Goal: Communication & Community: Answer question/provide support

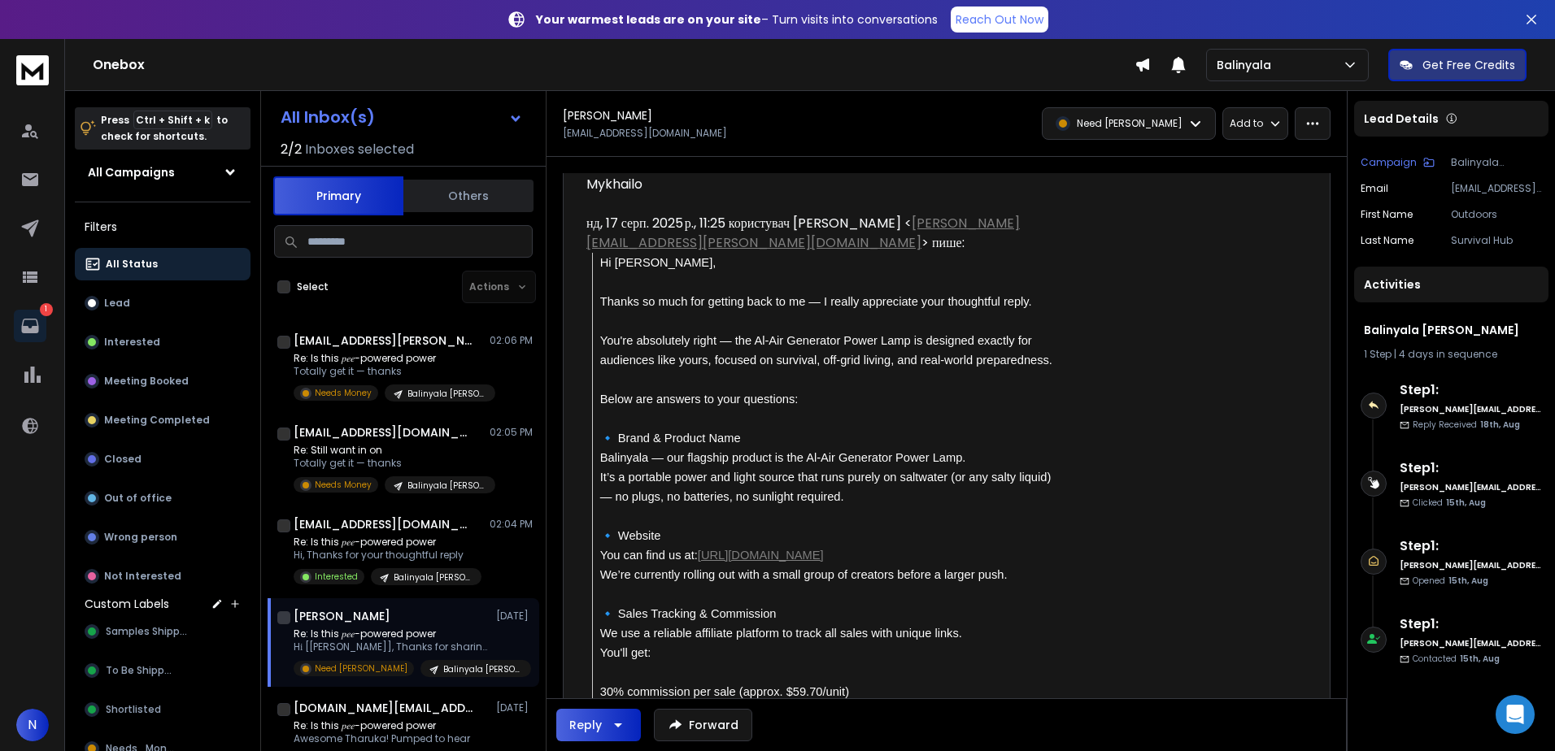
scroll to position [738, 0]
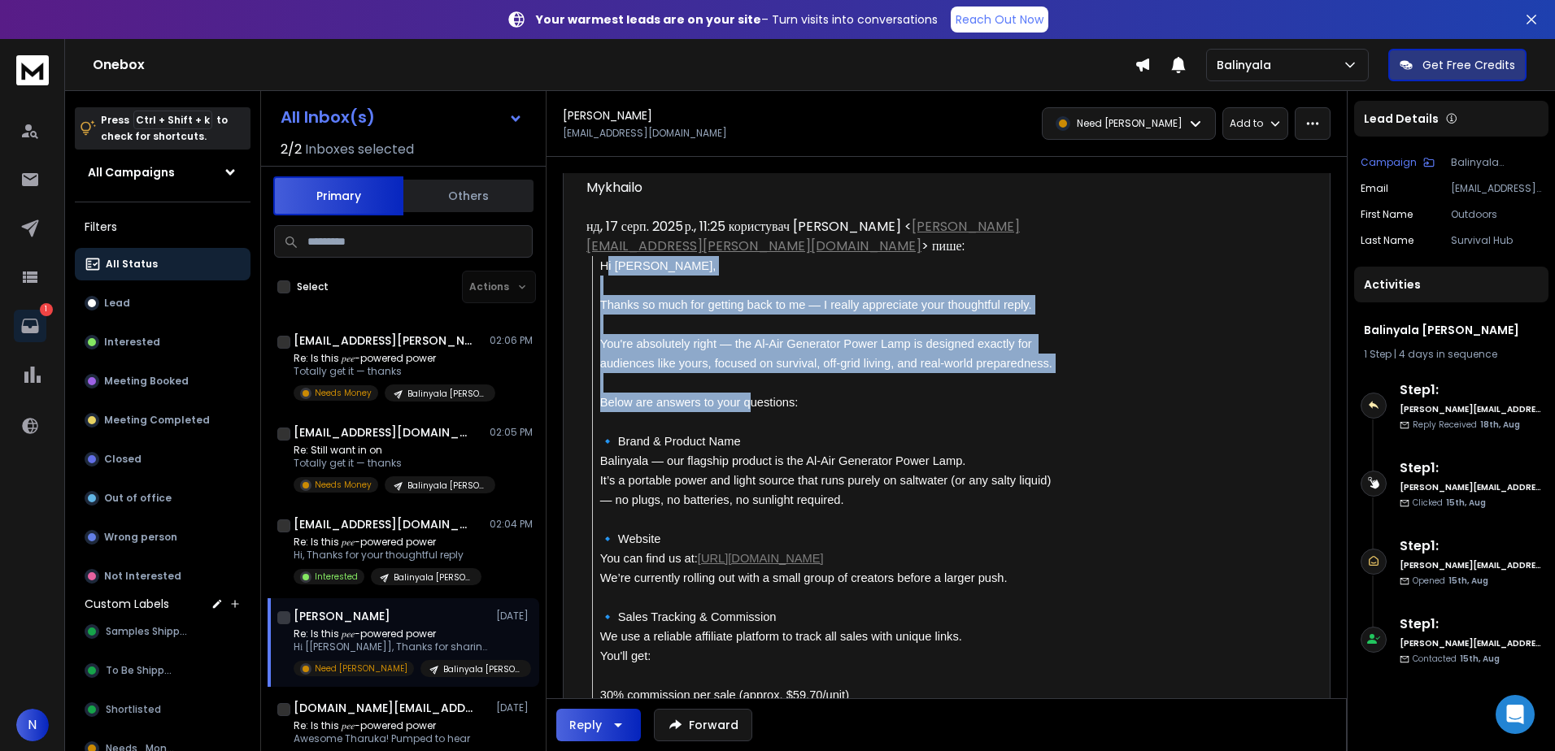
drag, startPoint x: 606, startPoint y: 268, endPoint x: 747, endPoint y: 399, distance: 192.8
click at [747, 399] on b "Hi Mykhailo, Thanks so much for getting back to me — I really appreciate your t…" at bounding box center [830, 685] width 461 height 859
click at [747, 400] on span "Below are answers to your questions:" at bounding box center [699, 402] width 198 height 13
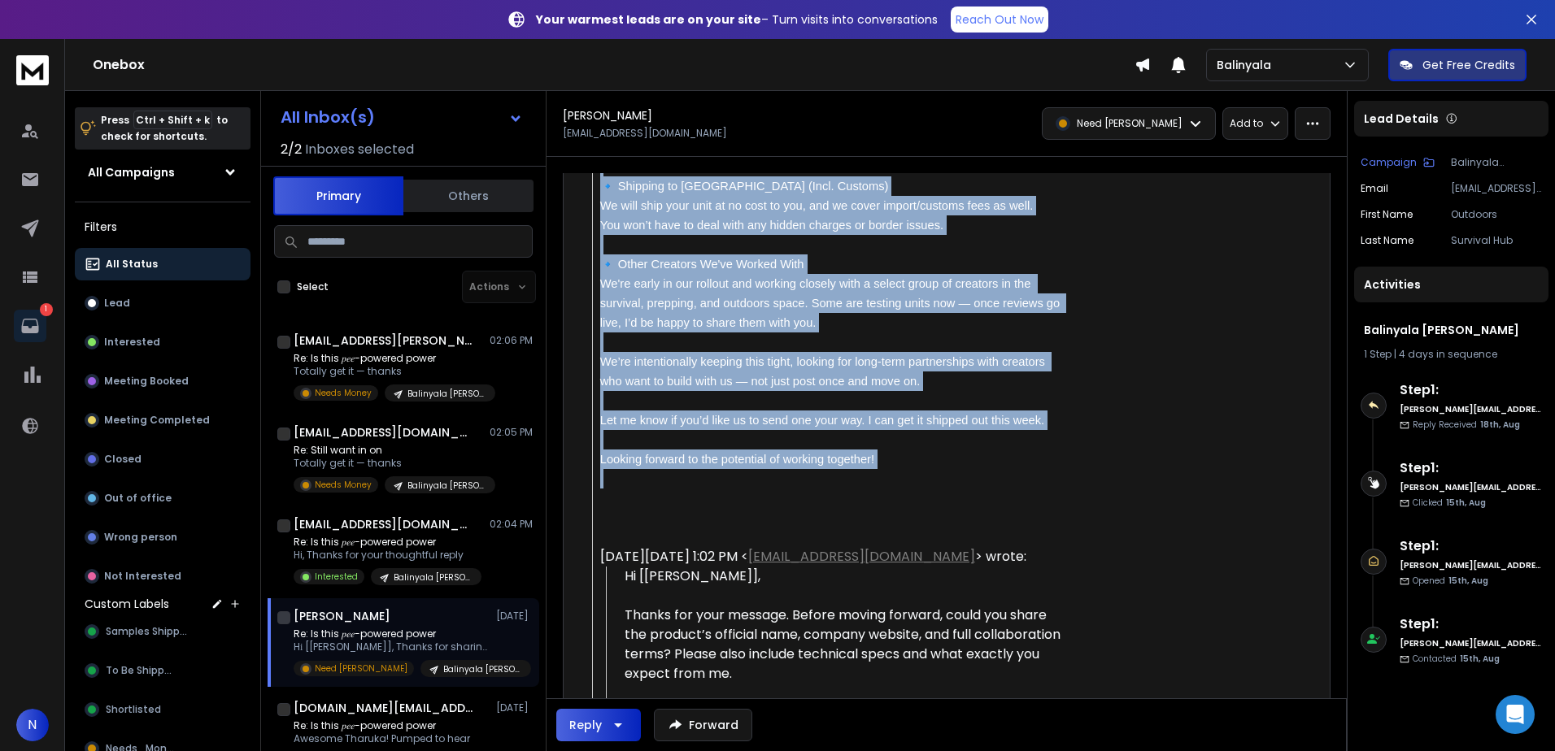
scroll to position [1385, 0]
drag, startPoint x: 601, startPoint y: 264, endPoint x: 879, endPoint y: 471, distance: 346.5
click at [879, 471] on blockquote "Hi Mykhailo, Thanks so much for getting back to me — I really appreciate your t…" at bounding box center [826, 459] width 469 height 1698
copy b "Hi Mykhailo, Thanks so much for getting back to me — I really appreciate your t…"
click at [749, 298] on span "We're early in our rollout and working closely with a select group of creators …" at bounding box center [831, 303] width 463 height 52
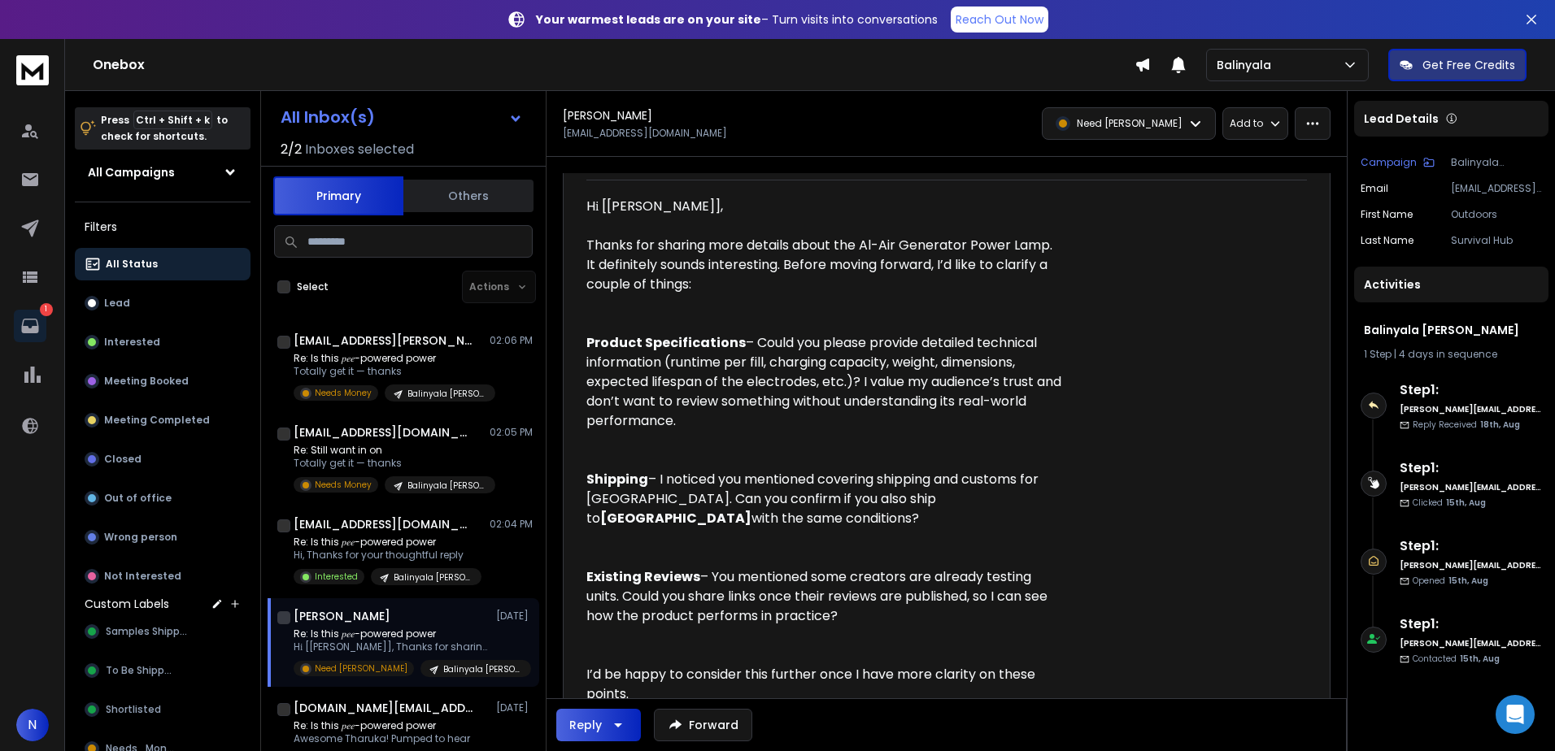
scroll to position [155, 0]
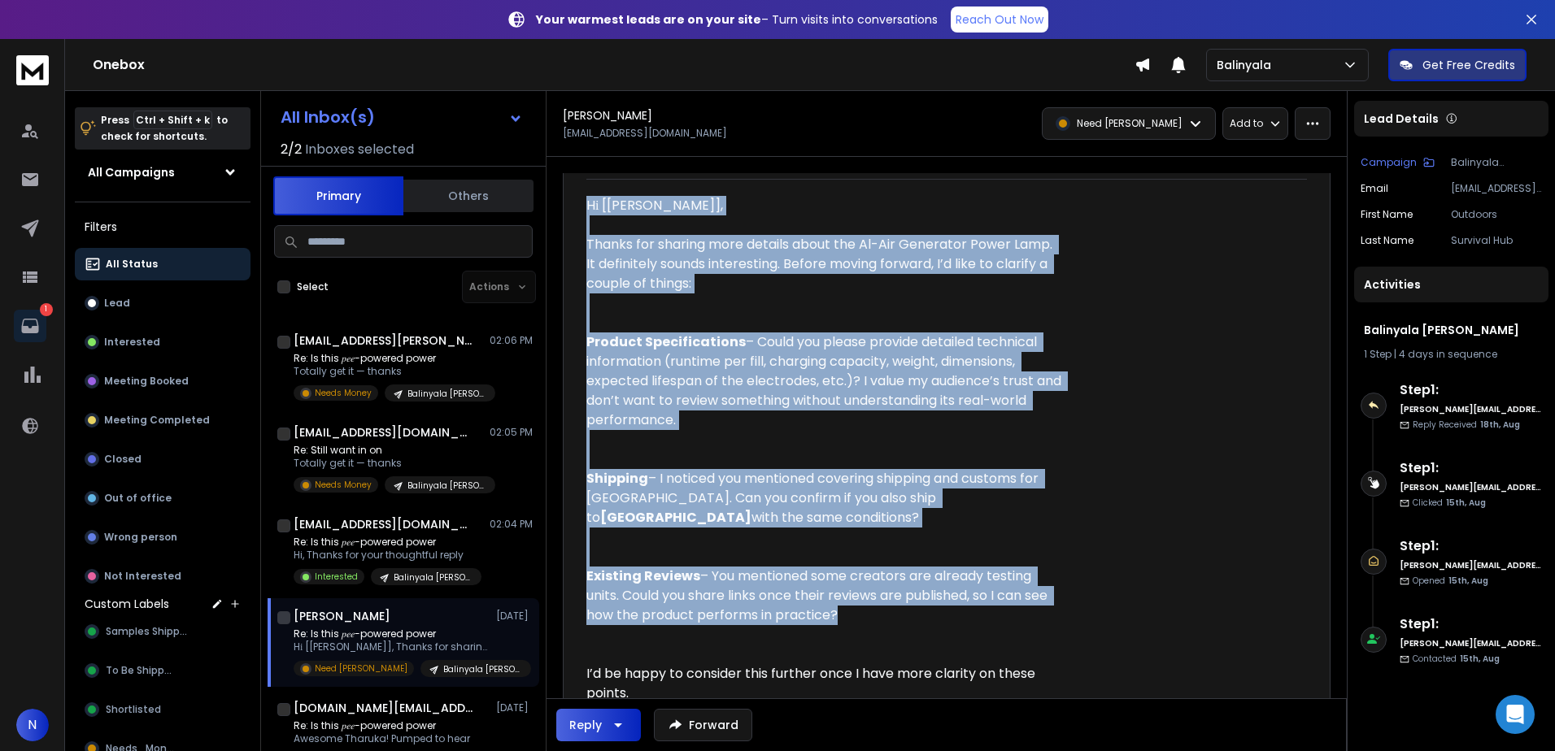
drag, startPoint x: 588, startPoint y: 207, endPoint x: 826, endPoint y: 618, distance: 475.5
click at [826, 618] on div "Hі [Alice], Thanks for sharing more details about the Al-Air Generator Power La…" at bounding box center [823, 489] width 475 height 586
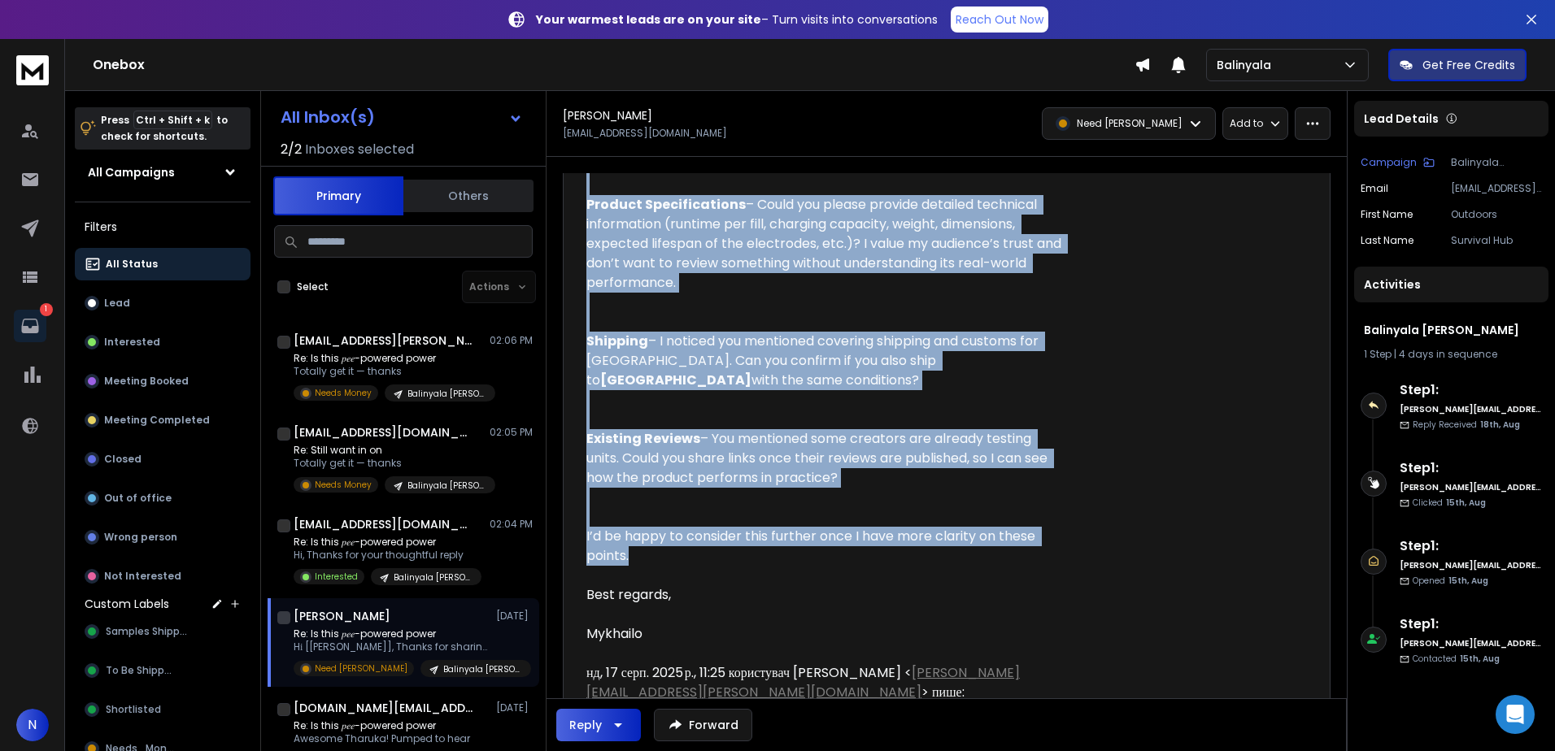
scroll to position [302, 0]
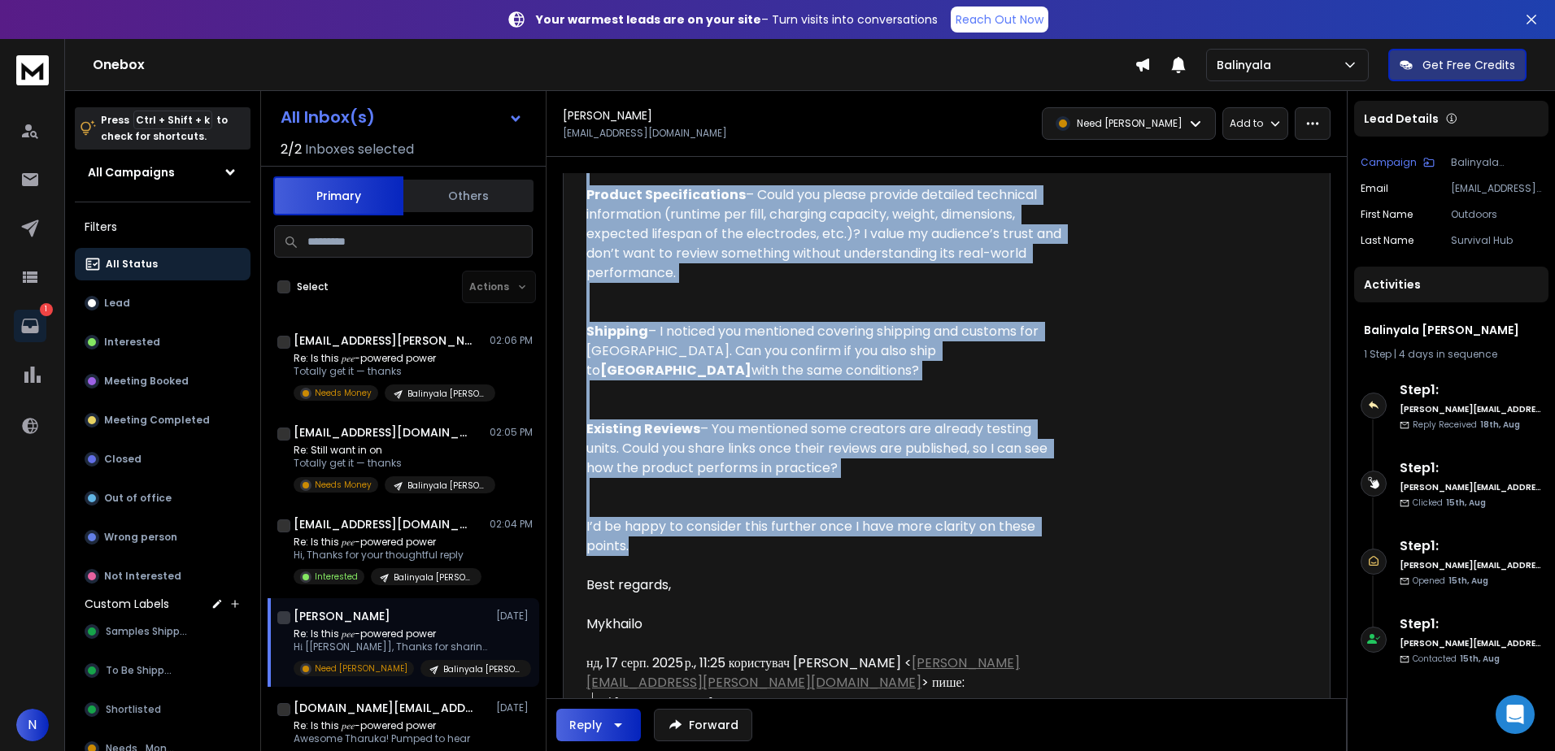
drag, startPoint x: 587, startPoint y: 205, endPoint x: 656, endPoint y: 555, distance: 356.5
click at [656, 555] on div "Hі [Alice], Thanks for sharing more details about the Al-Air Generator Power La…" at bounding box center [823, 342] width 475 height 586
copy div "Hі [Alice], Thanks for sharing more details about the Al-Air Generator Power La…"
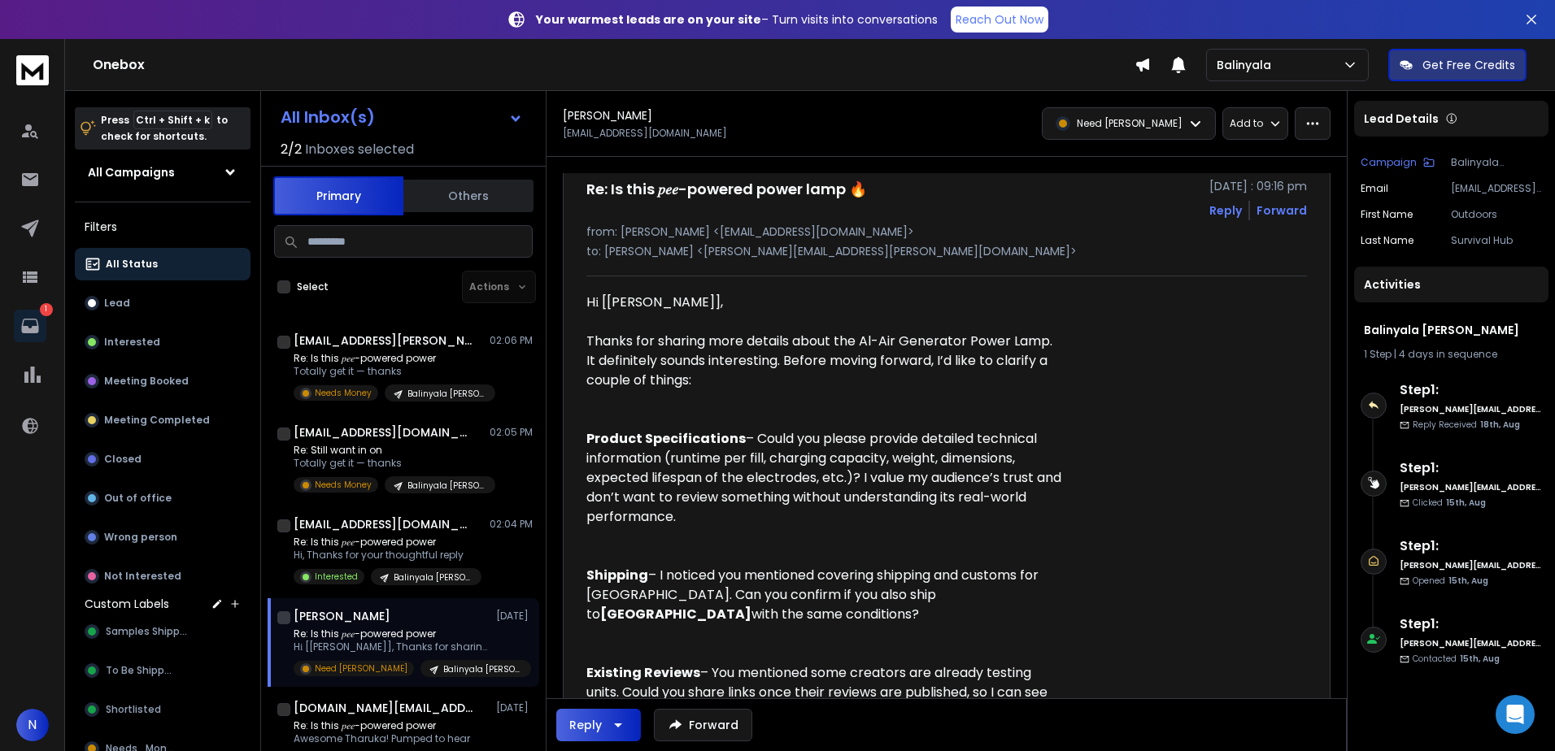
scroll to position [0, 0]
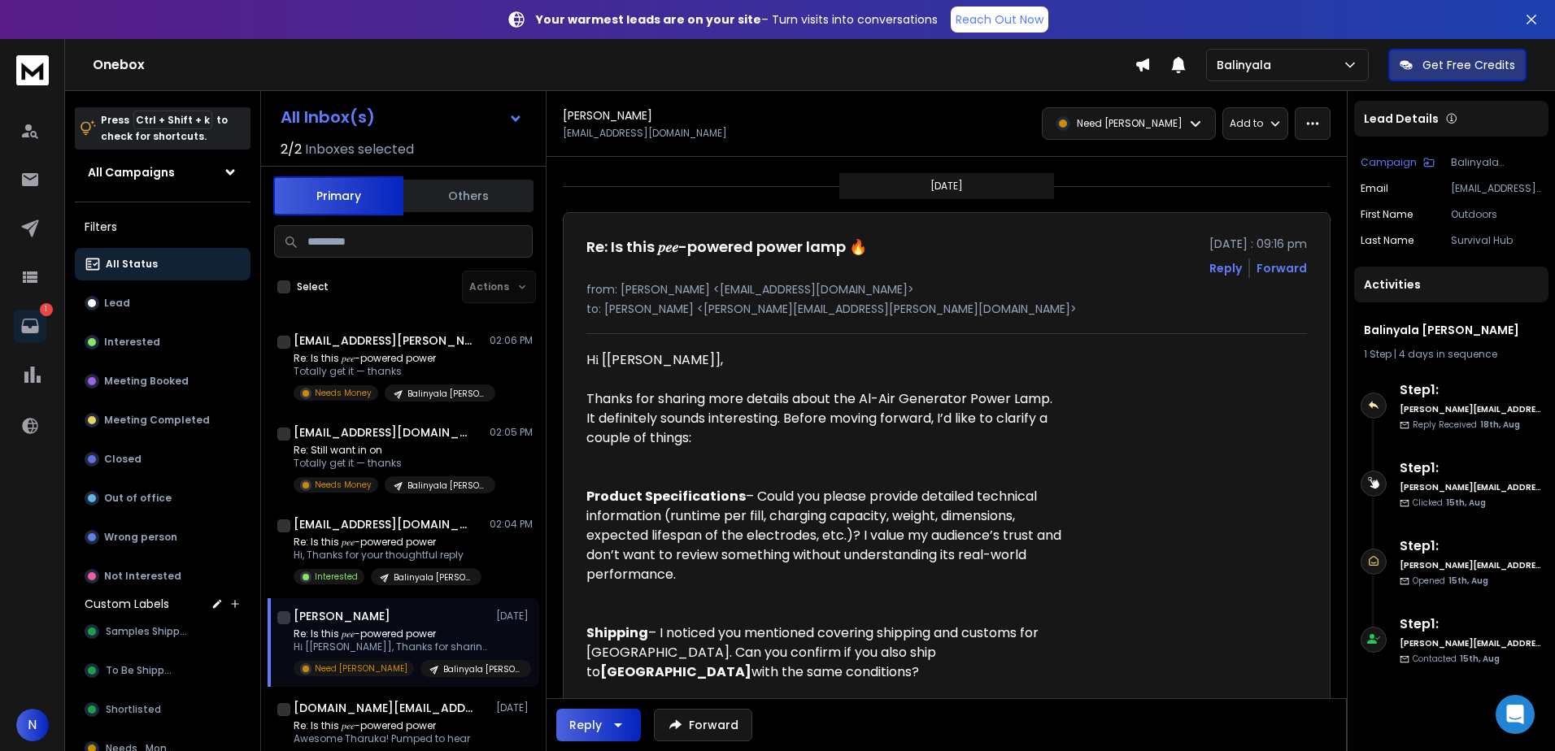
click at [576, 724] on div "Reply" at bounding box center [585, 725] width 33 height 16
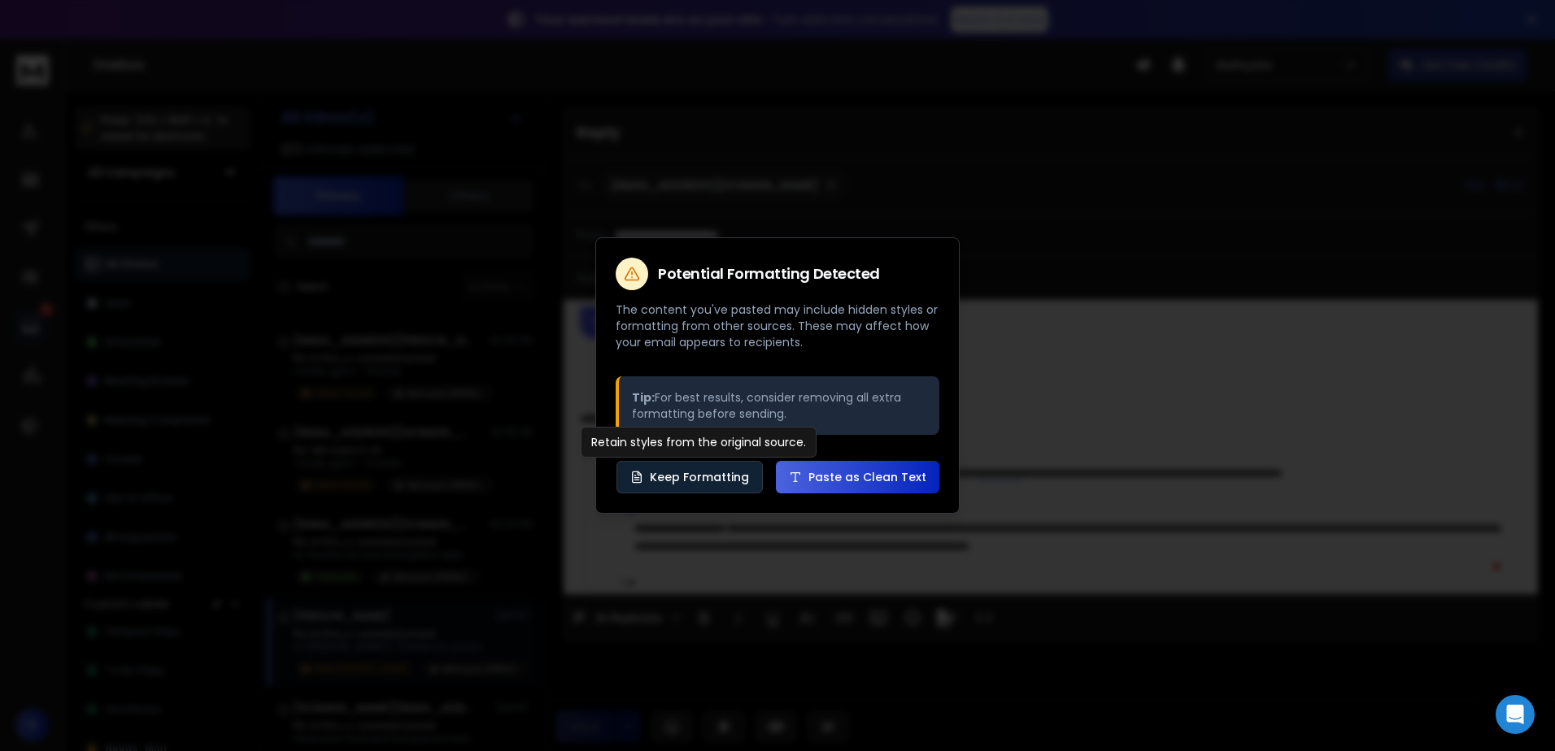
click at [730, 477] on button "Keep Formatting" at bounding box center [689, 477] width 146 height 33
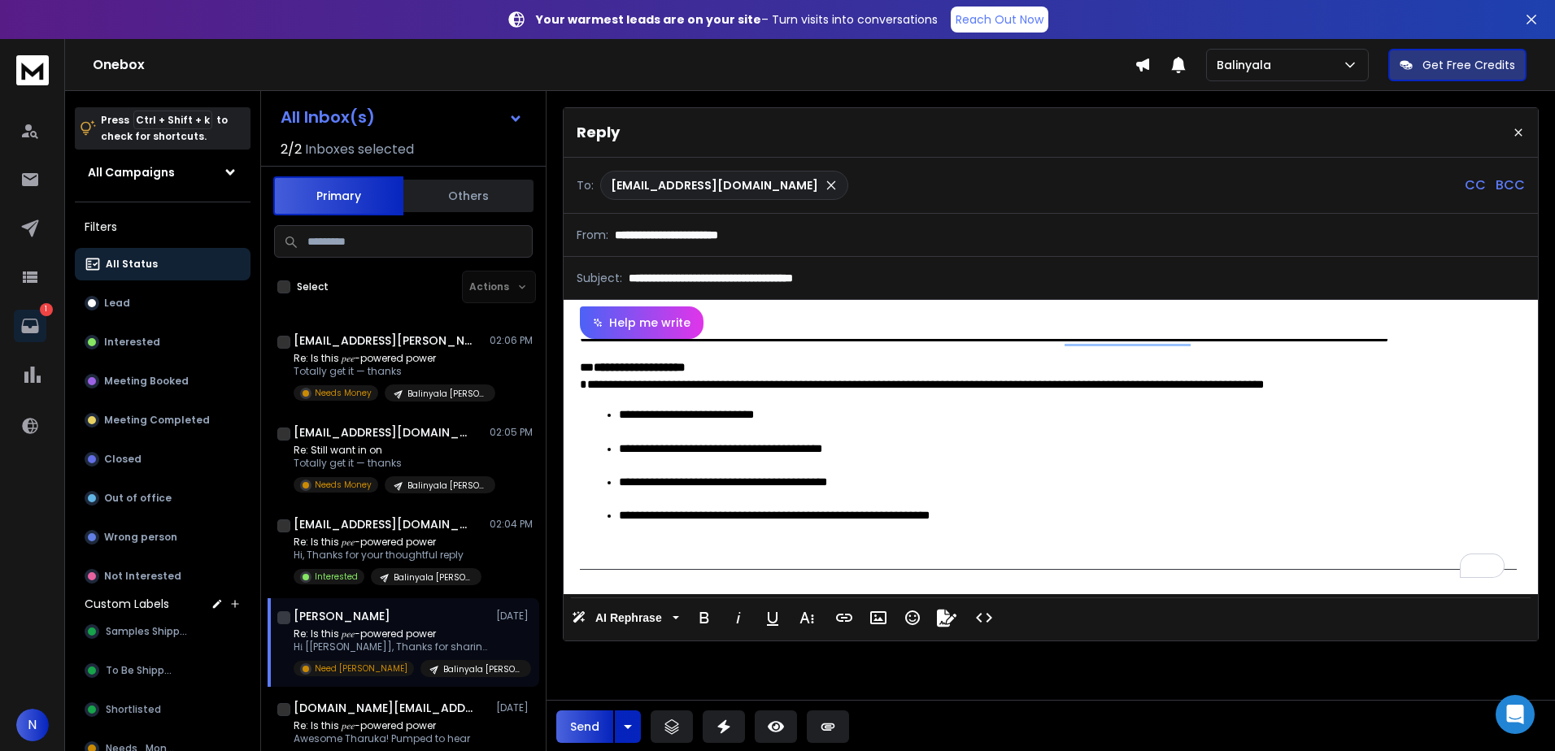
scroll to position [651, 0]
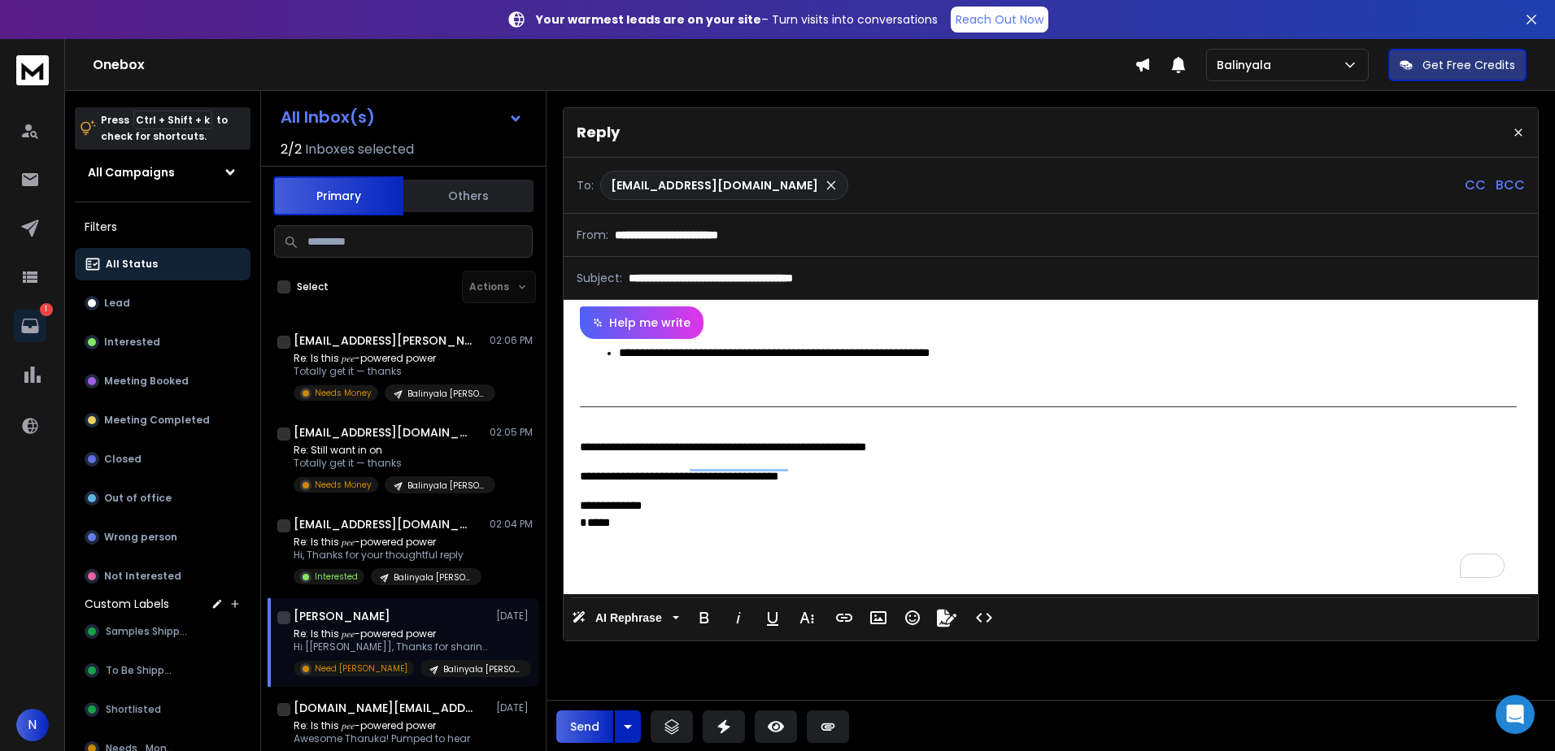
click at [978, 407] on p "To enrich screen reader interactions, please activate Accessibility in Grammarl…" at bounding box center [1048, 398] width 937 height 15
click at [581, 425] on p "To enrich screen reader interactions, please activate Accessibility in Grammarl…" at bounding box center [1048, 416] width 937 height 18
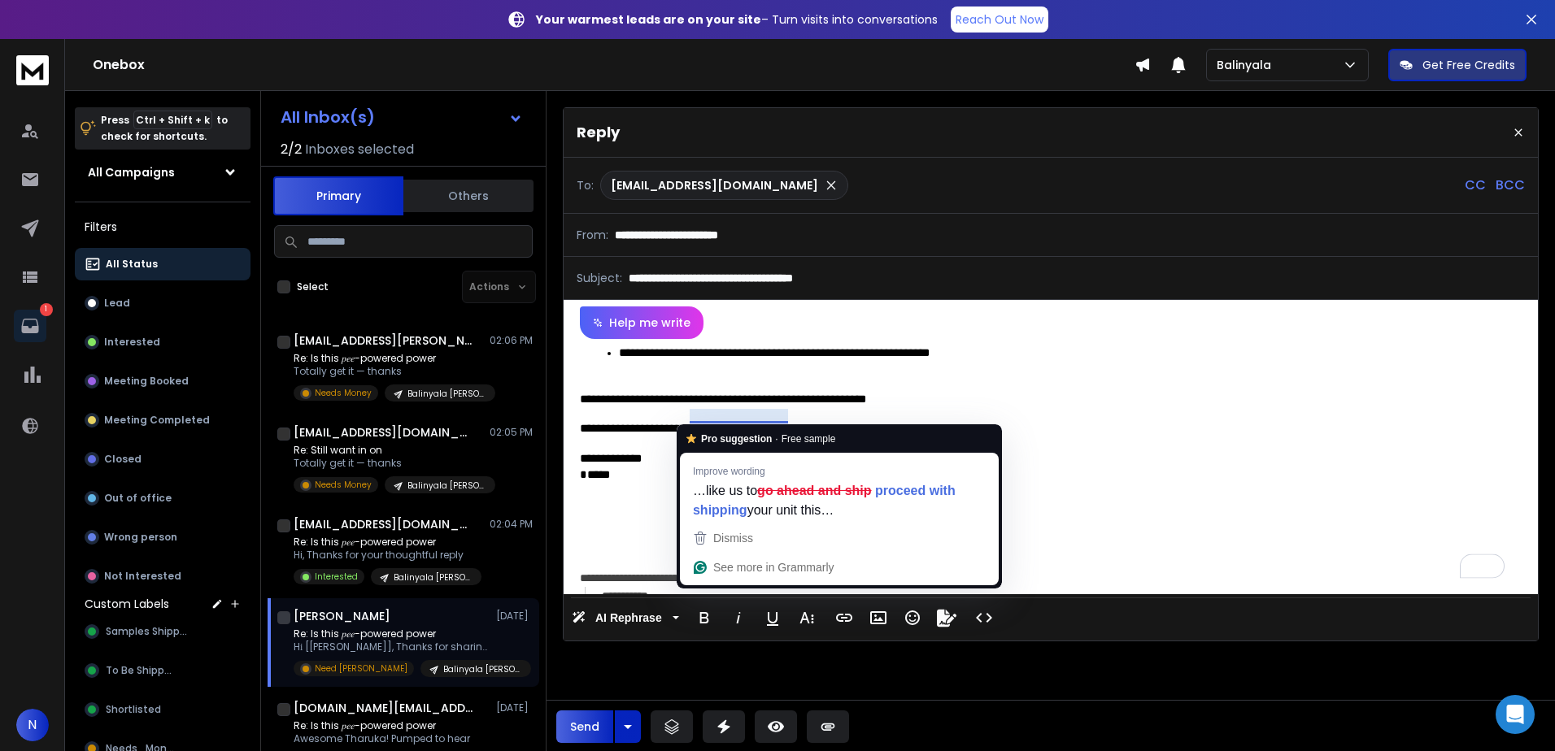
click at [722, 405] on span "**********" at bounding box center [723, 399] width 286 height 11
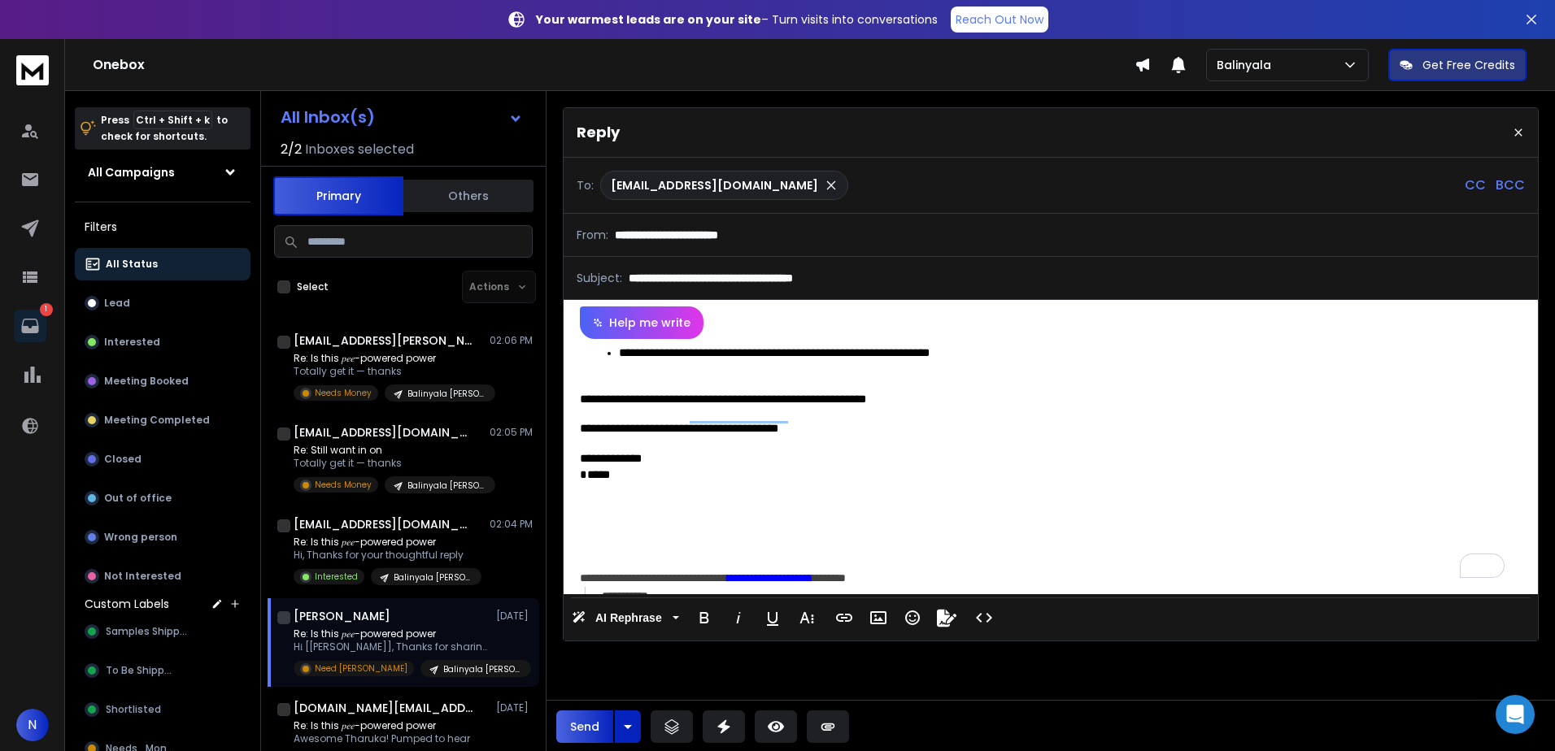
click at [1061, 460] on b "**********" at bounding box center [1048, 100] width 937 height 765
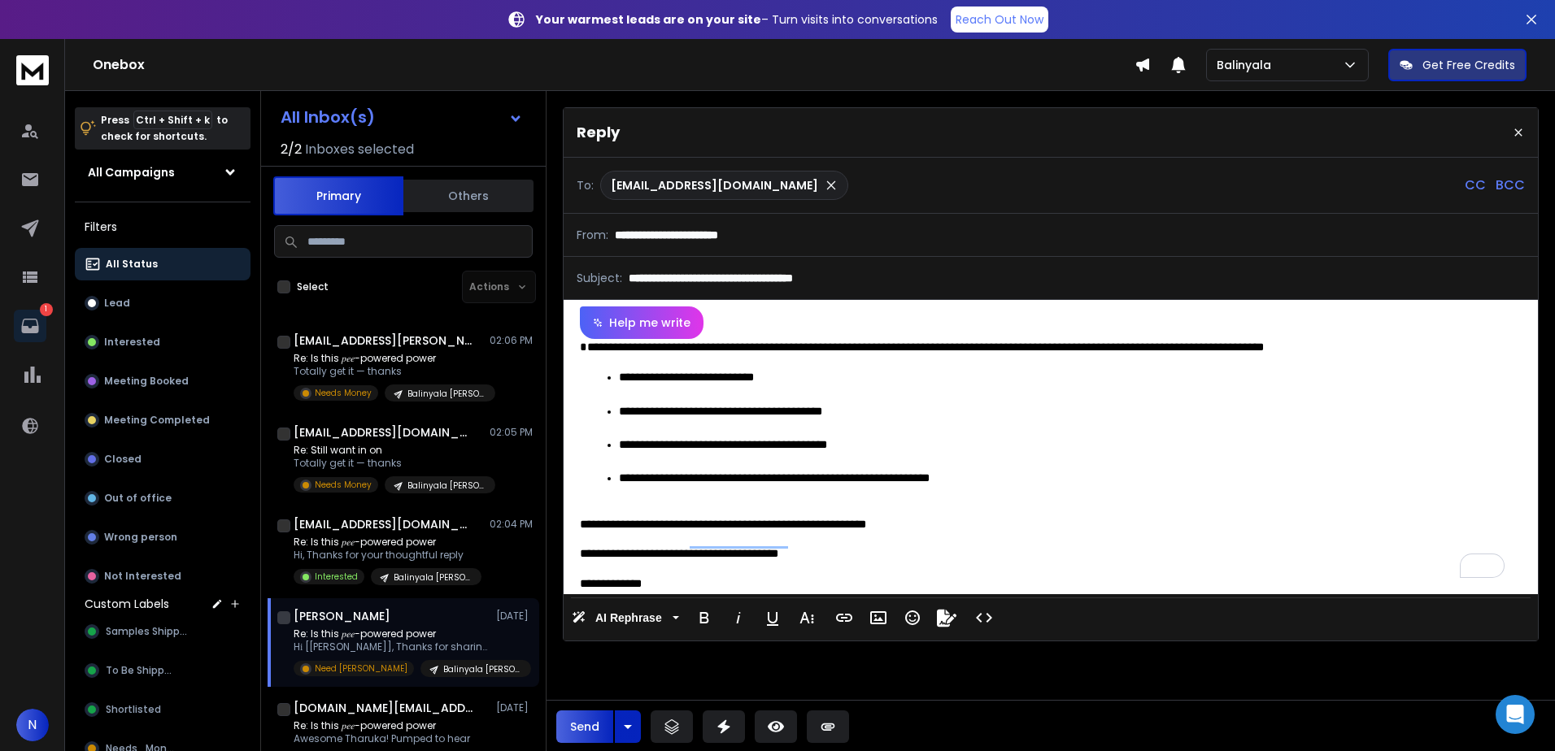
scroll to position [0, 0]
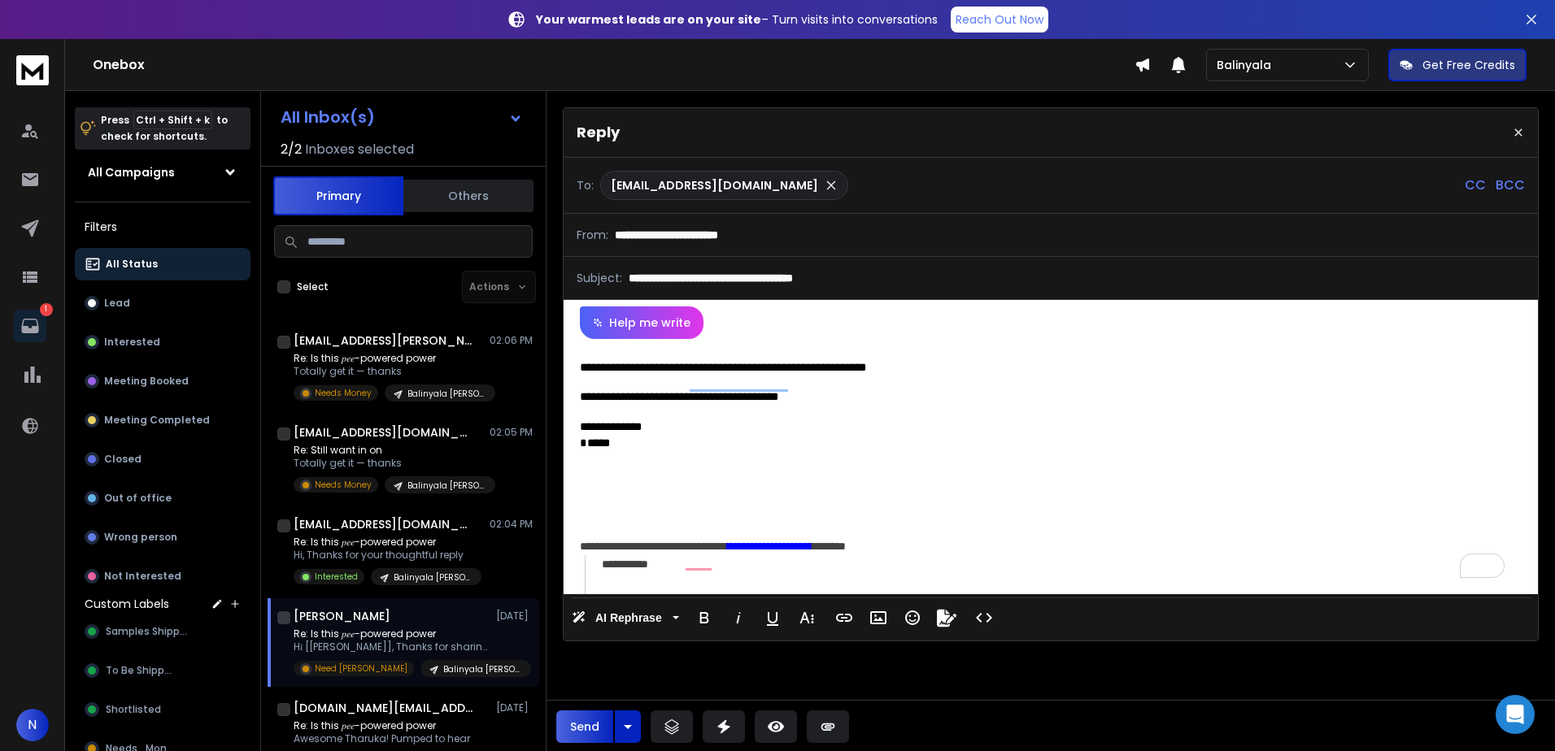
click at [577, 728] on button "Send" at bounding box center [584, 727] width 57 height 33
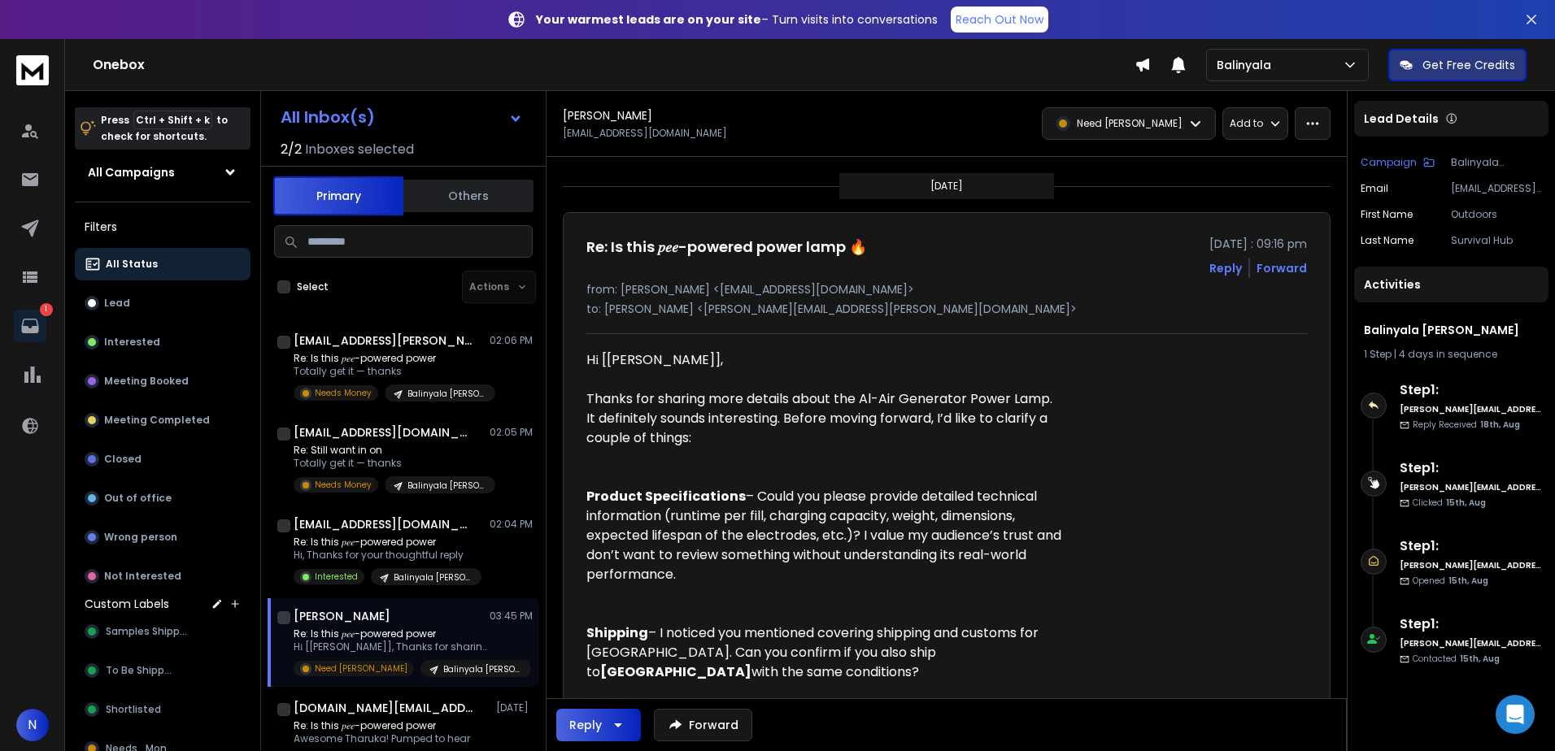
click at [1191, 124] on icon at bounding box center [1195, 123] width 13 height 13
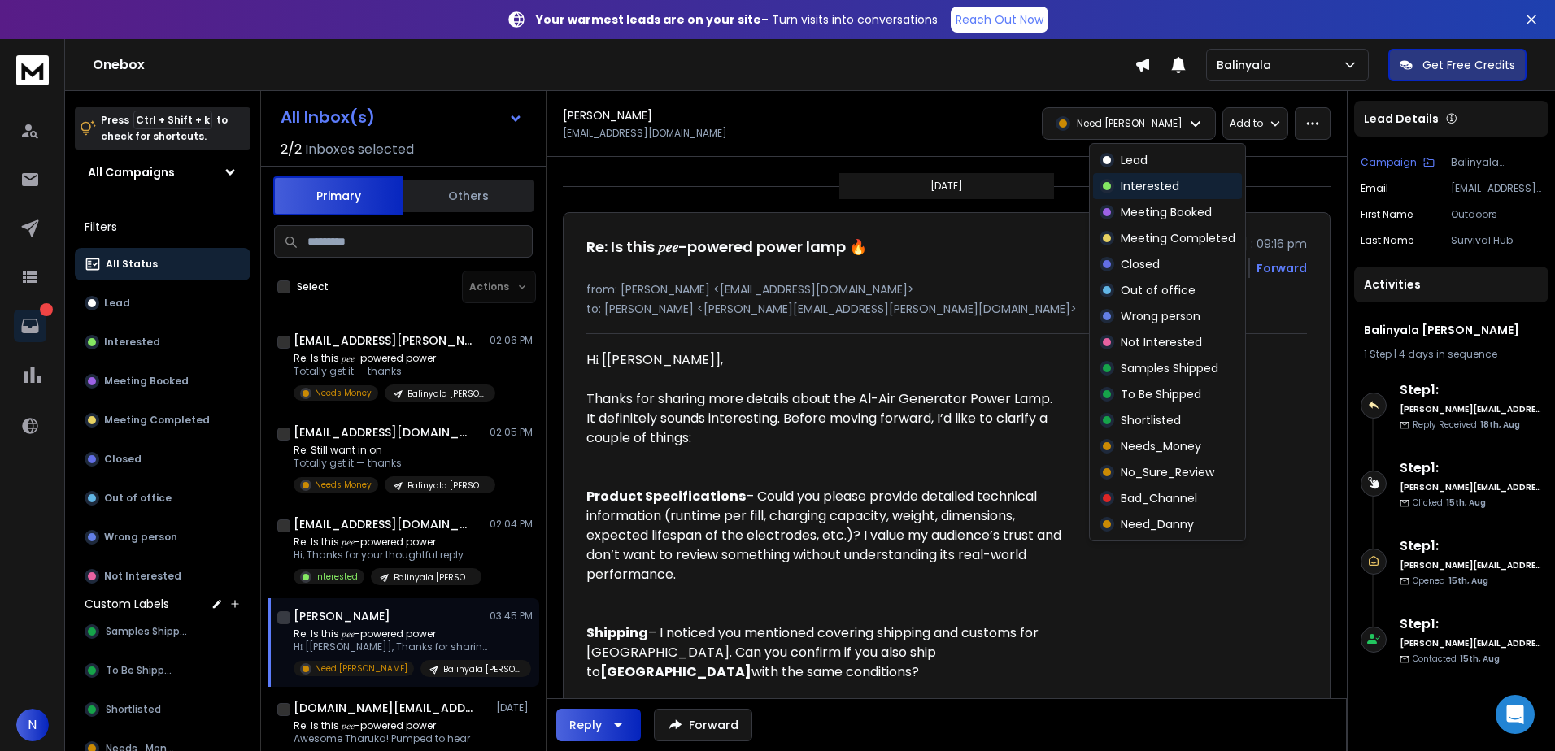
click at [1181, 192] on div "Interested" at bounding box center [1167, 186] width 149 height 26
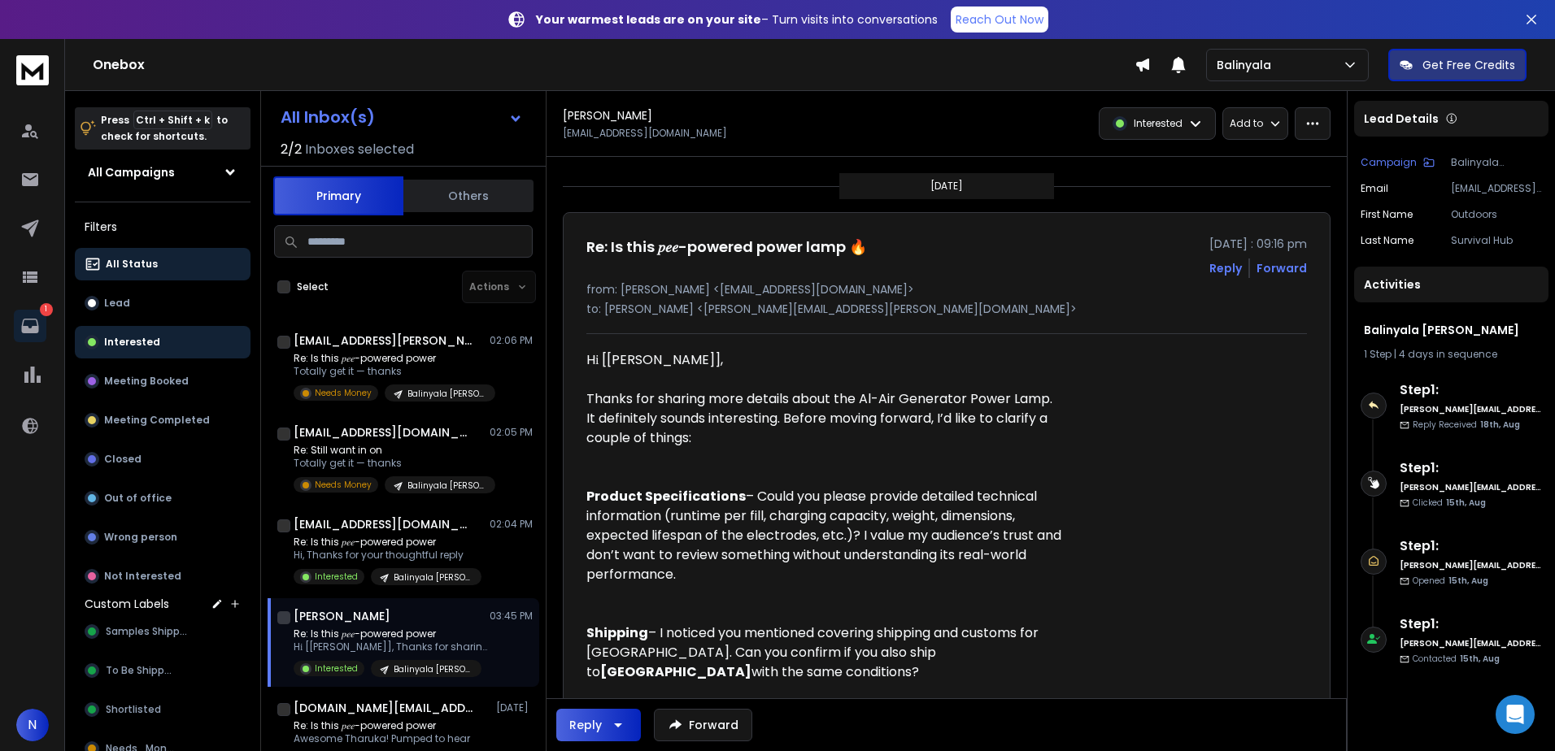
click at [124, 341] on p "Interested" at bounding box center [132, 342] width 56 height 13
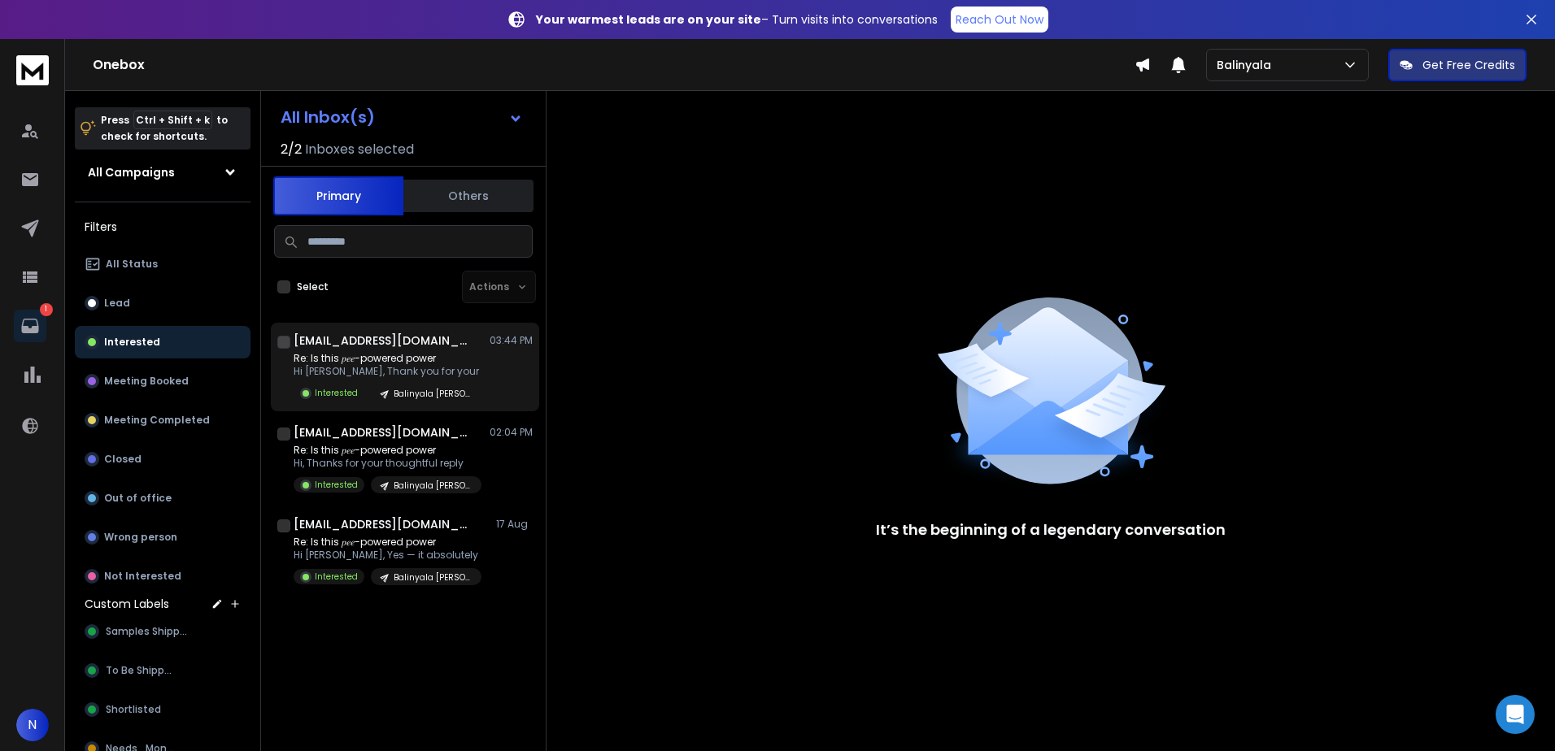
click at [444, 365] on p "Hi [PERSON_NAME], Thank you for your" at bounding box center [388, 371] width 188 height 13
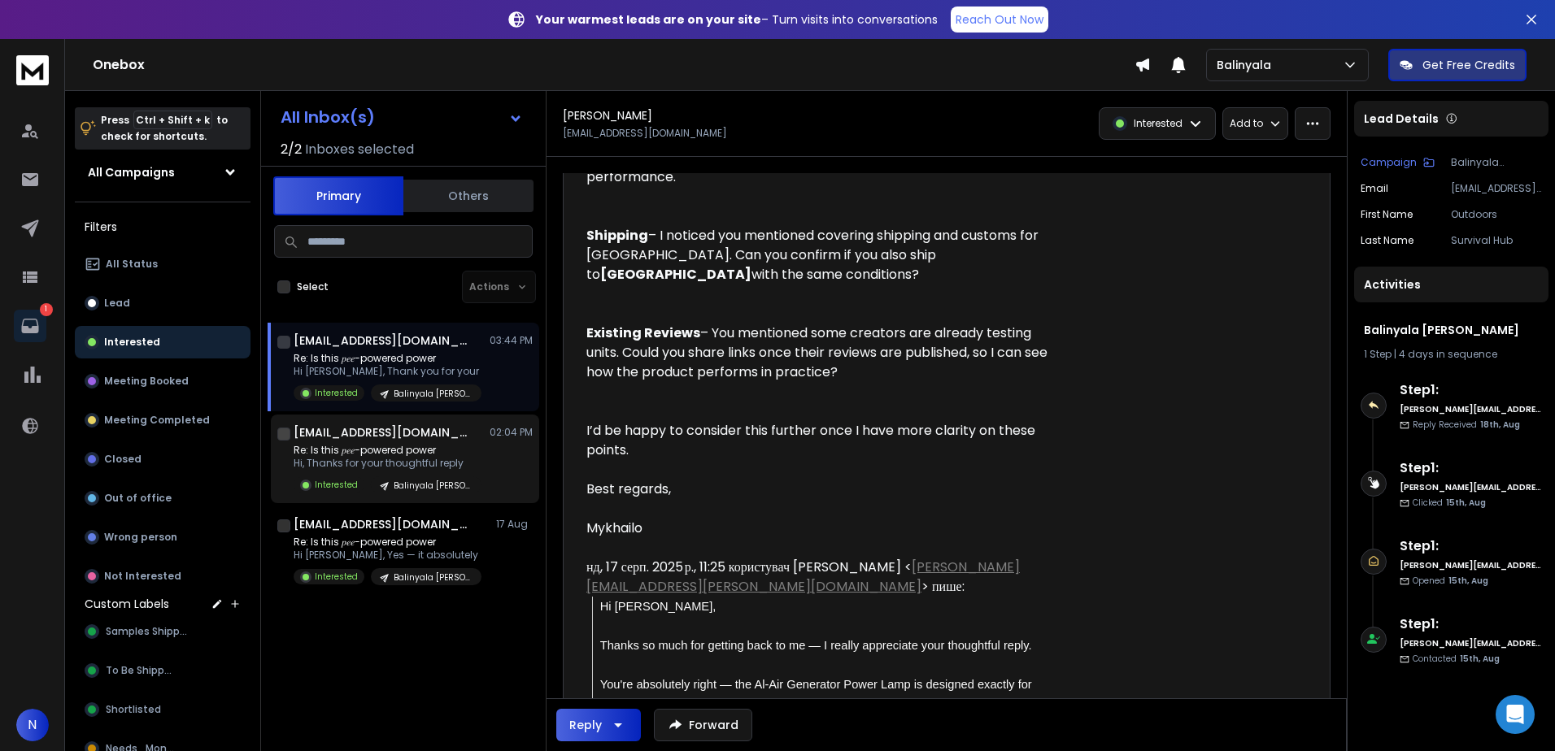
click at [421, 469] on p "Hi, Thanks for your thoughtful reply" at bounding box center [388, 463] width 188 height 13
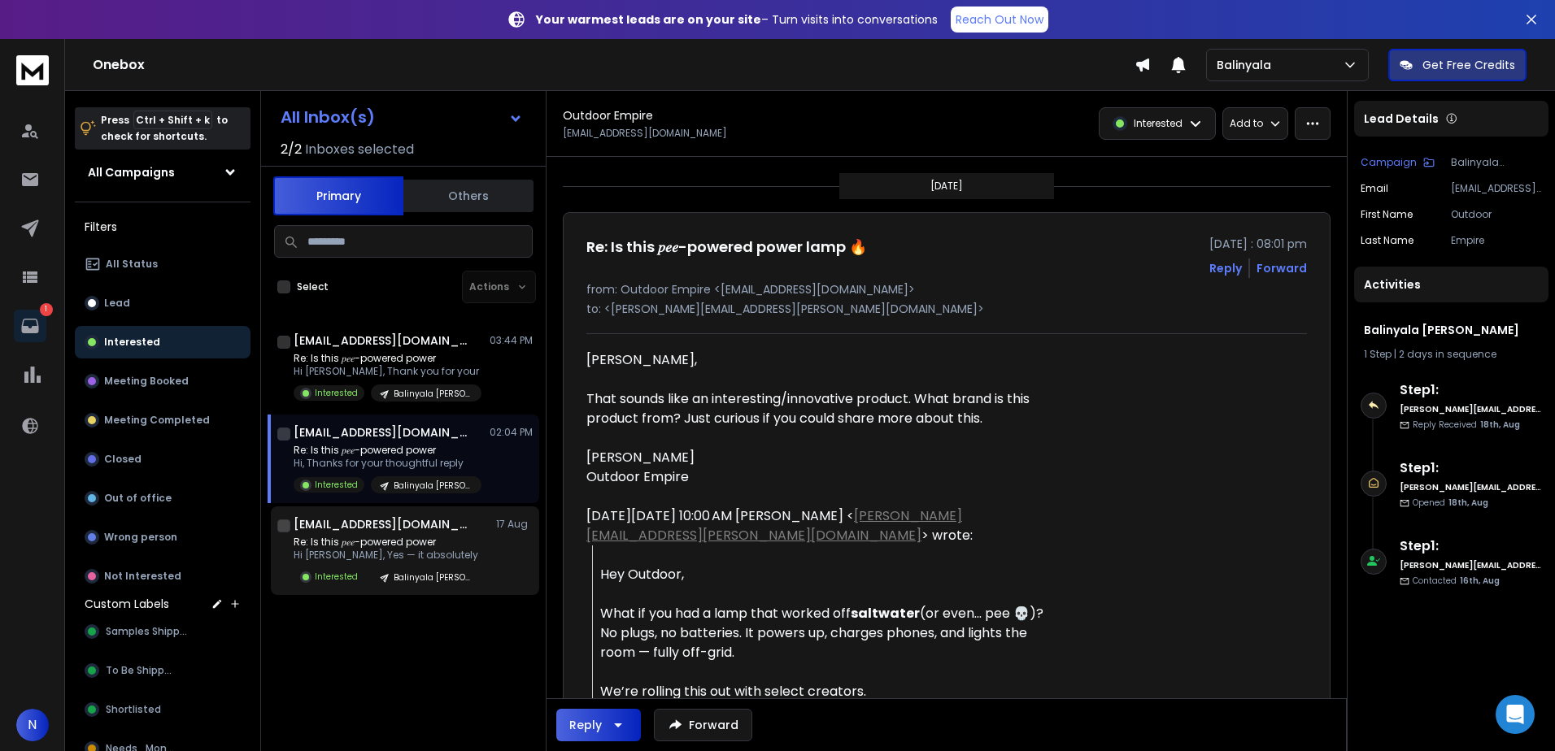
click at [418, 545] on p "Re: Is this 𝑝𝑒𝑒-powered power" at bounding box center [388, 542] width 188 height 13
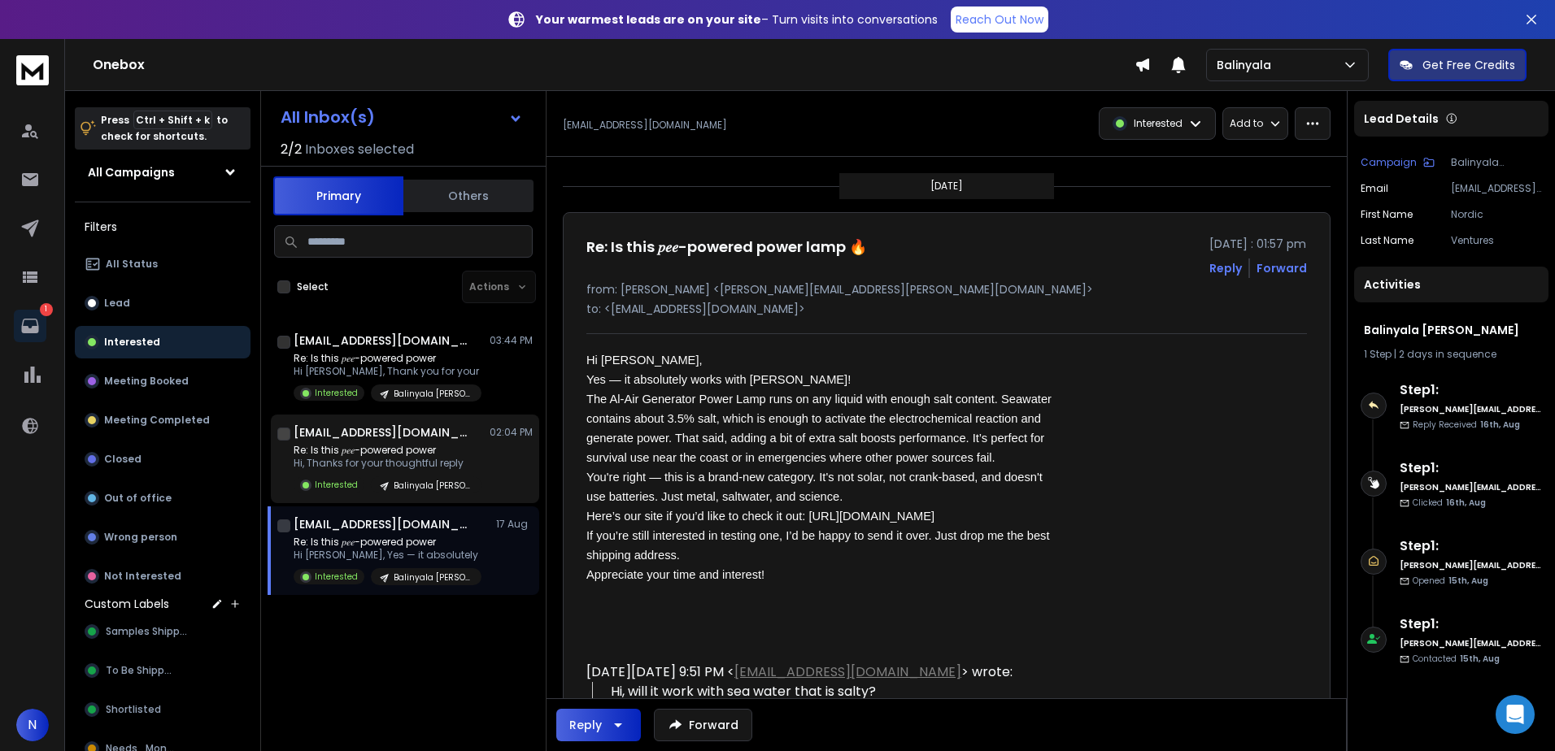
click at [504, 444] on div "Re: Is this 𝑝𝑒𝑒-powered power Hi, Thanks for your thoughtful reply Interested B…" at bounding box center [413, 469] width 239 height 50
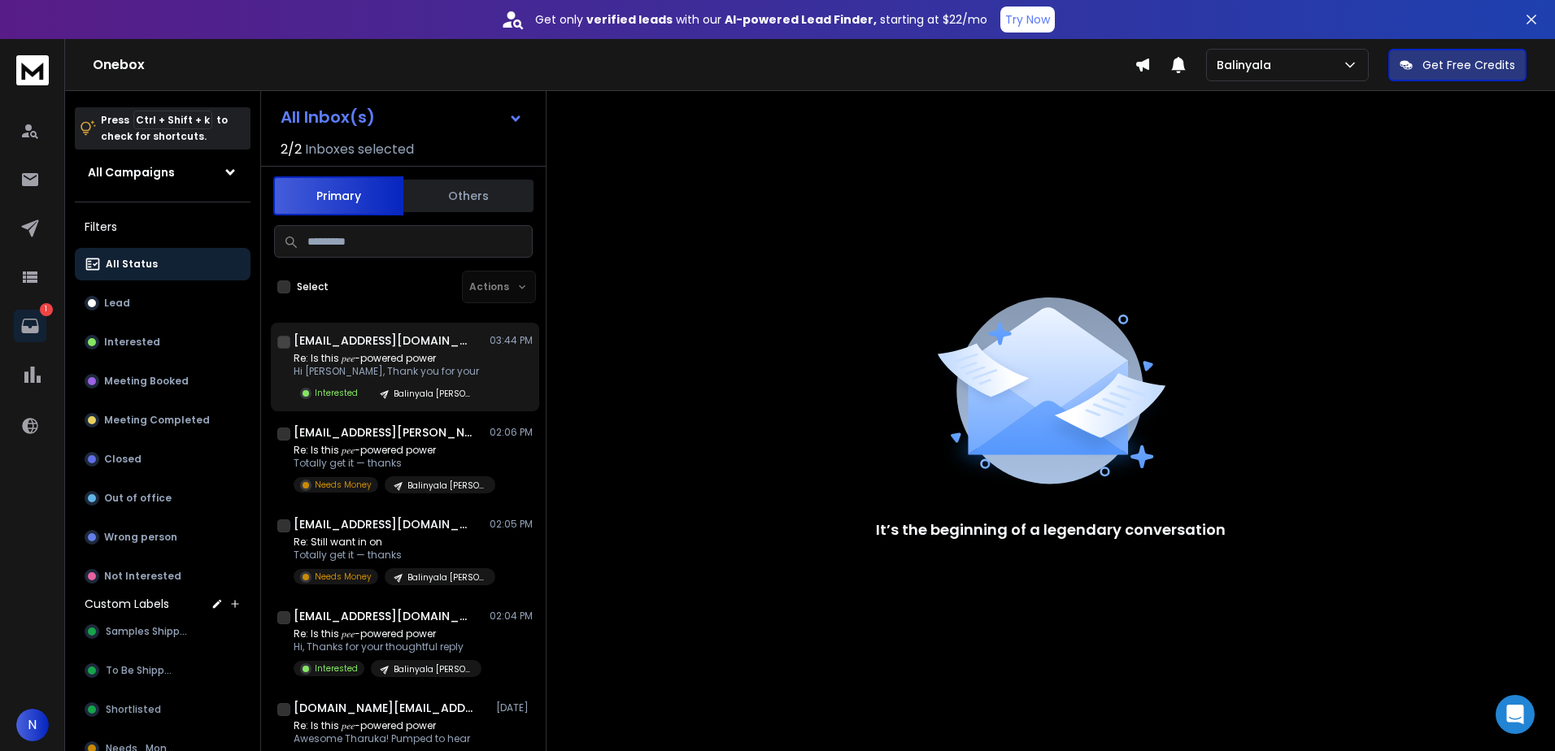
click at [452, 352] on p "Re: Is this 𝑝𝑒𝑒-powered power" at bounding box center [388, 358] width 188 height 13
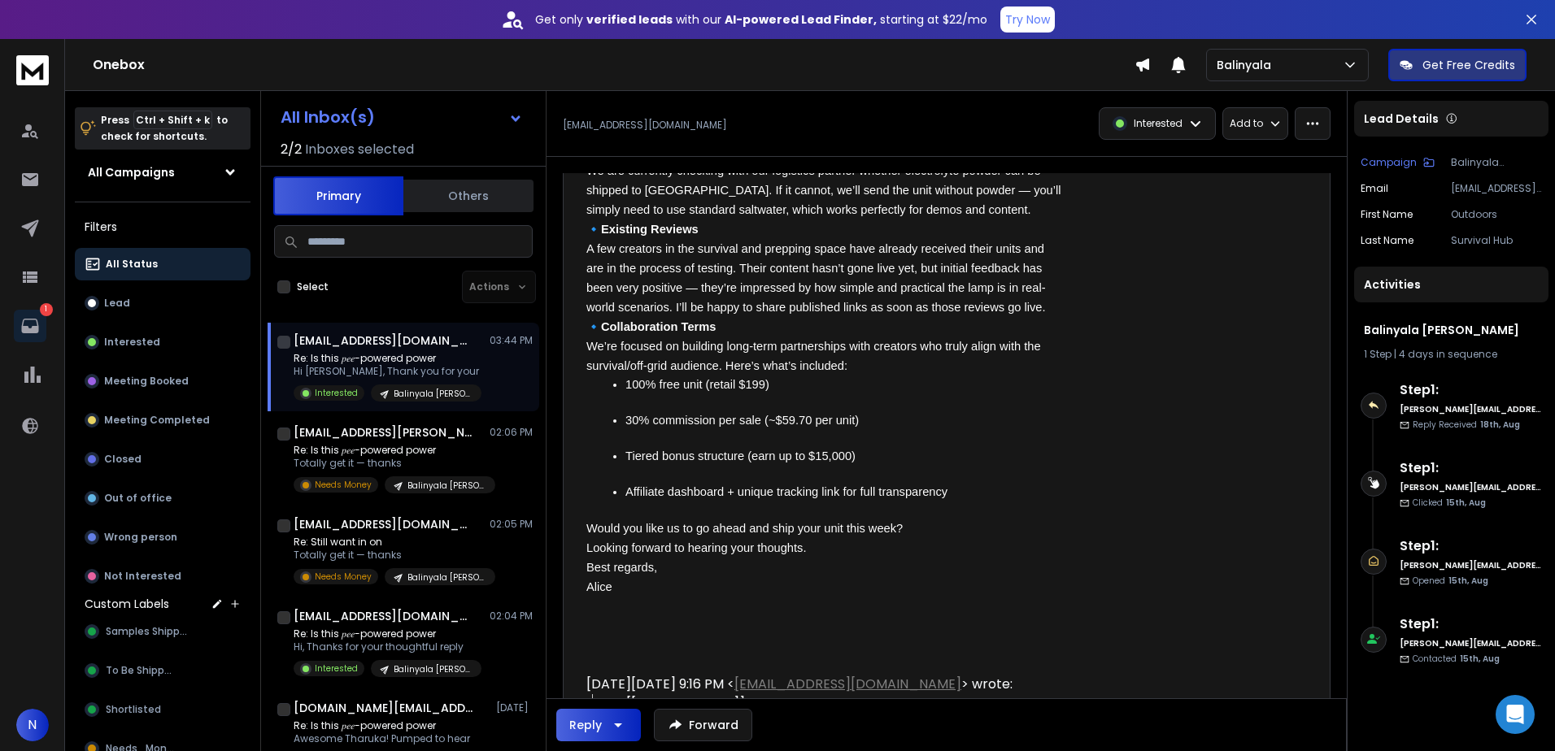
scroll to position [651, 0]
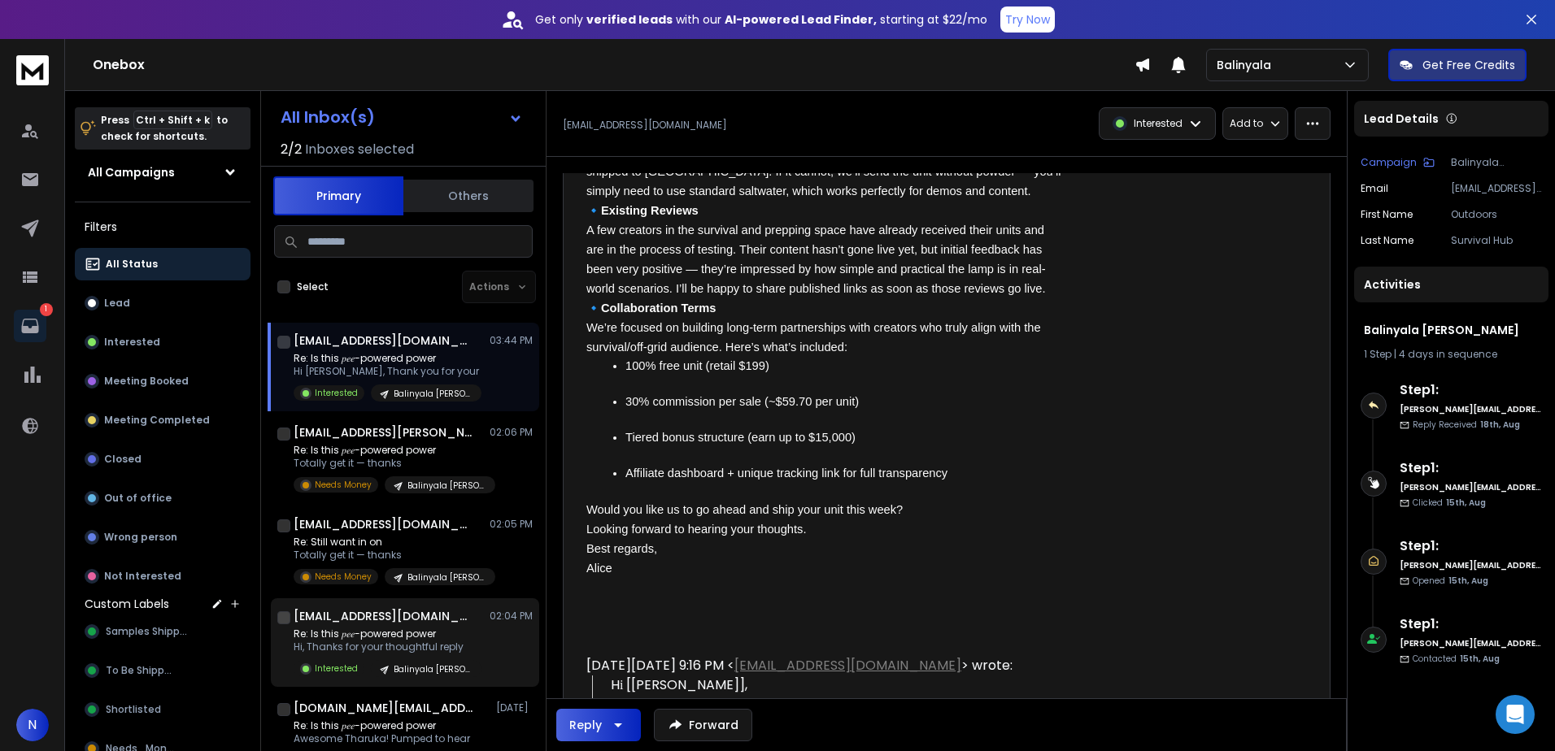
click at [402, 612] on h1 "[EMAIL_ADDRESS][DOMAIN_NAME]" at bounding box center [383, 616] width 179 height 16
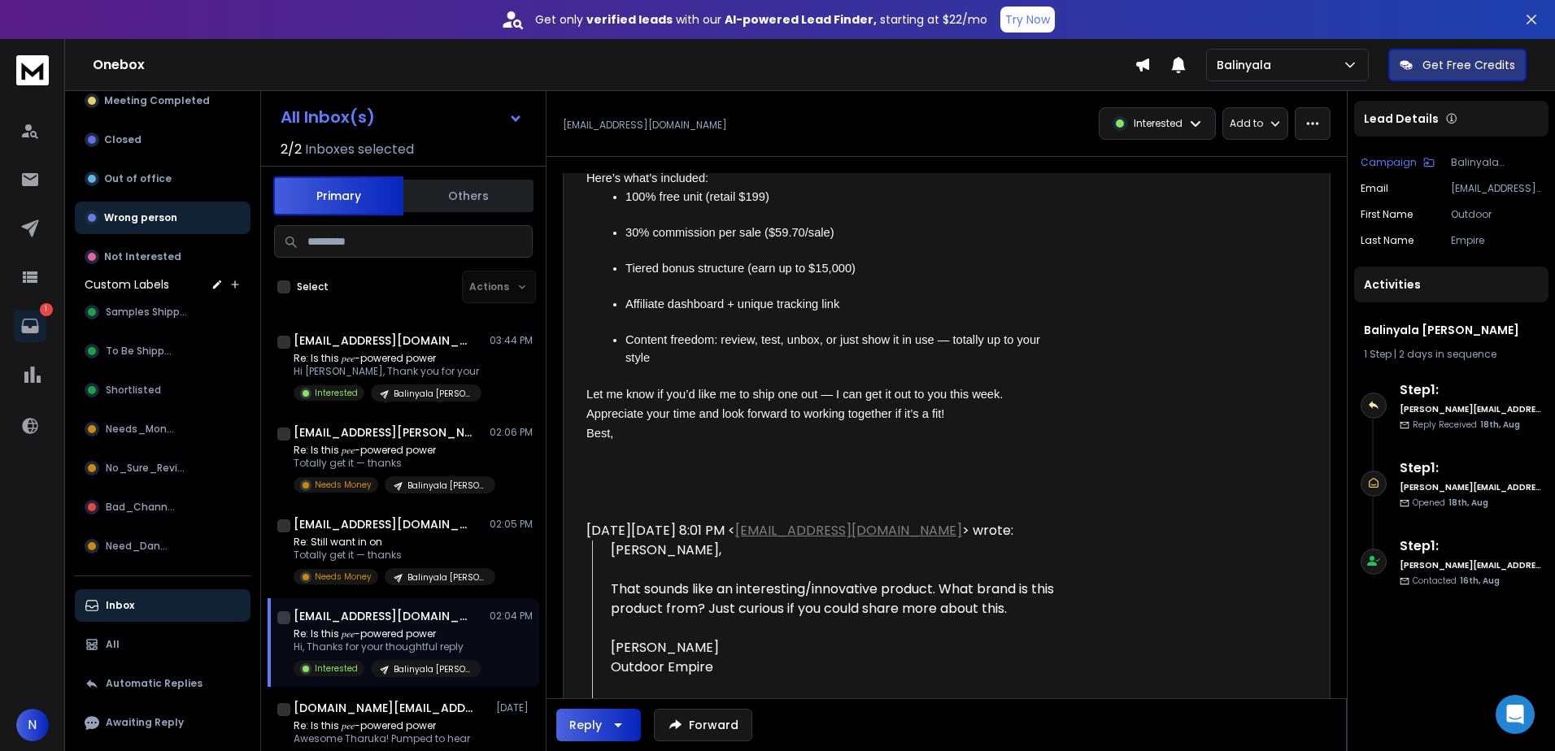
scroll to position [325, 0]
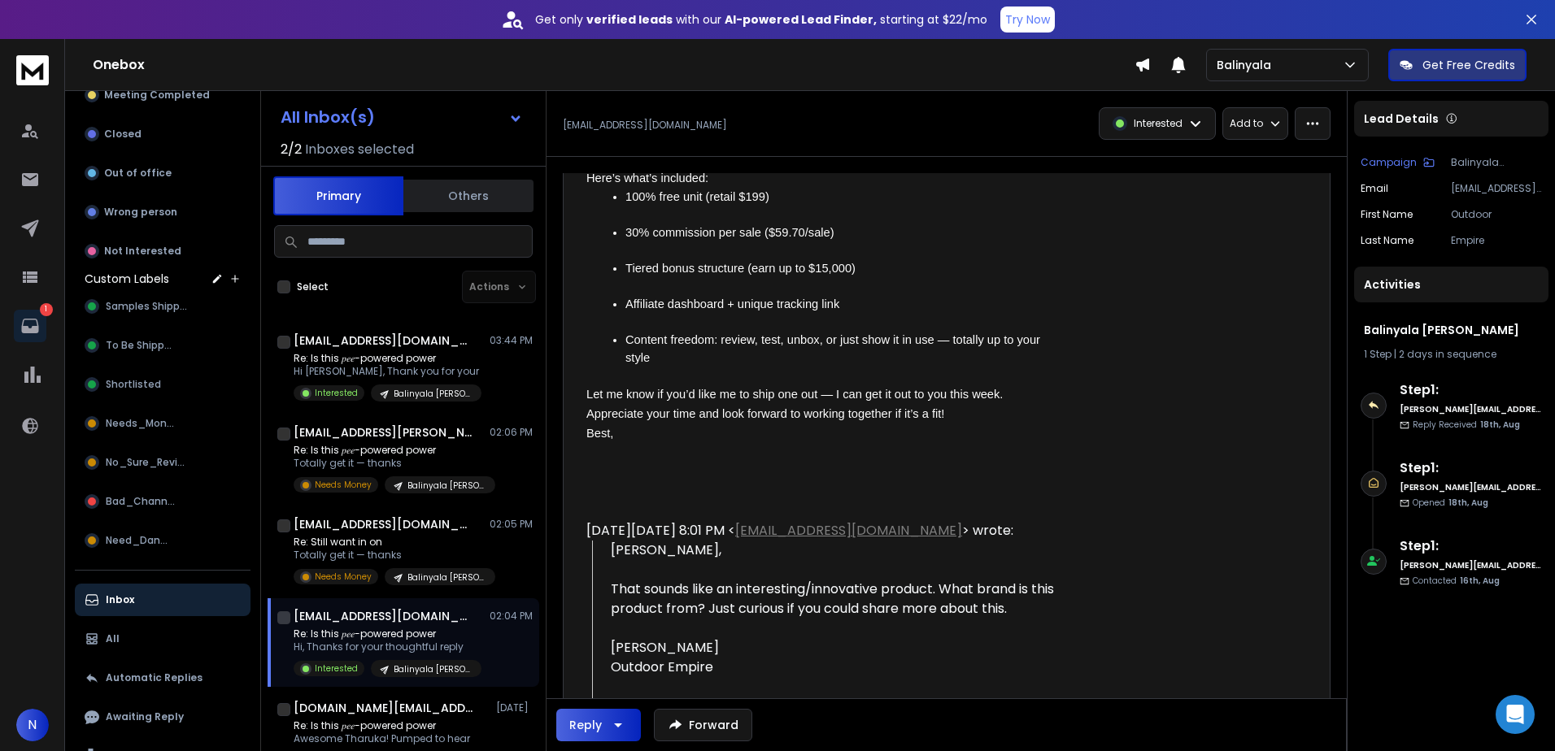
click at [477, 198] on button "Others" at bounding box center [468, 196] width 130 height 36
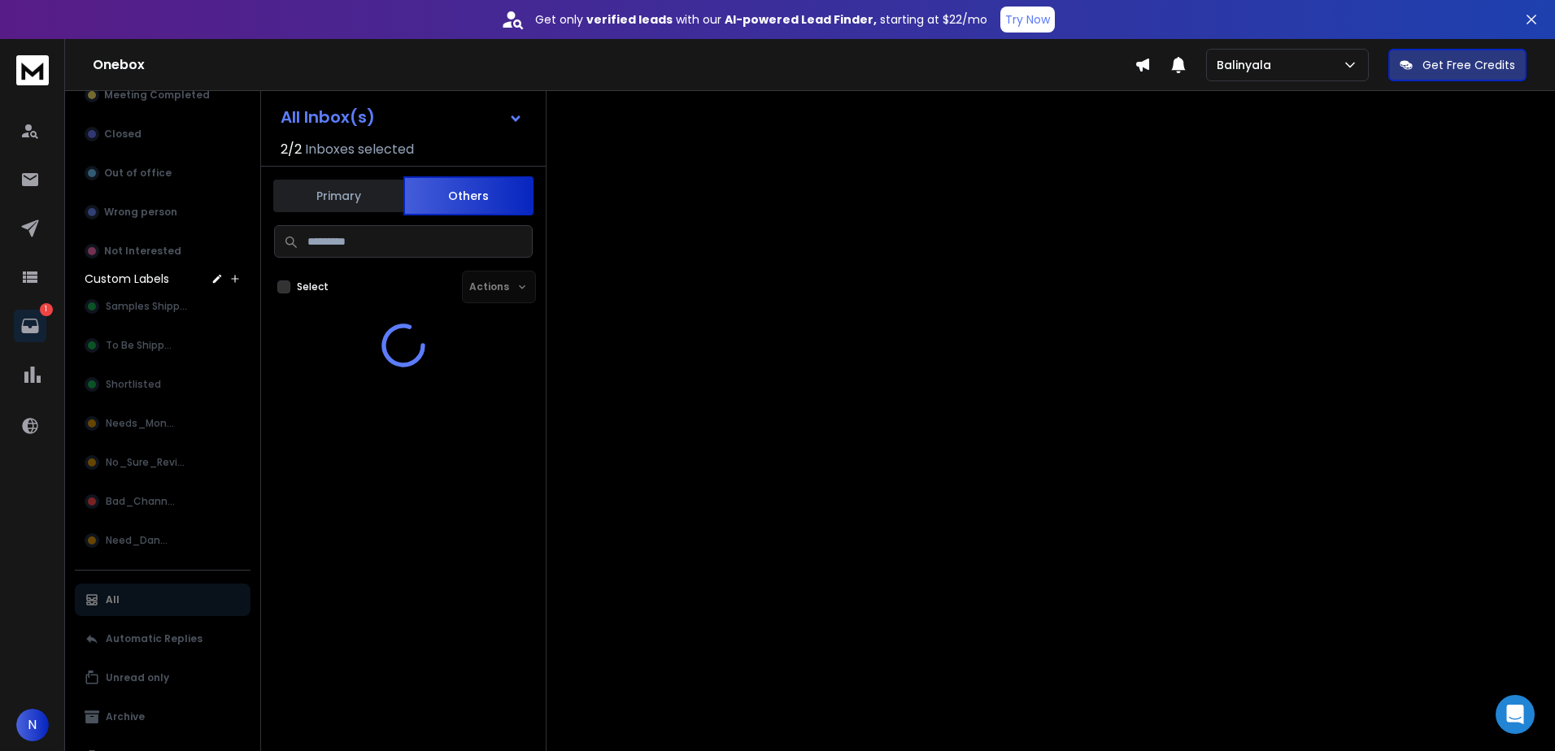
scroll to position [0, 0]
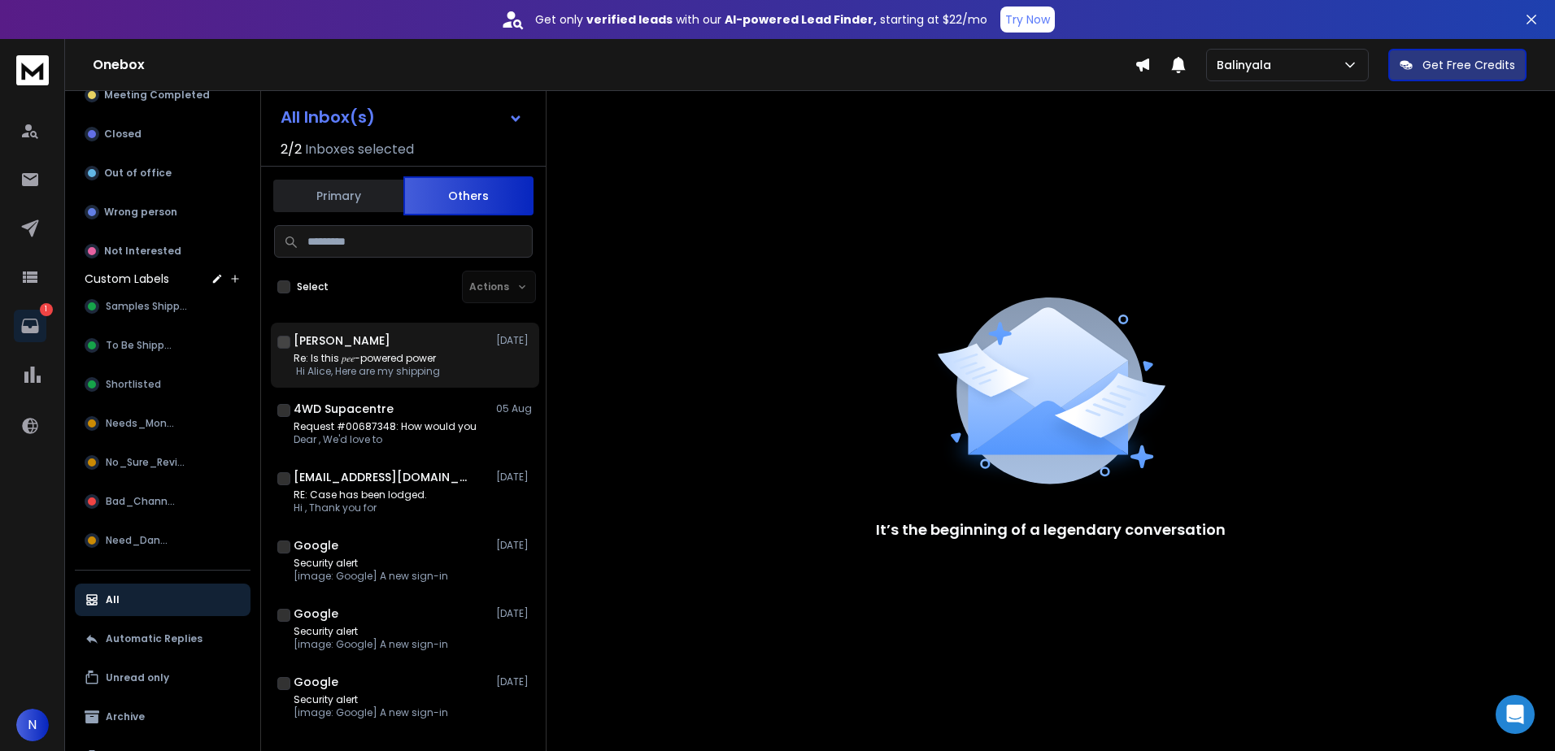
click at [401, 364] on p "Re: Is this 𝑝𝑒𝑒-powered power" at bounding box center [367, 358] width 146 height 13
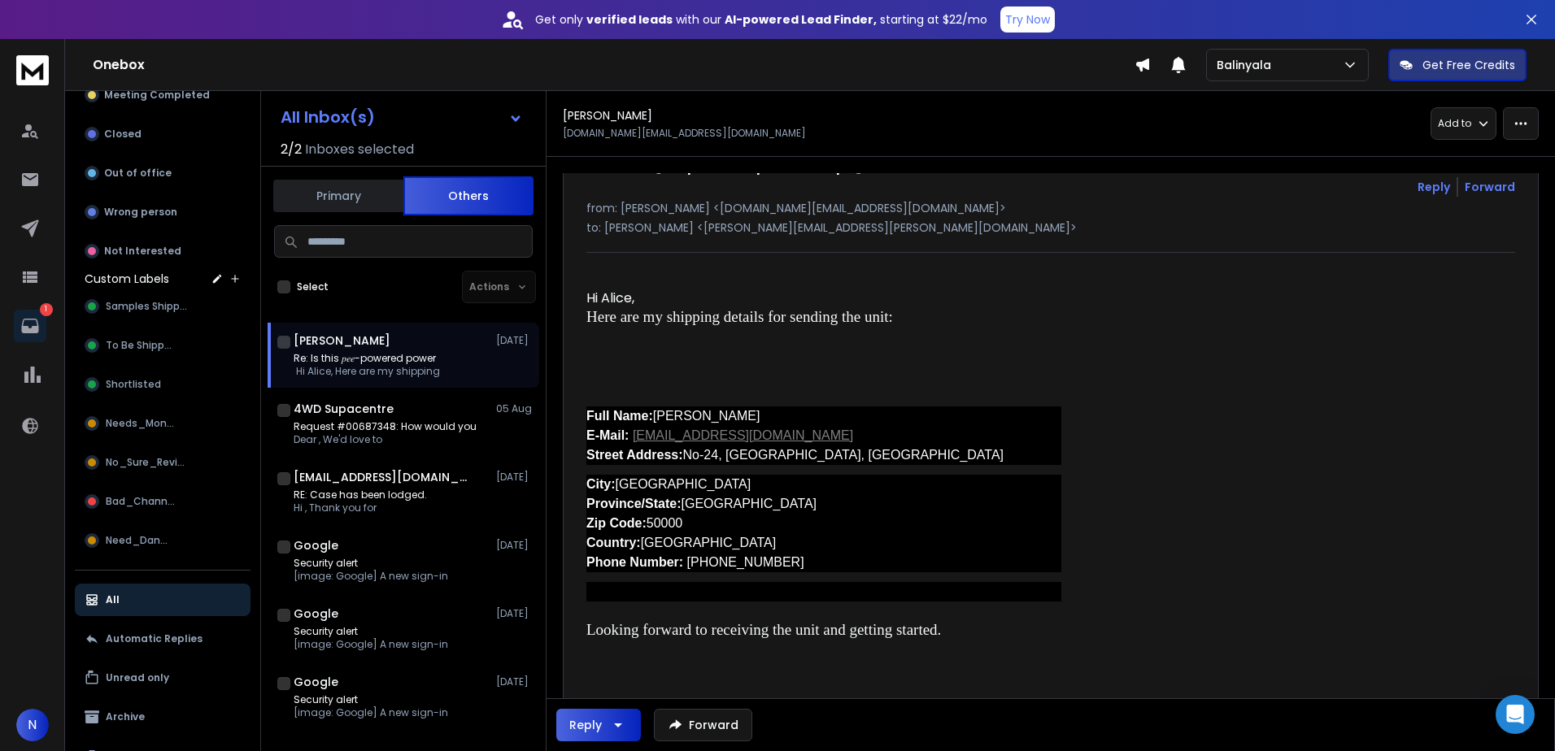
scroll to position [163, 0]
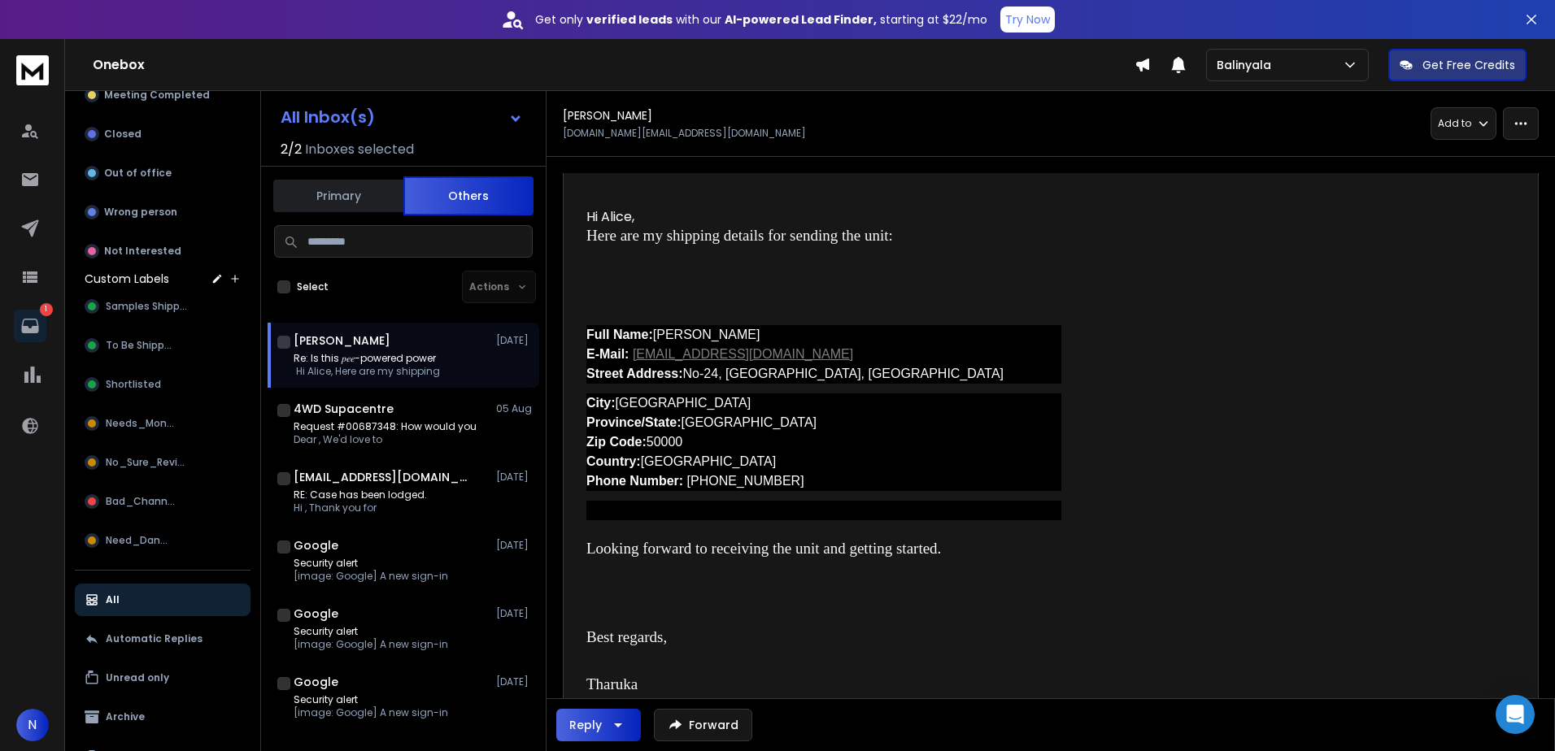
click at [686, 291] on div "Here are my shipping details for sending the unit: Full Name: [PERSON_NAME] E-M…" at bounding box center [823, 475] width 475 height 496
drag, startPoint x: 589, startPoint y: 333, endPoint x: 794, endPoint y: 482, distance: 253.8
click at [794, 482] on div "Here are my shipping details for sending the unit: Full Name: [PERSON_NAME] E-M…" at bounding box center [823, 475] width 475 height 496
copy div "Full Name: [PERSON_NAME] E-Mail: [EMAIL_ADDRESS][DOMAIN_NAME] Street Address: […"
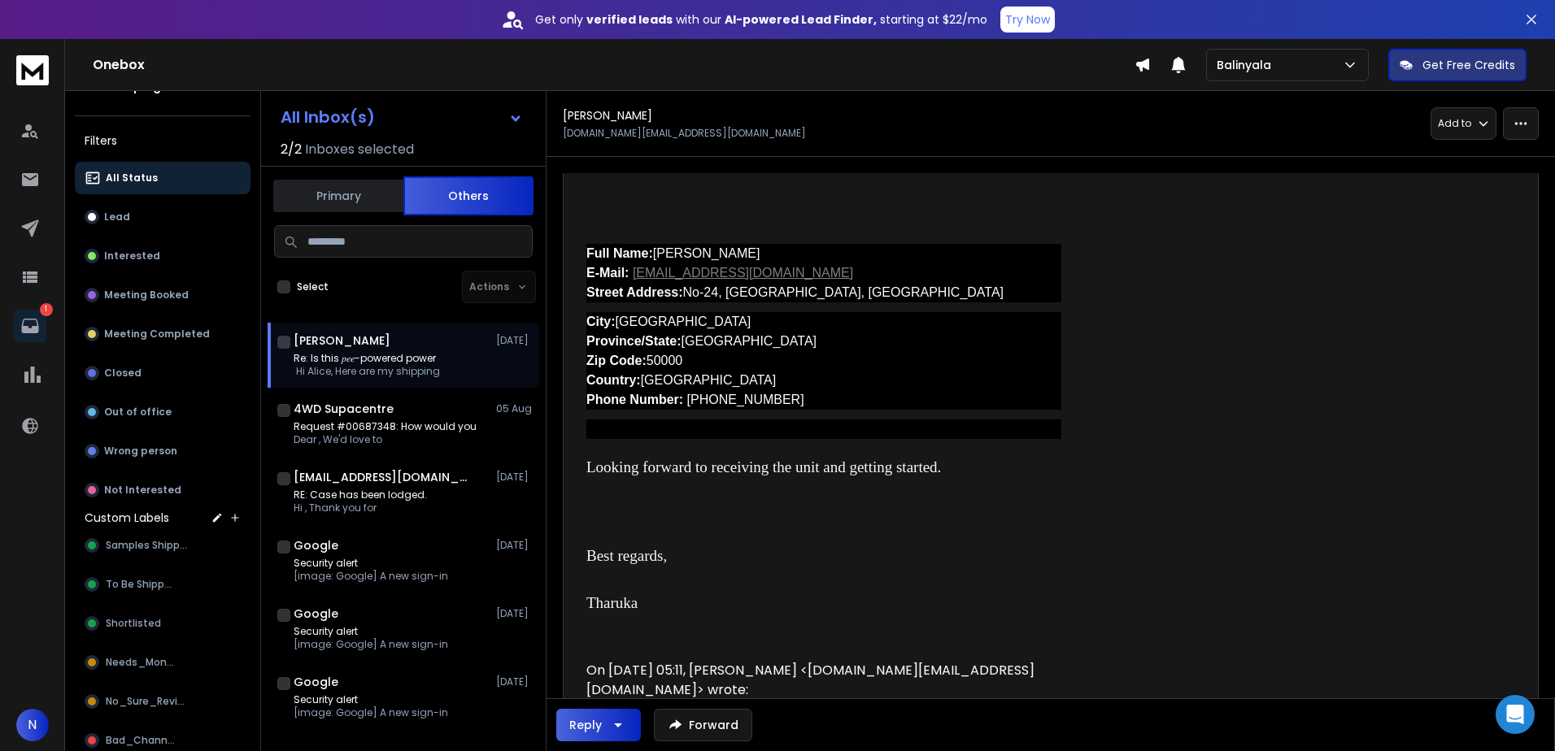
scroll to position [0, 0]
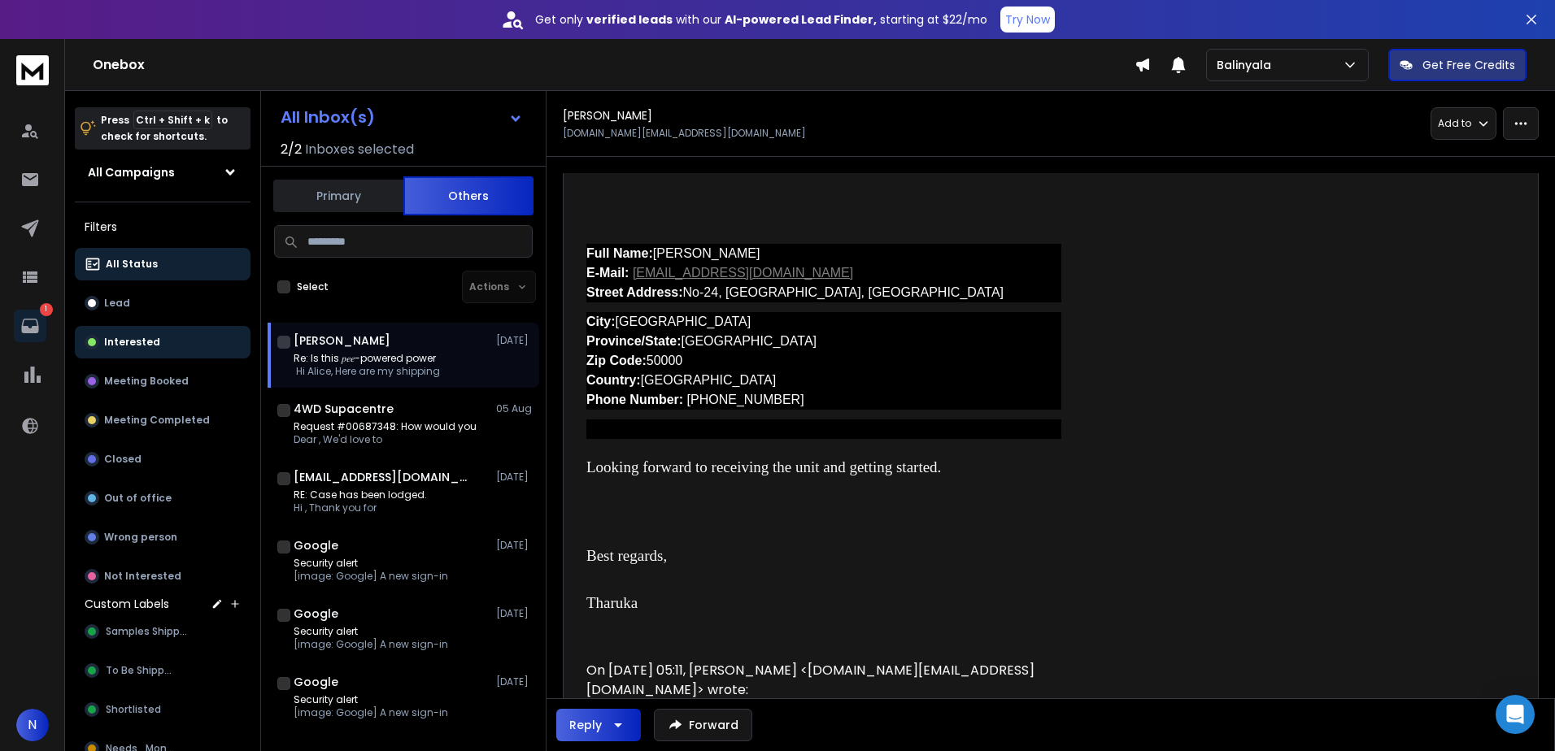
click at [163, 355] on button "Interested" at bounding box center [163, 342] width 176 height 33
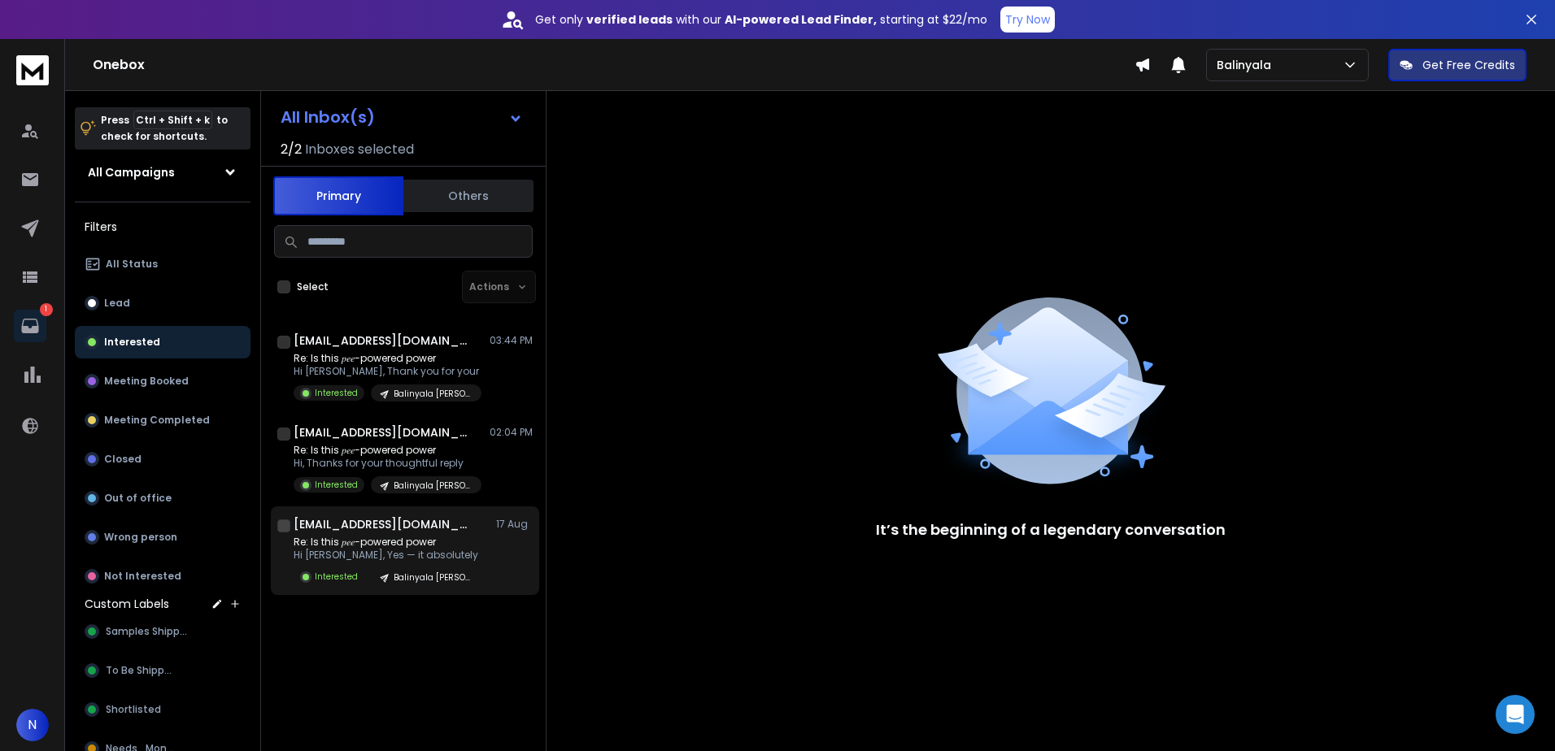
click at [474, 546] on p "Re: Is this 𝑝𝑒𝑒-powered power" at bounding box center [388, 542] width 188 height 13
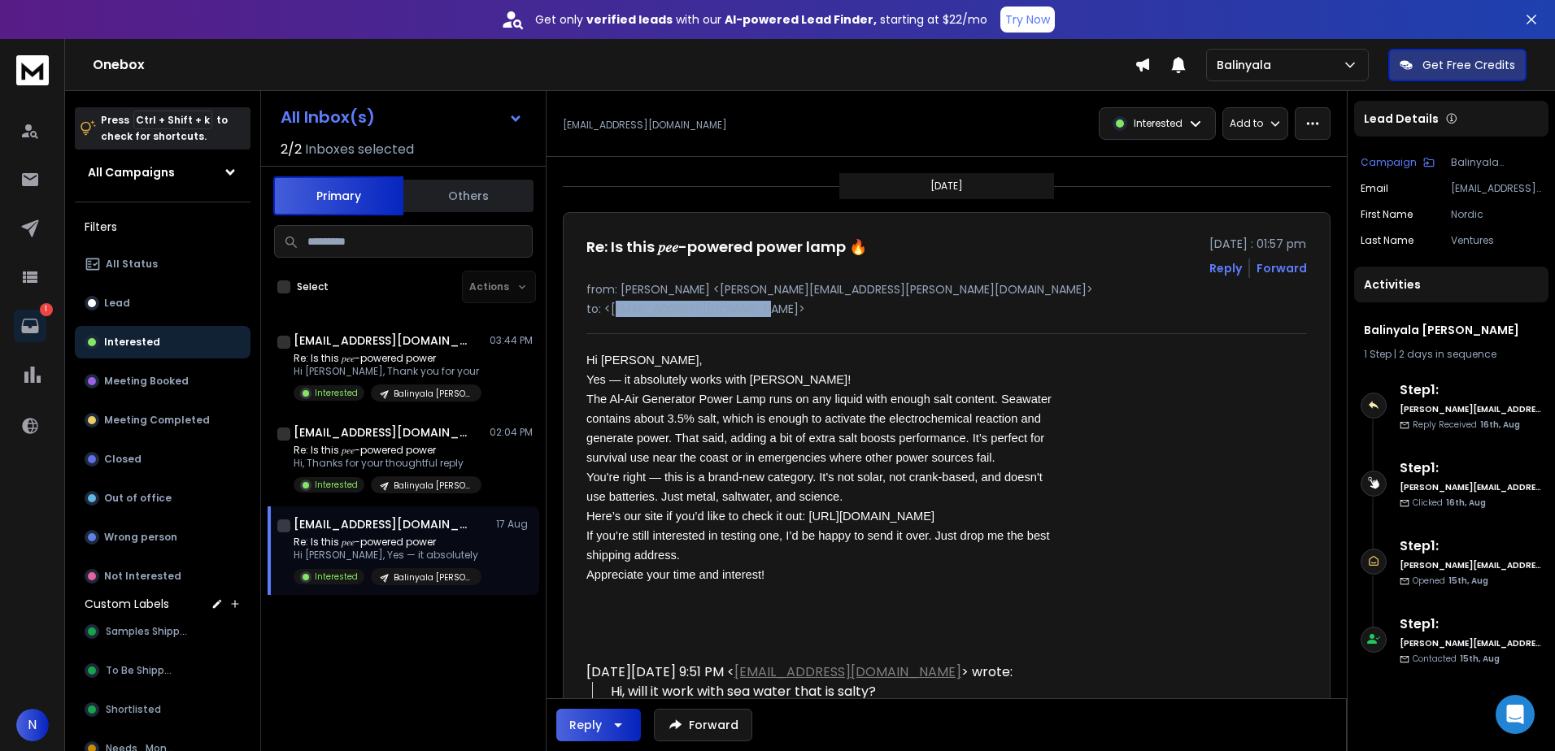
drag, startPoint x: 614, startPoint y: 309, endPoint x: 757, endPoint y: 321, distance: 143.7
drag, startPoint x: 612, startPoint y: 310, endPoint x: 769, endPoint y: 317, distance: 157.1
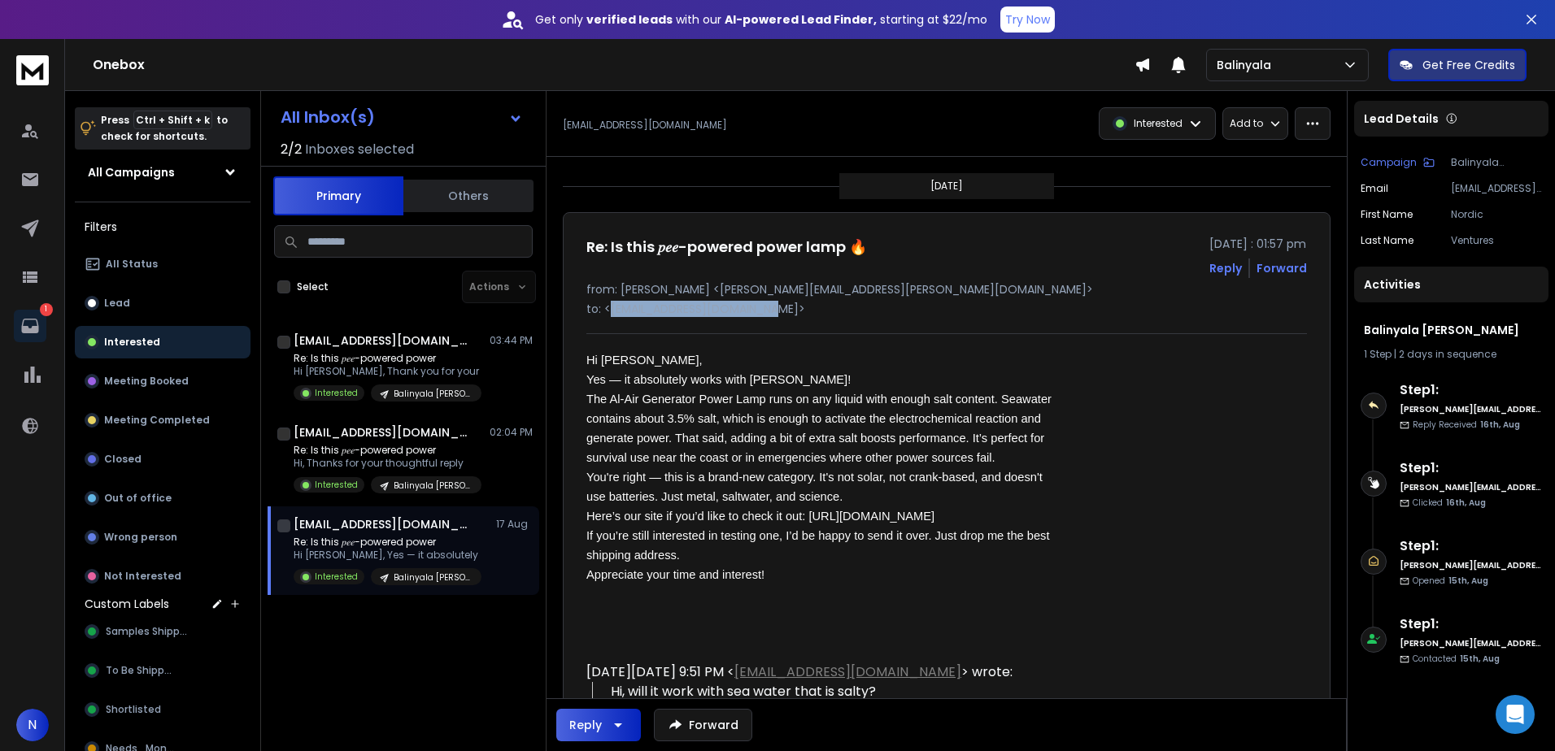
copy p "[EMAIL_ADDRESS][DOMAIN_NAME]"
click at [486, 194] on button "Others" at bounding box center [468, 196] width 130 height 36
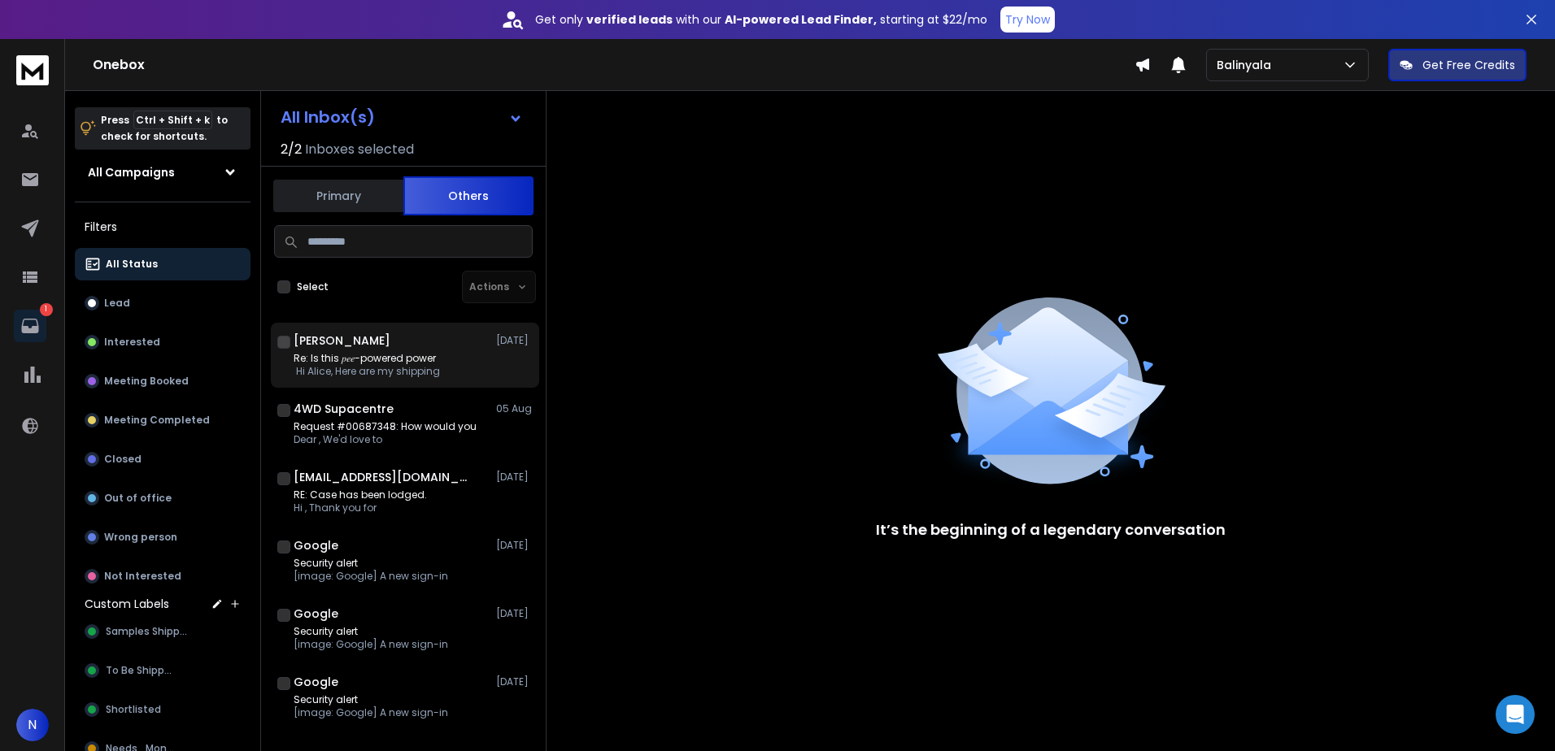
click at [452, 364] on div "Re: Is this 𝑝𝑒𝑒-powered power ﻿ ﻿Hi [PERSON_NAME], Here are my shipping" at bounding box center [413, 365] width 239 height 26
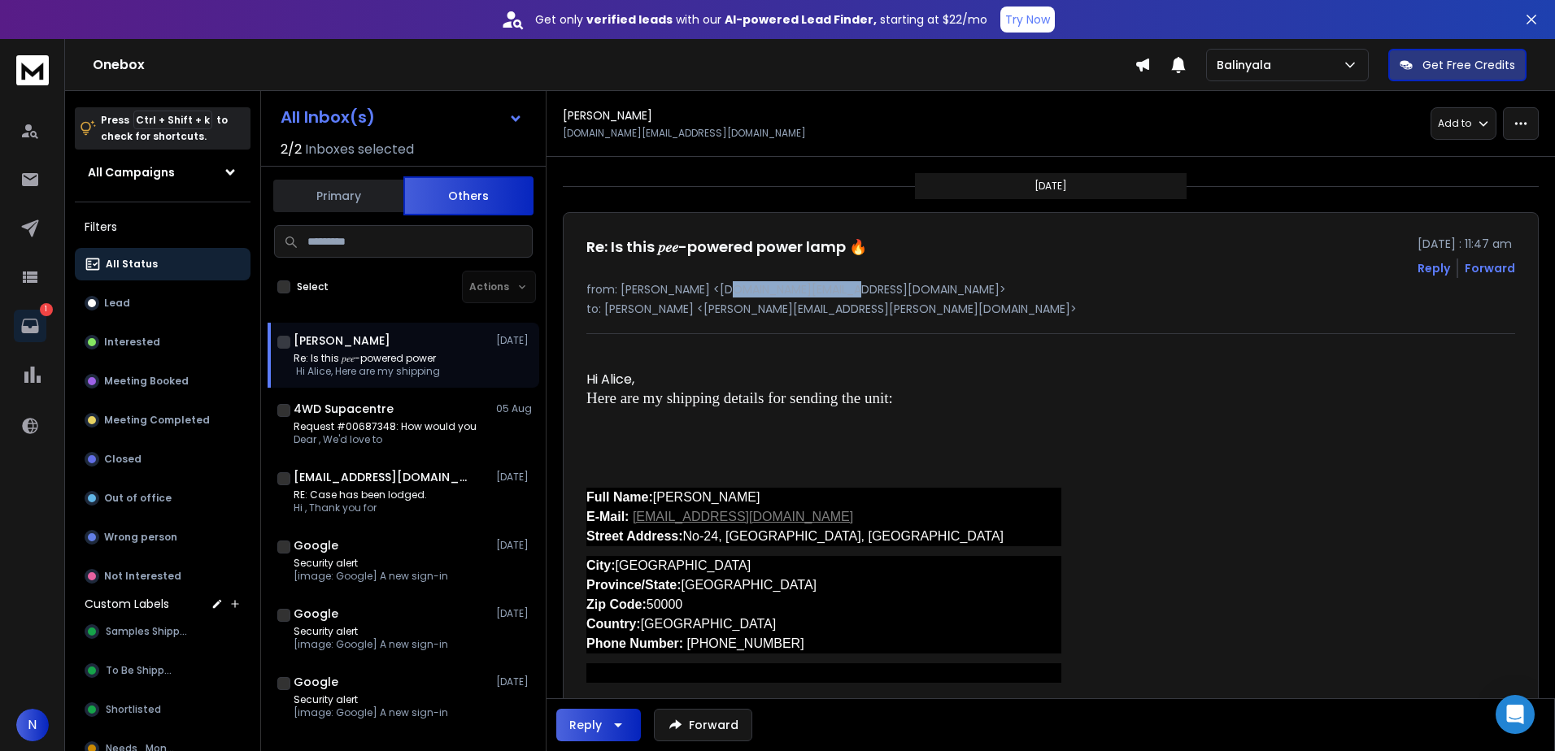
drag, startPoint x: 735, startPoint y: 290, endPoint x: 856, endPoint y: 290, distance: 120.4
click at [856, 290] on p "from: [PERSON_NAME] <[DOMAIN_NAME][EMAIL_ADDRESS][DOMAIN_NAME]>" at bounding box center [1050, 289] width 929 height 16
copy p "[DOMAIN_NAME][EMAIL_ADDRESS][DOMAIN_NAME]"
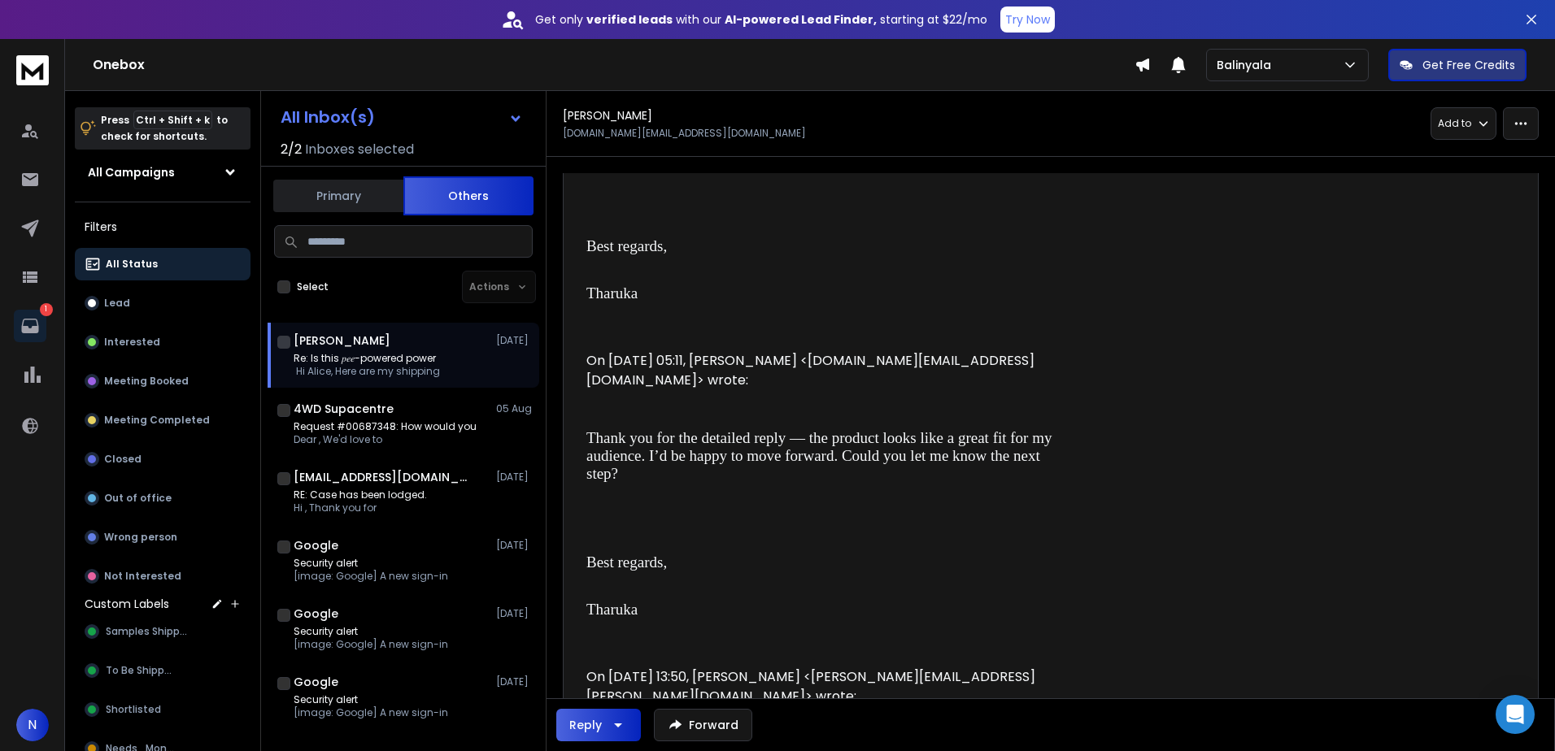
scroll to position [569, 0]
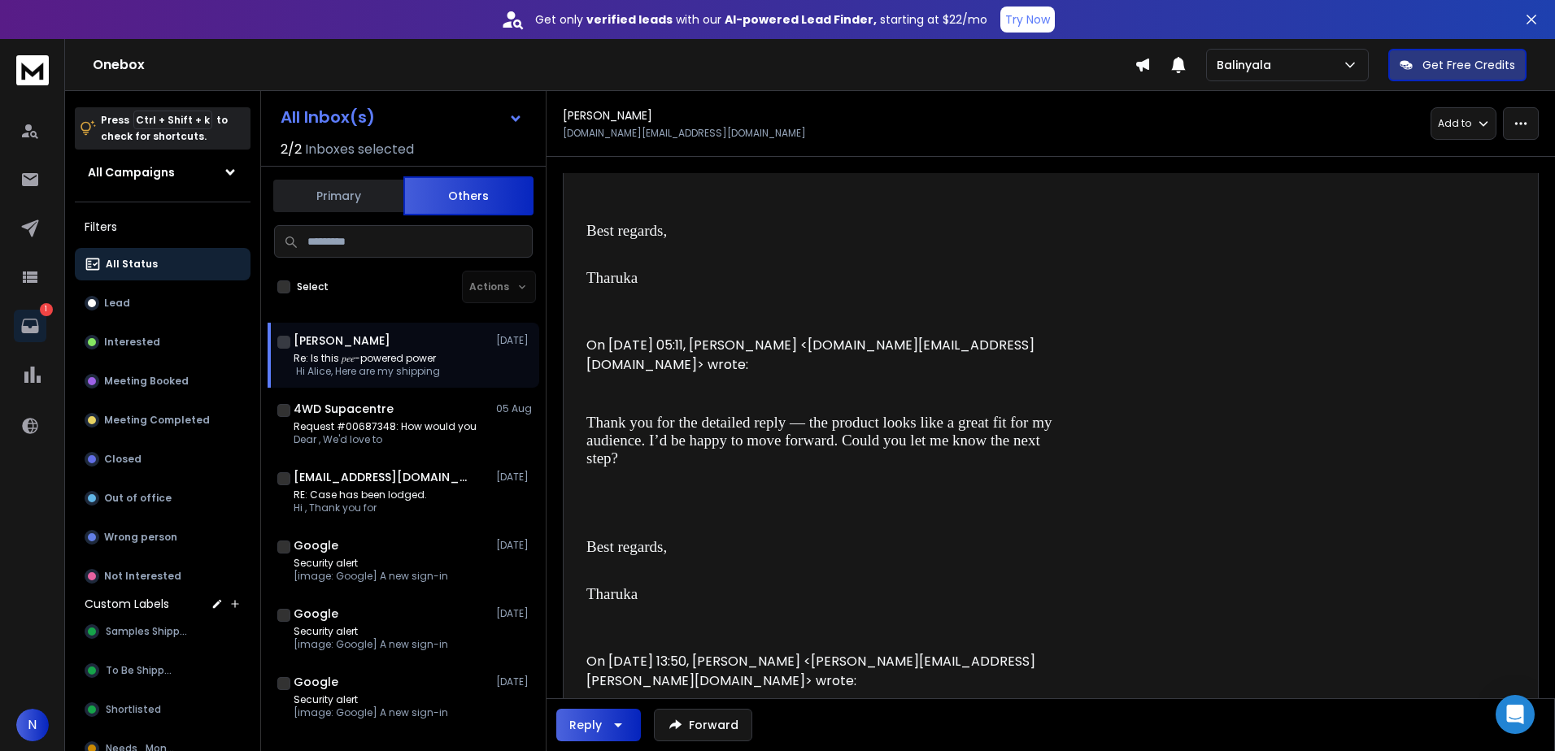
click at [345, 198] on button "Primary" at bounding box center [338, 196] width 130 height 36
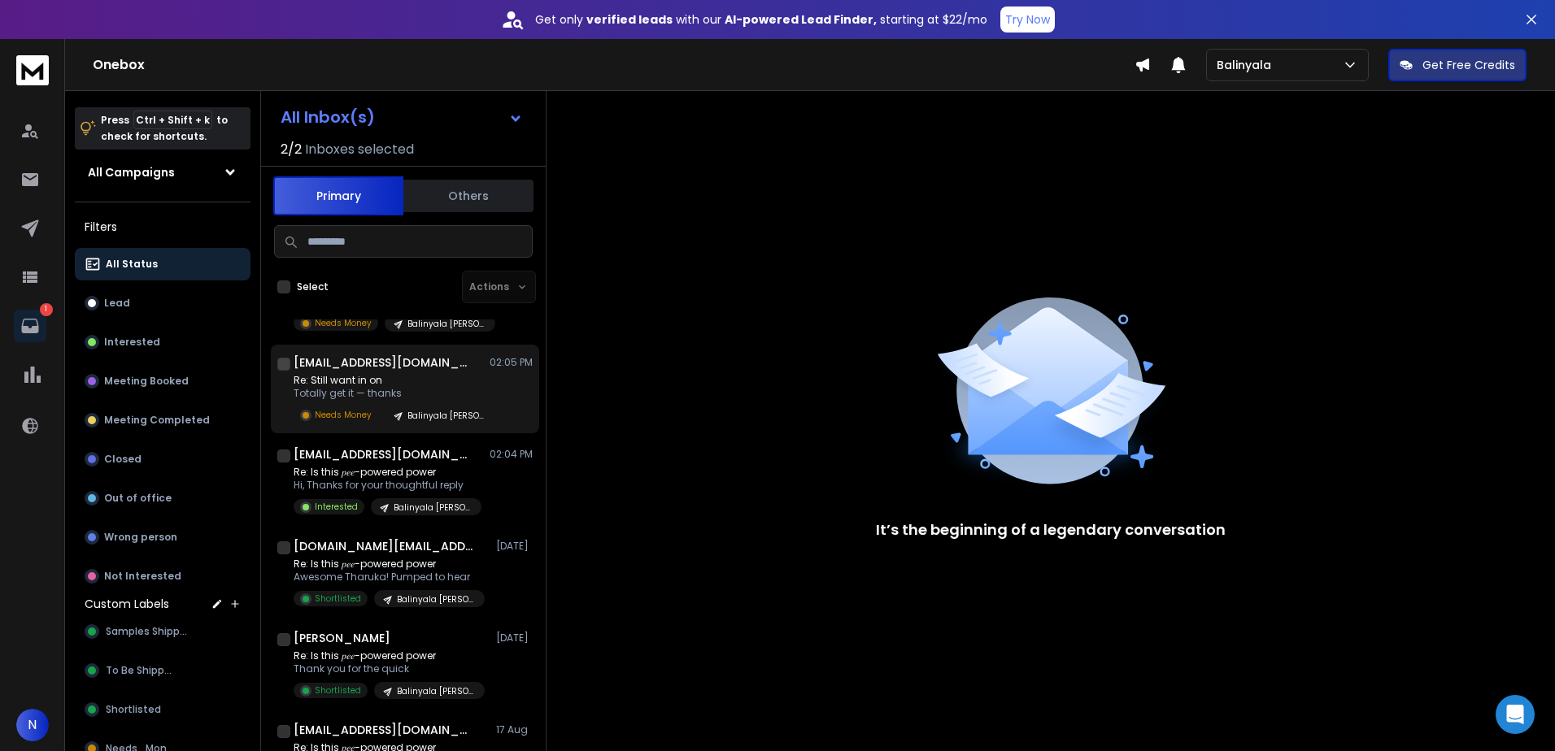
scroll to position [163, 0]
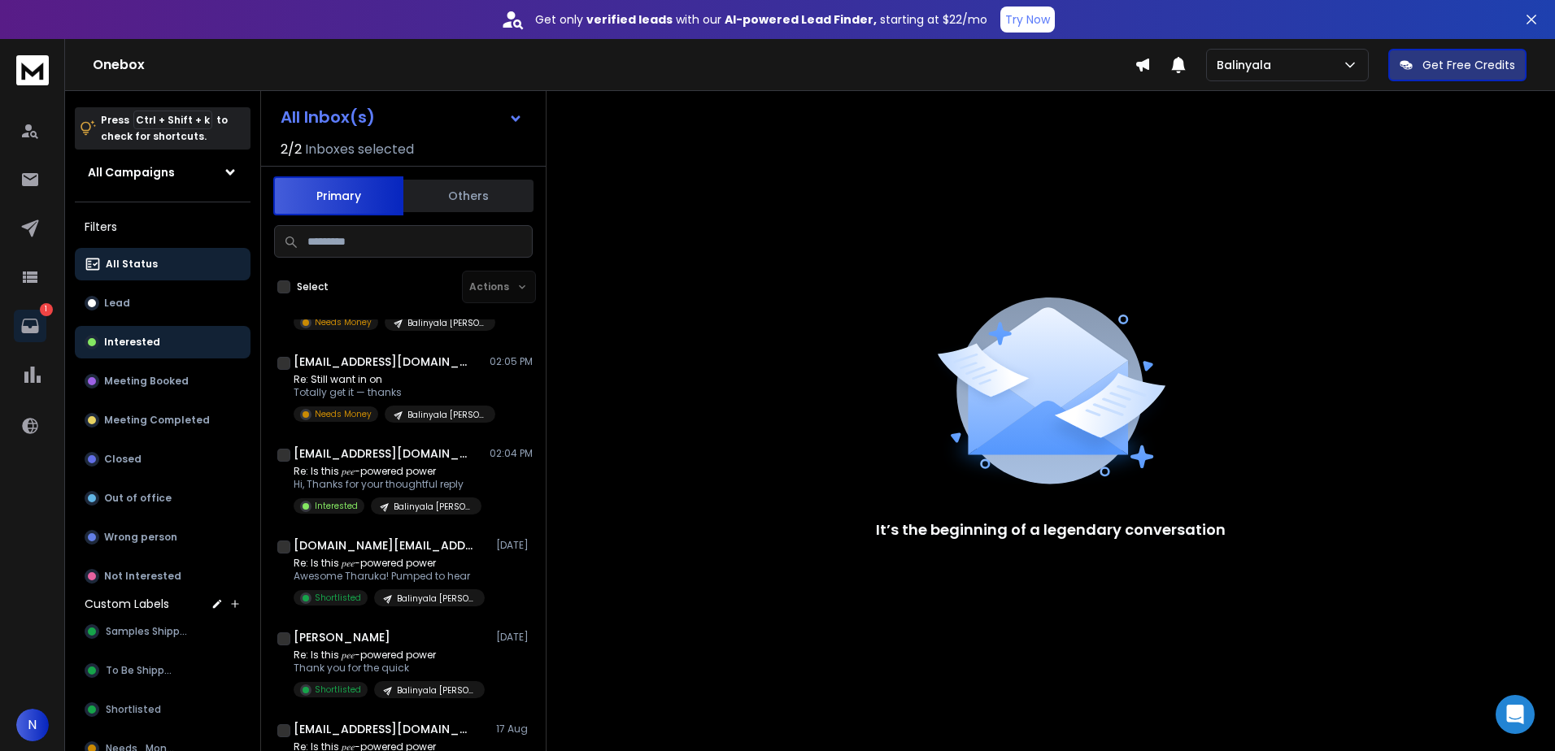
click at [176, 335] on button "Interested" at bounding box center [163, 342] width 176 height 33
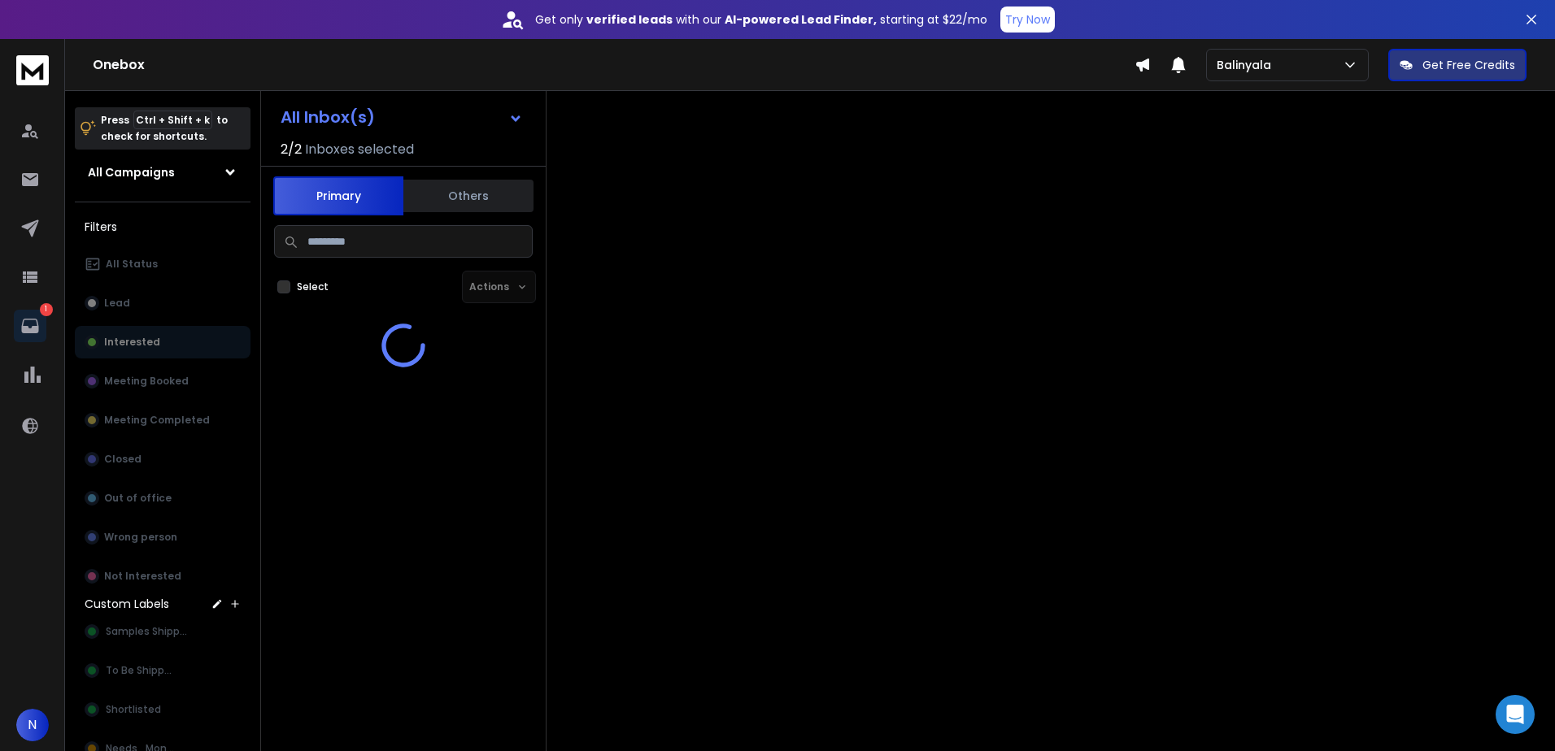
scroll to position [0, 0]
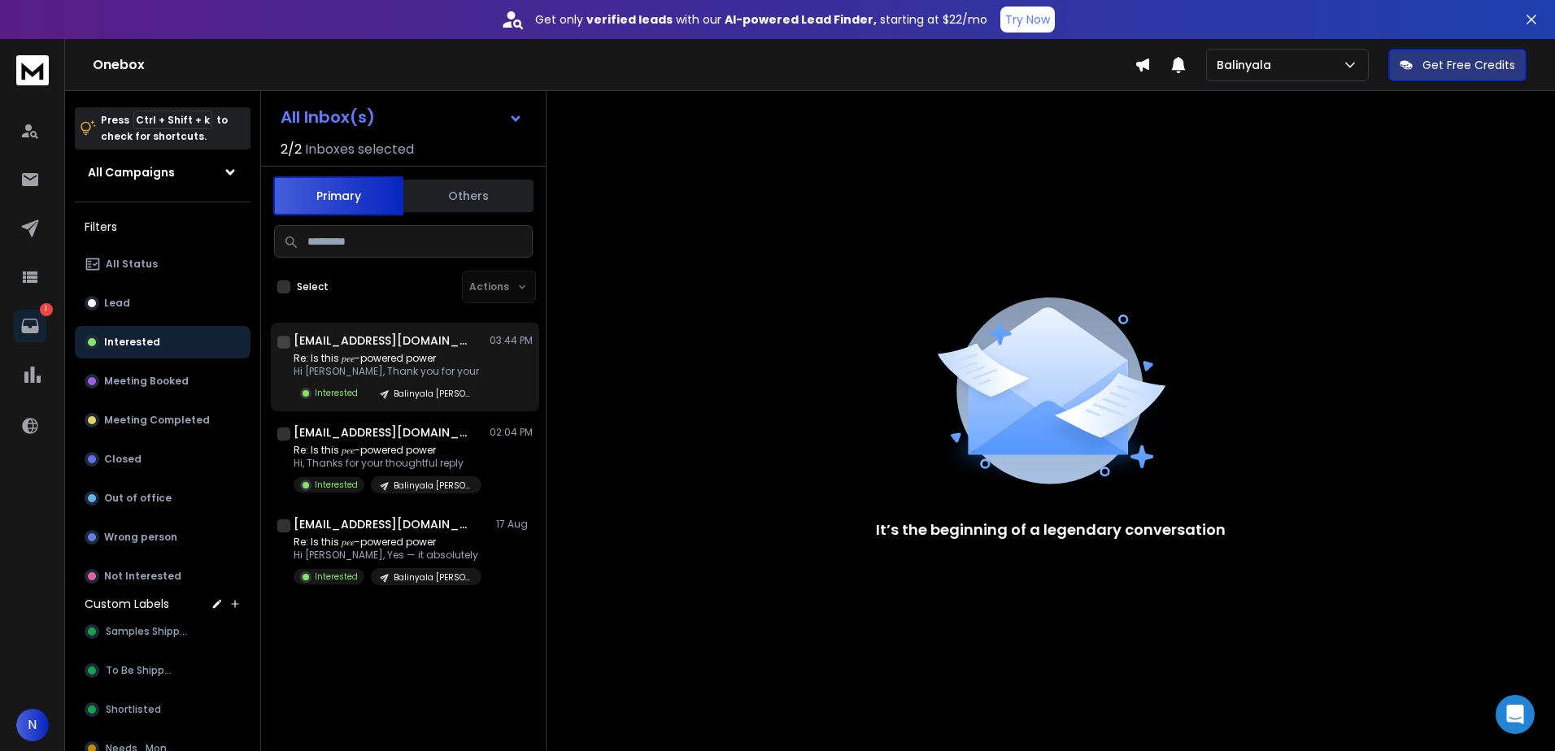
click at [446, 361] on p "Re: Is this 𝑝𝑒𝑒-powered power" at bounding box center [388, 358] width 188 height 13
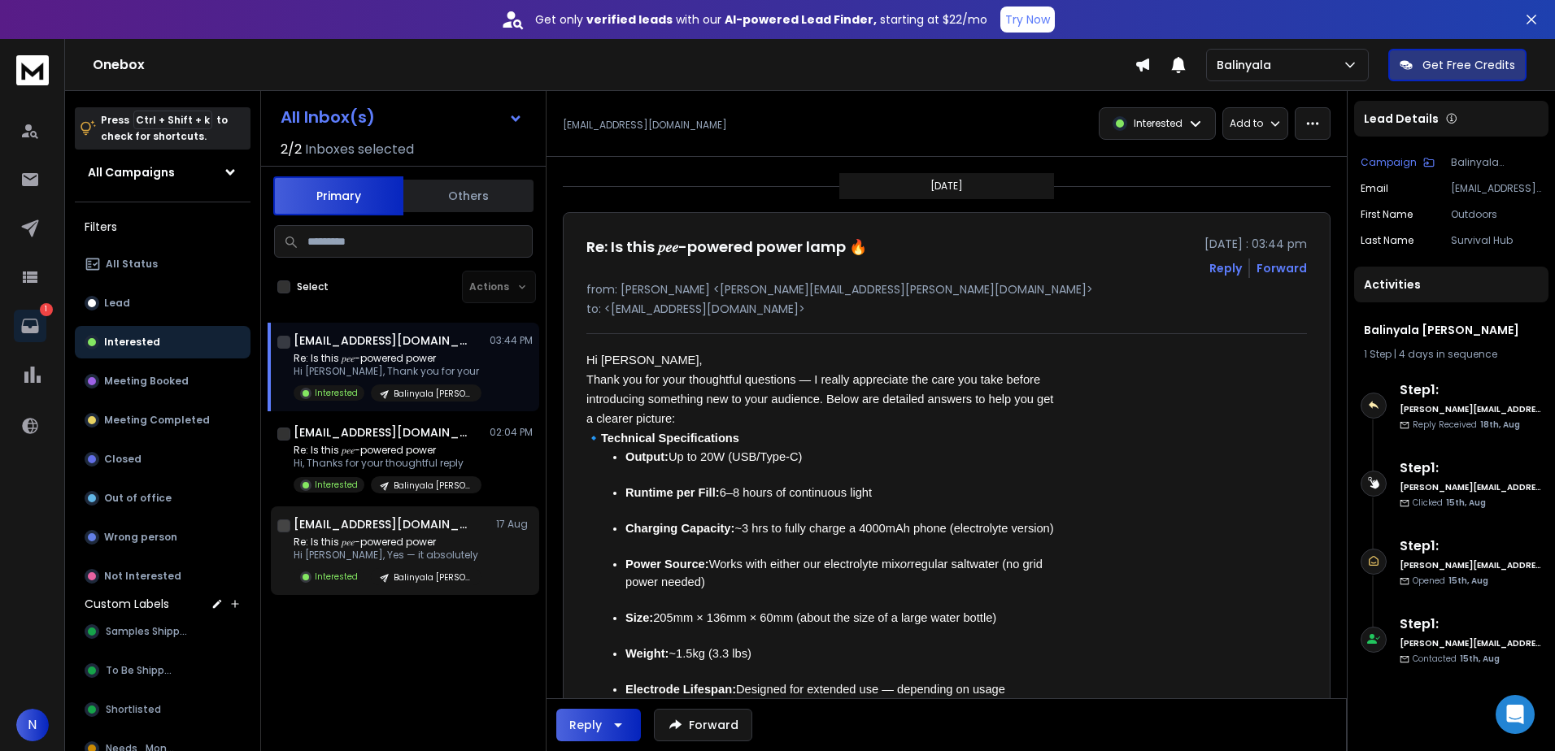
click at [430, 548] on p "Re: Is this 𝑝𝑒𝑒-powered power" at bounding box center [388, 542] width 188 height 13
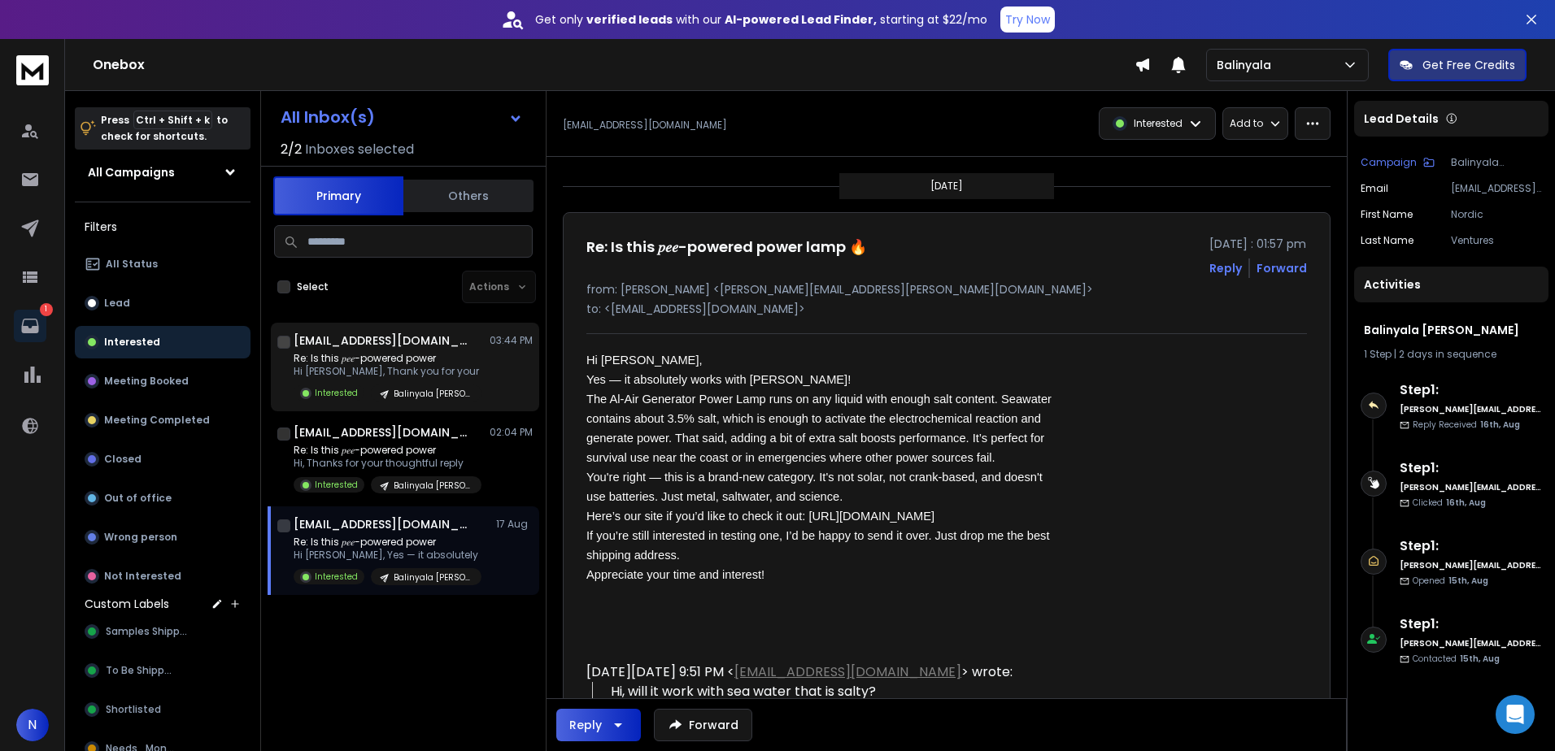
click at [442, 343] on div "[EMAIL_ADDRESS][DOMAIN_NAME] 03:44 PM" at bounding box center [413, 341] width 239 height 16
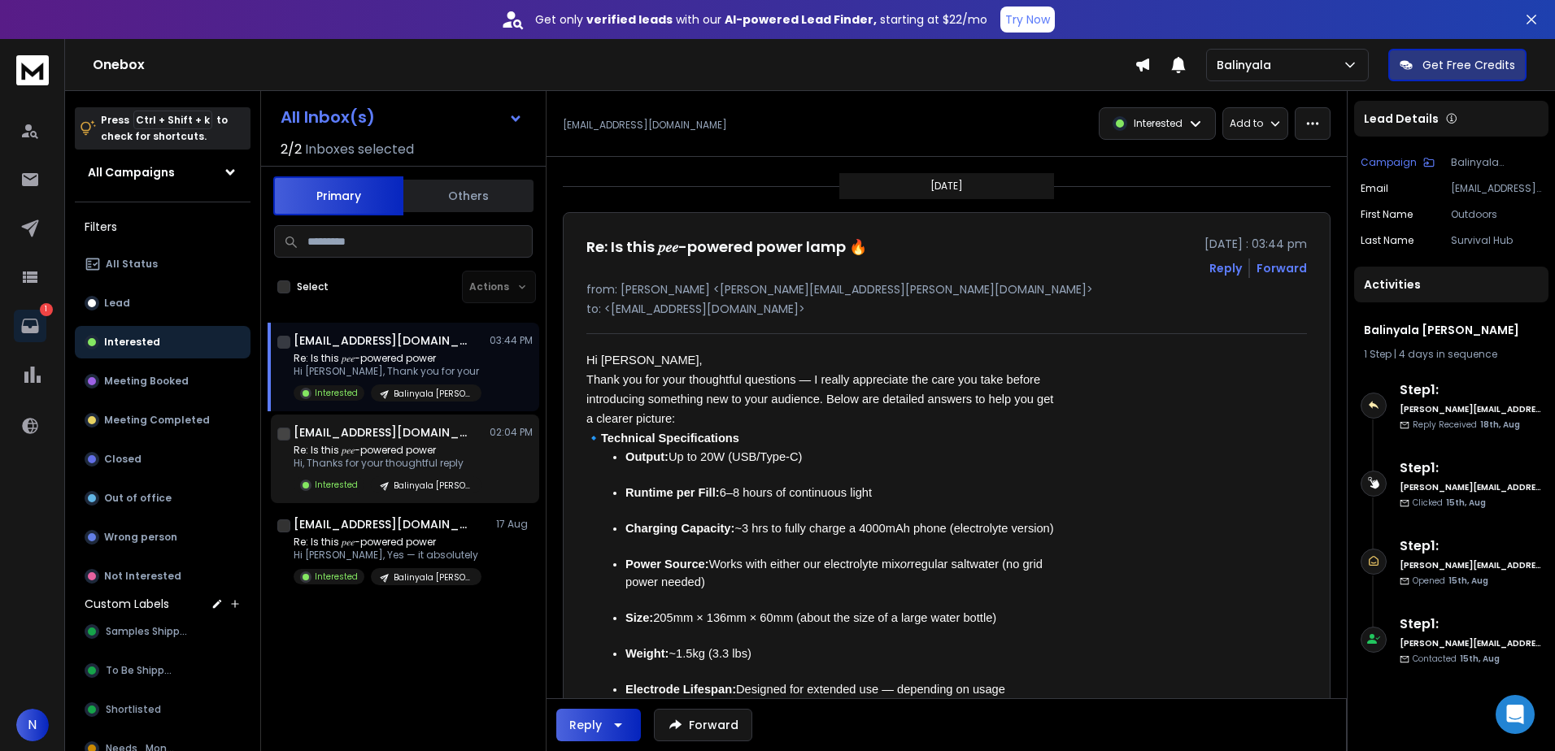
click at [423, 462] on p "Hi, Thanks for your thoughtful reply" at bounding box center [388, 463] width 188 height 13
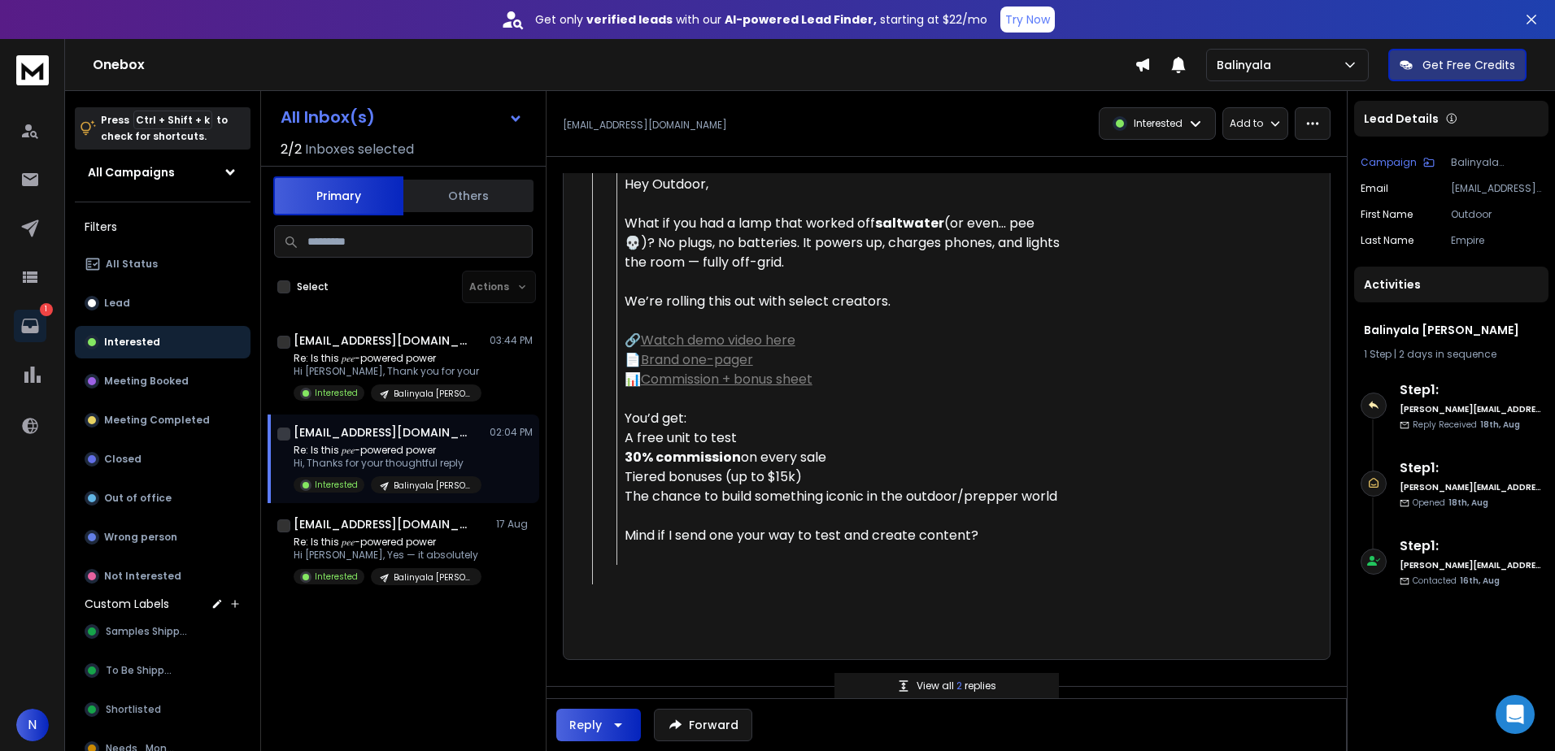
scroll to position [1290, 0]
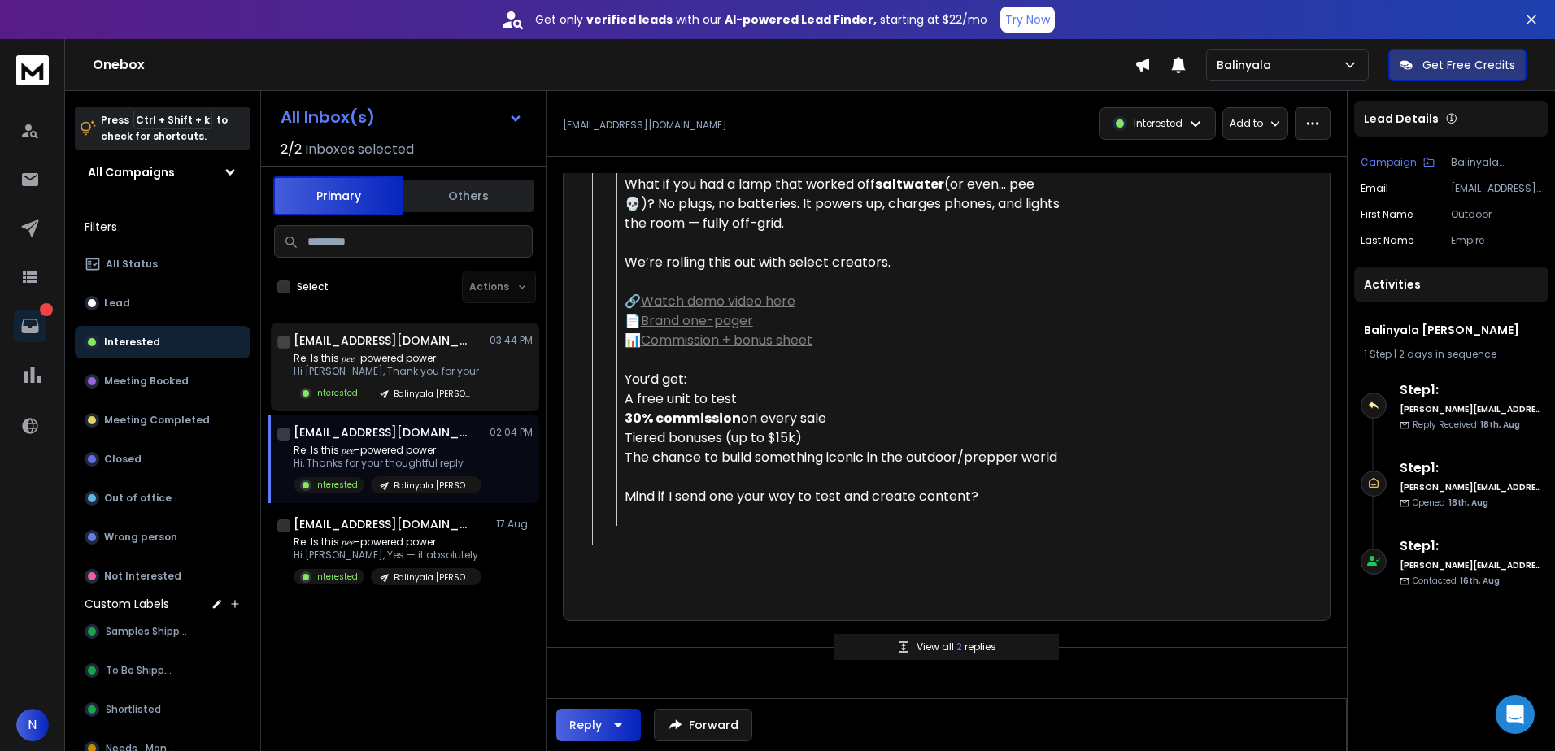
click at [374, 342] on h1 "[EMAIL_ADDRESS][DOMAIN_NAME]" at bounding box center [383, 341] width 179 height 16
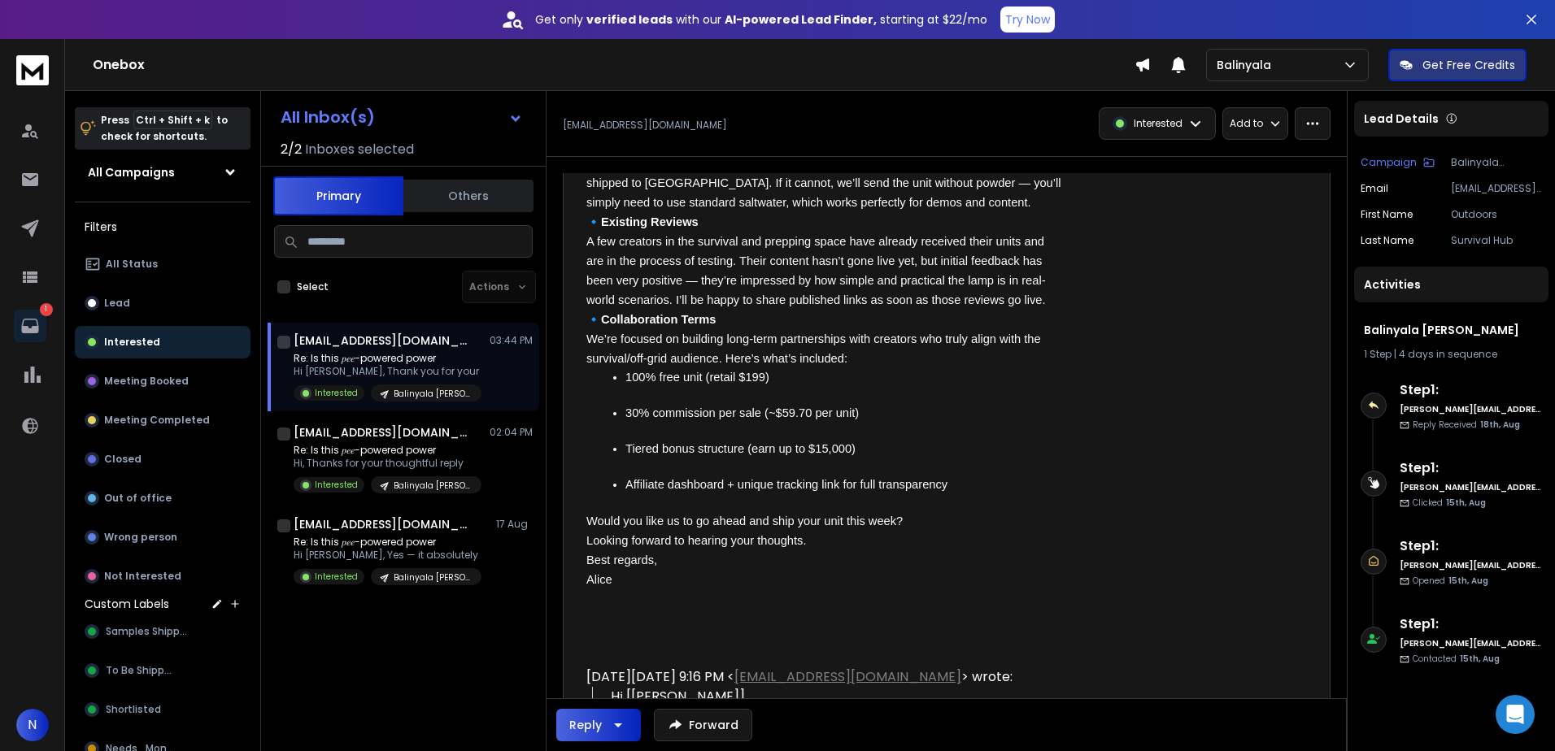
scroll to position [0, 0]
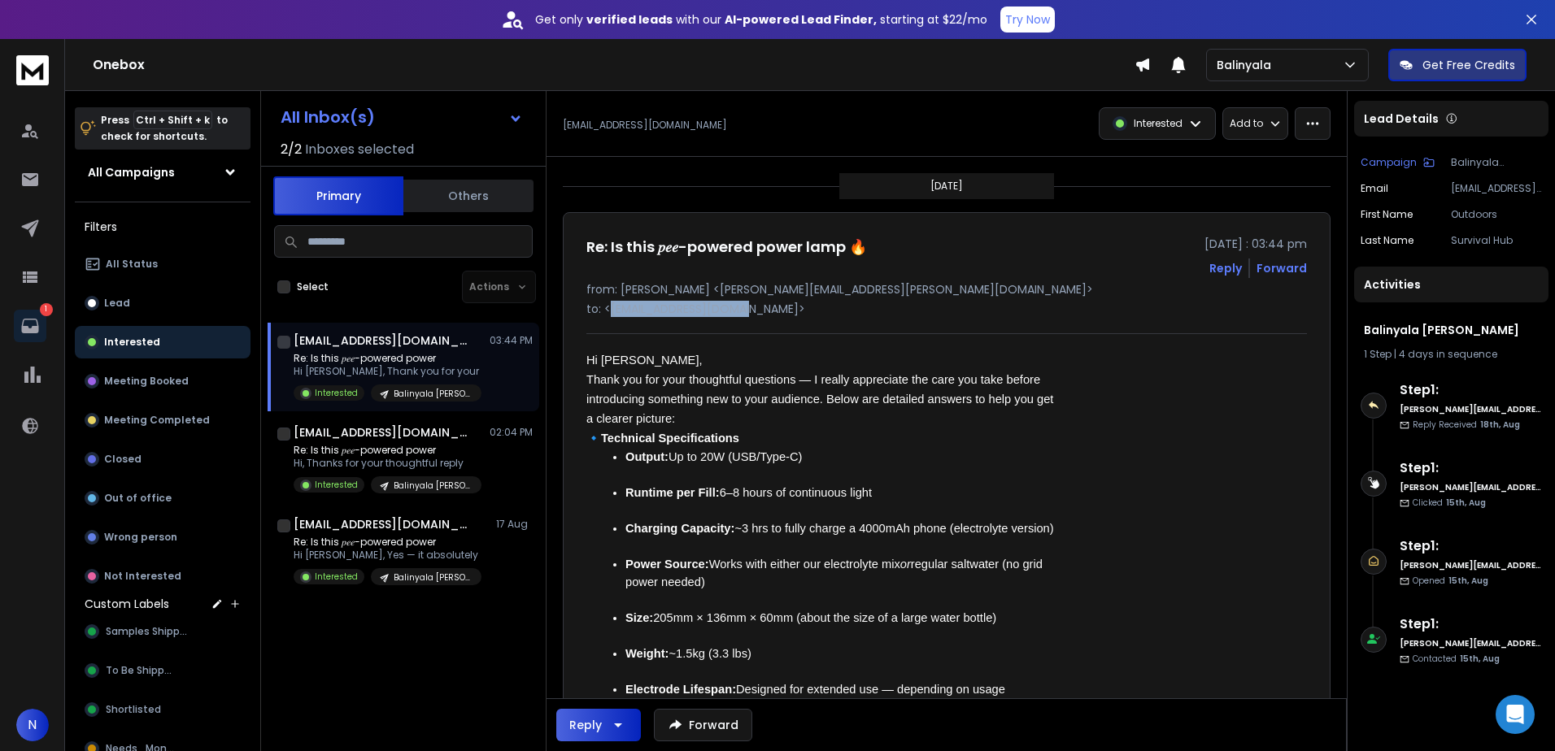
drag, startPoint x: 609, startPoint y: 312, endPoint x: 740, endPoint y: 316, distance: 131.0
click at [740, 316] on p "to: <[EMAIL_ADDRESS][DOMAIN_NAME]>" at bounding box center [946, 309] width 721 height 16
copy p "[EMAIL_ADDRESS][DOMAIN_NAME]"
drag, startPoint x: 115, startPoint y: 704, endPoint x: 168, endPoint y: 703, distance: 52.9
click at [115, 704] on span "Shortlisted" at bounding box center [133, 709] width 55 height 13
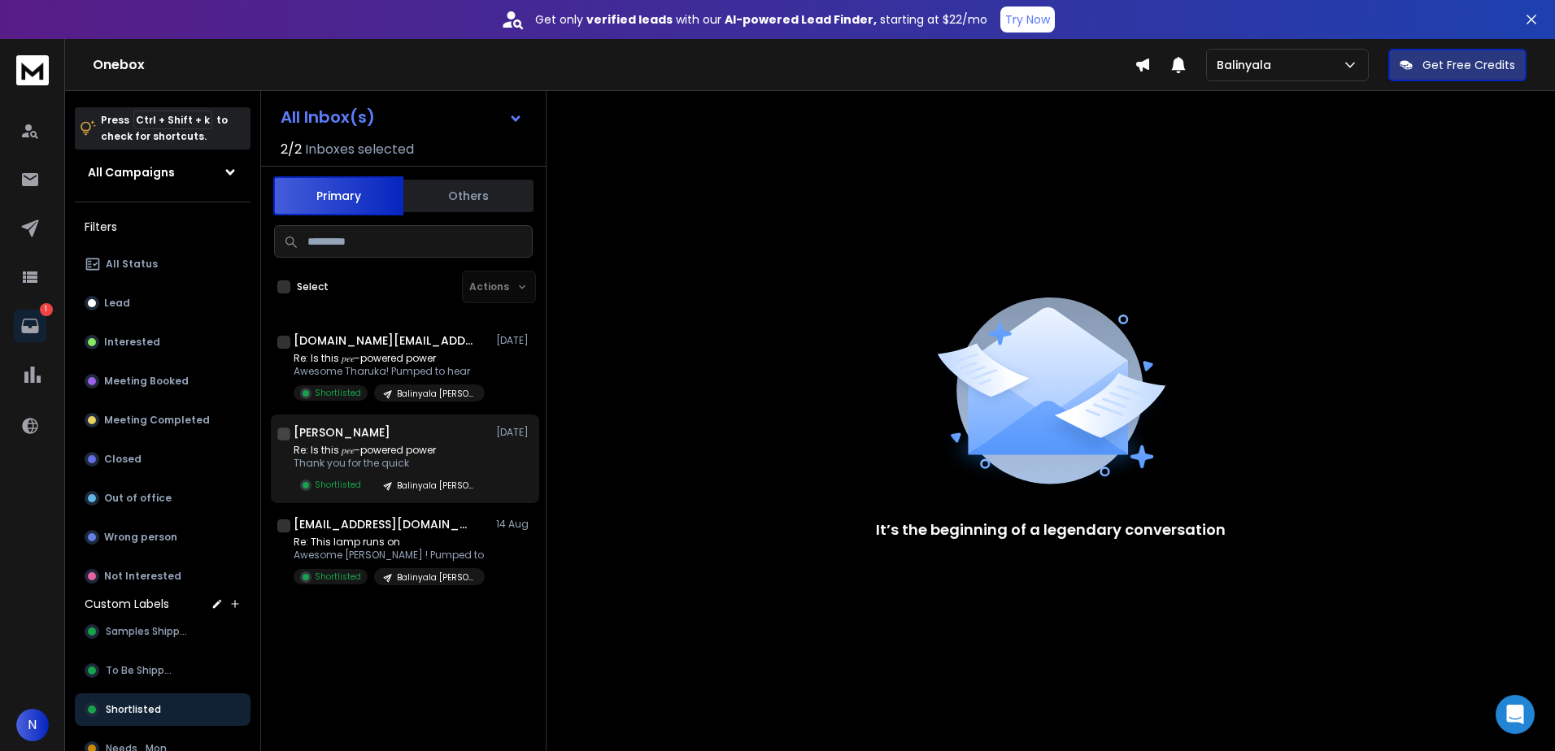
click at [438, 447] on p "Re: Is this 𝑝𝑒𝑒-powered power" at bounding box center [389, 450] width 191 height 13
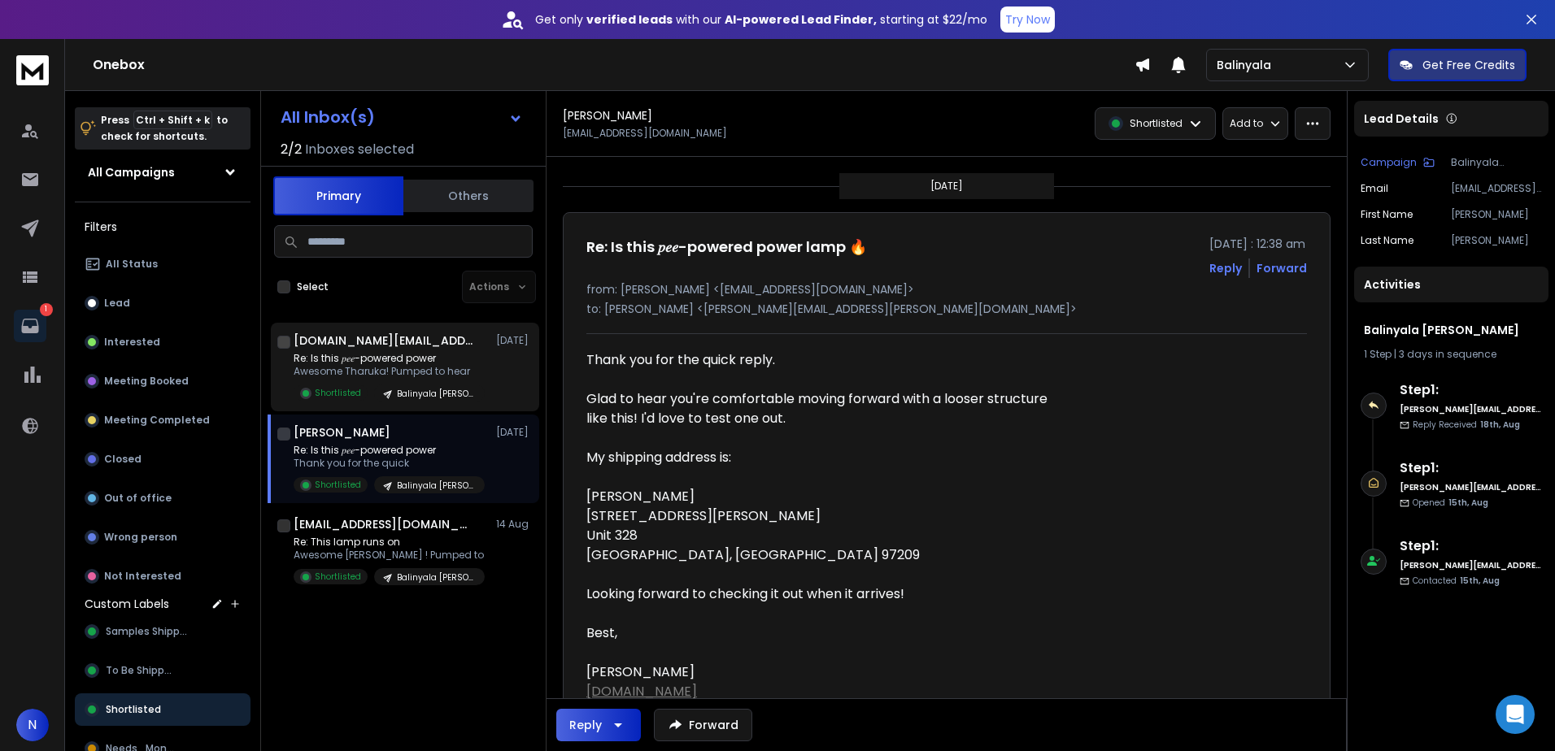
click at [452, 366] on p "Awesome Tharuka! Pumped to hear" at bounding box center [389, 371] width 191 height 13
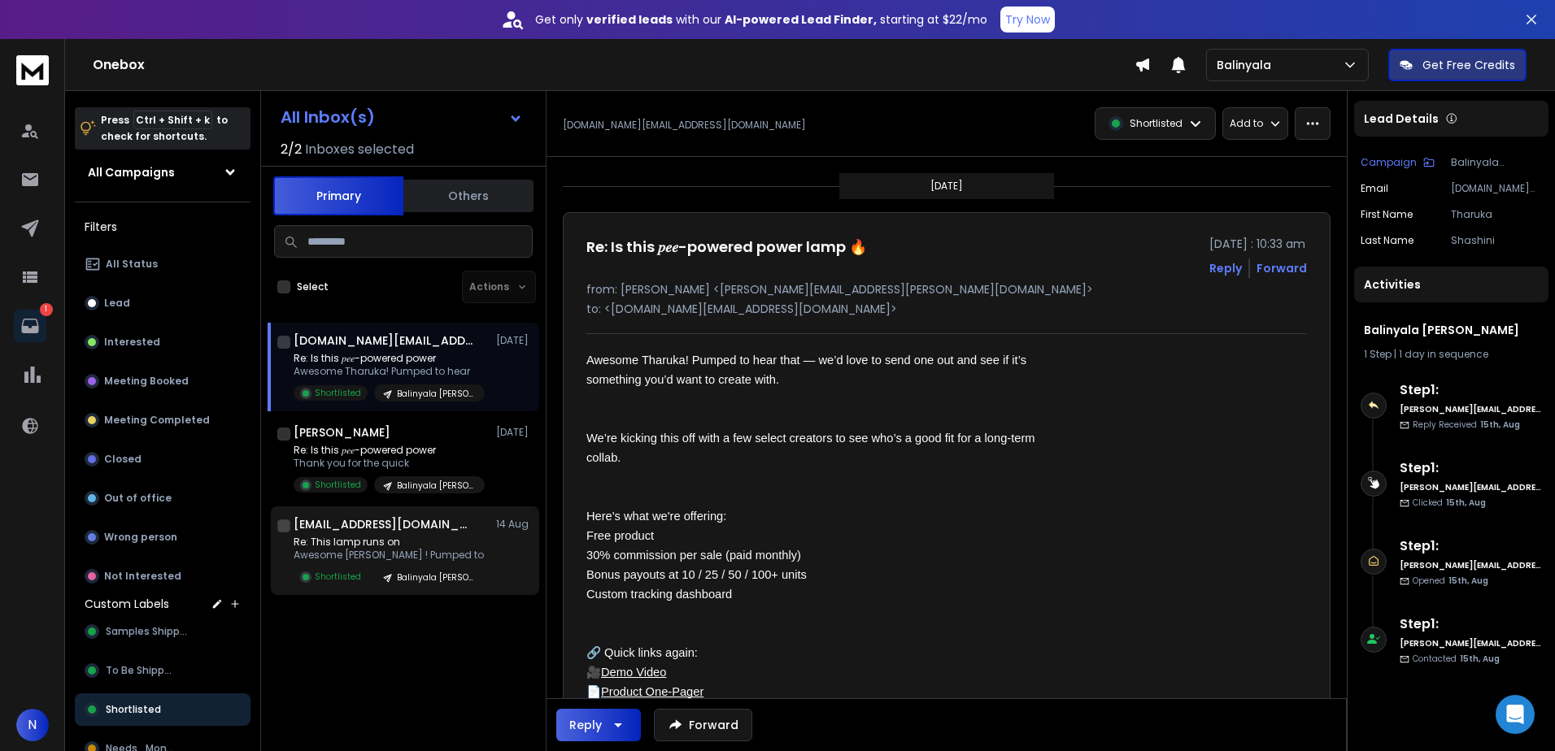
click at [459, 536] on p "Re: This lamp runs on" at bounding box center [389, 542] width 191 height 13
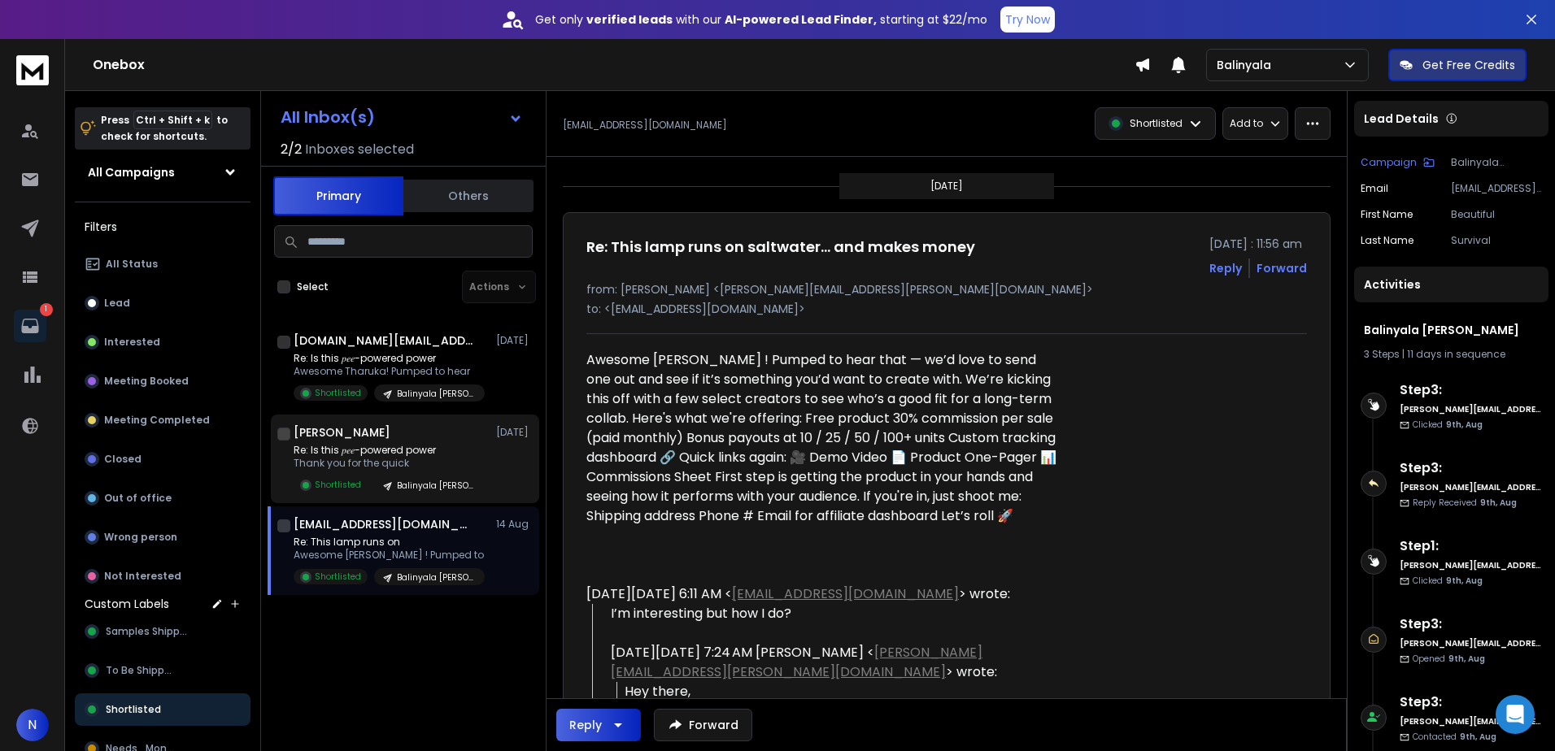
click at [446, 439] on div "[PERSON_NAME] [DATE]" at bounding box center [413, 433] width 239 height 16
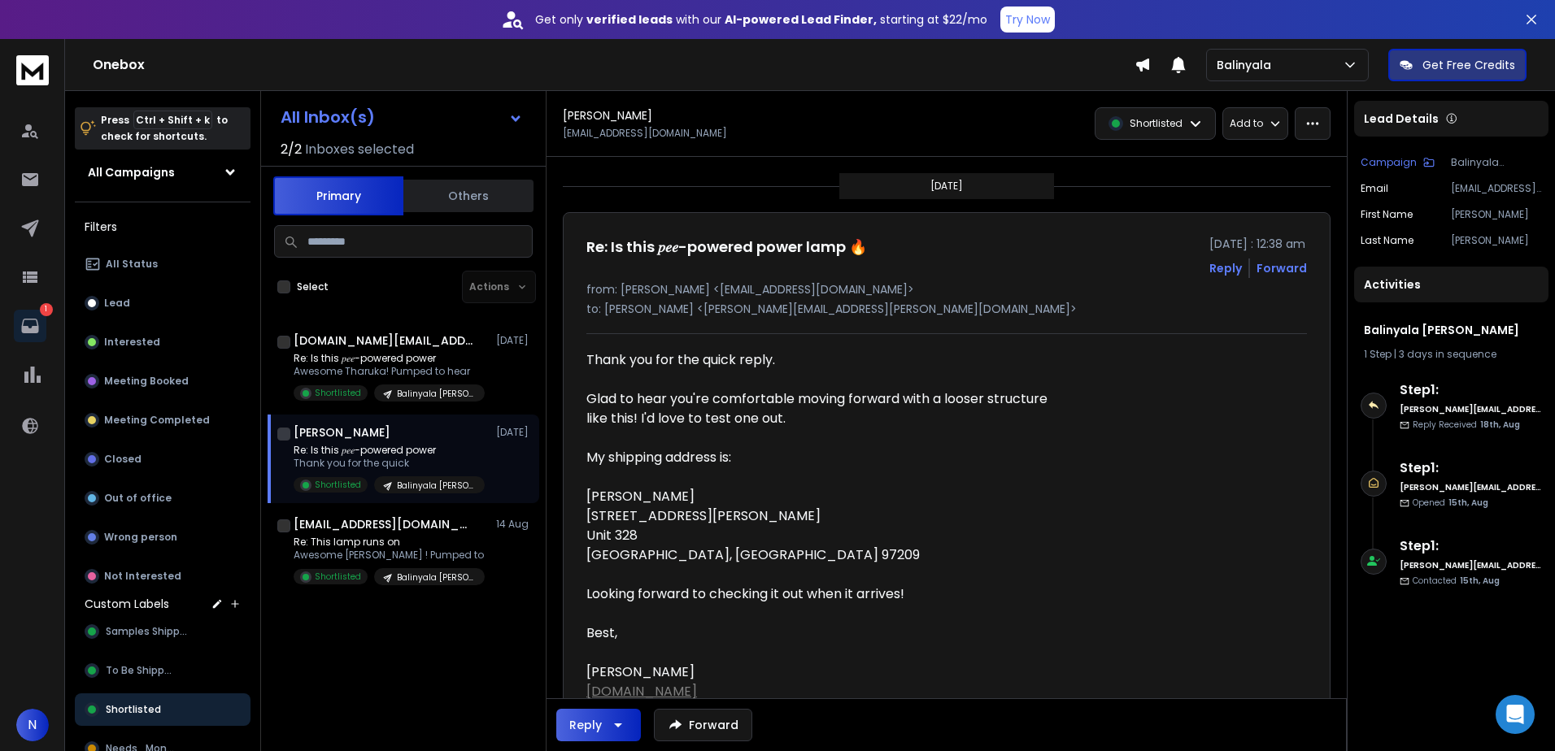
click at [447, 198] on button "Others" at bounding box center [468, 196] width 130 height 36
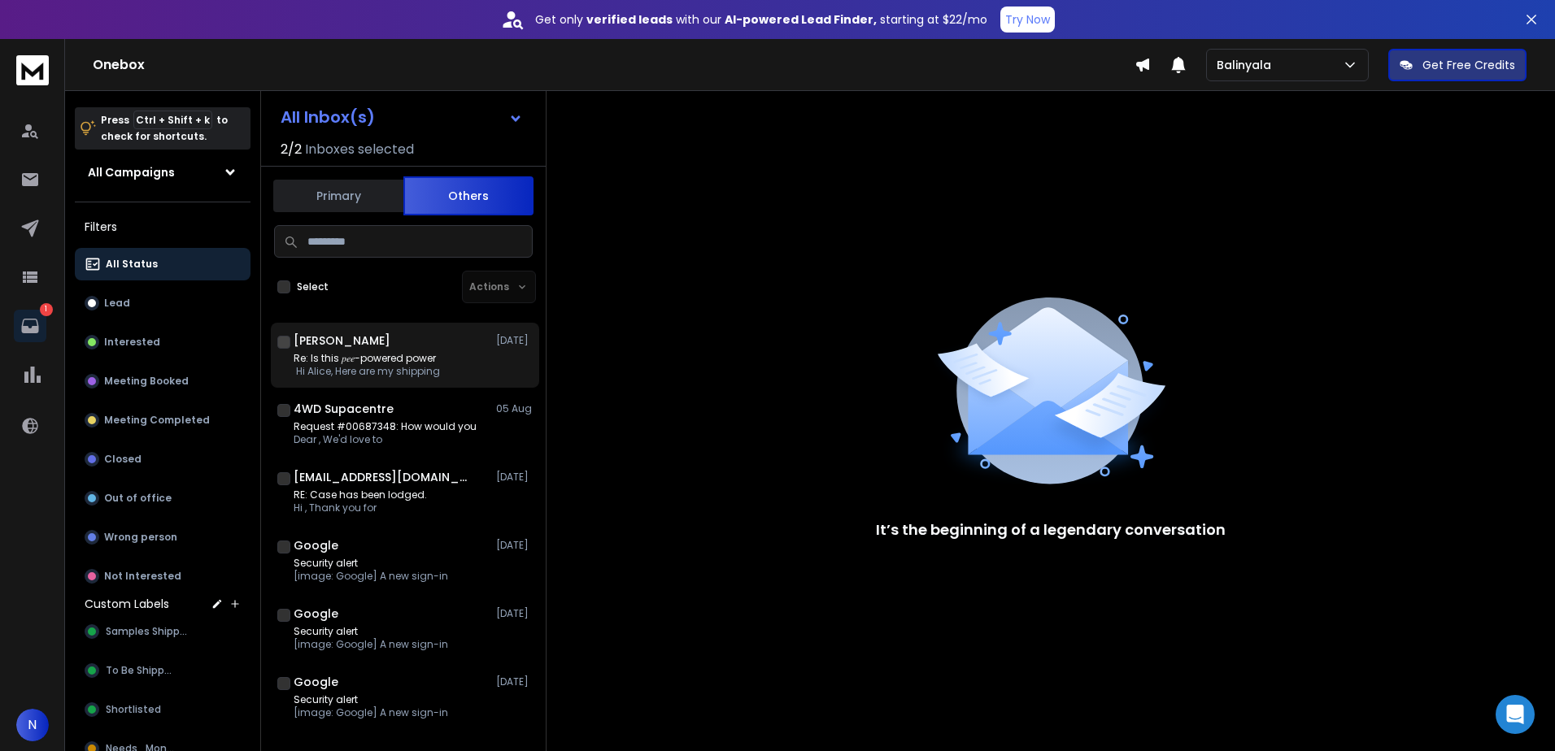
click at [436, 364] on p "Re: Is this 𝑝𝑒𝑒-powered power" at bounding box center [367, 358] width 146 height 13
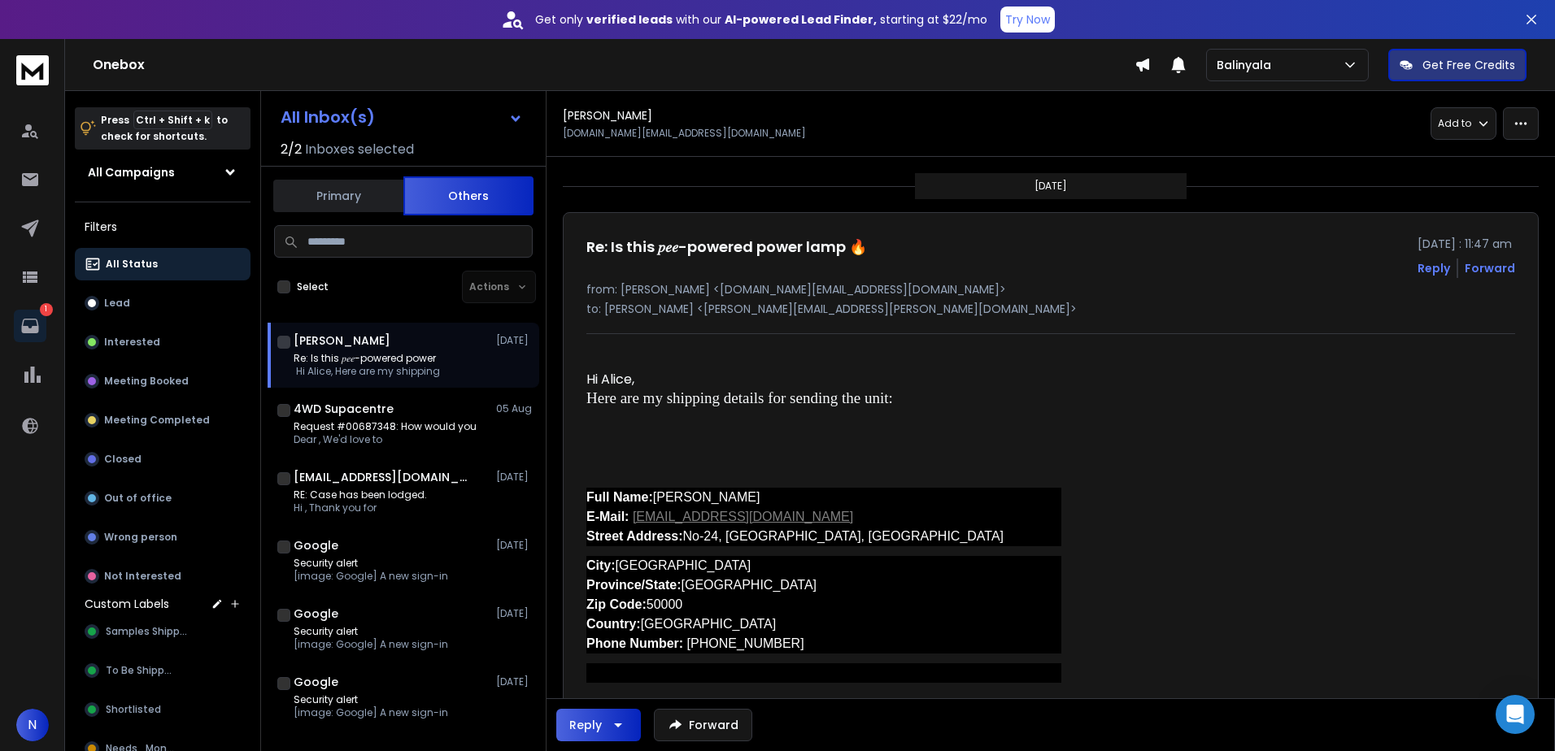
click at [149, 705] on span "Shortlisted" at bounding box center [133, 709] width 55 height 13
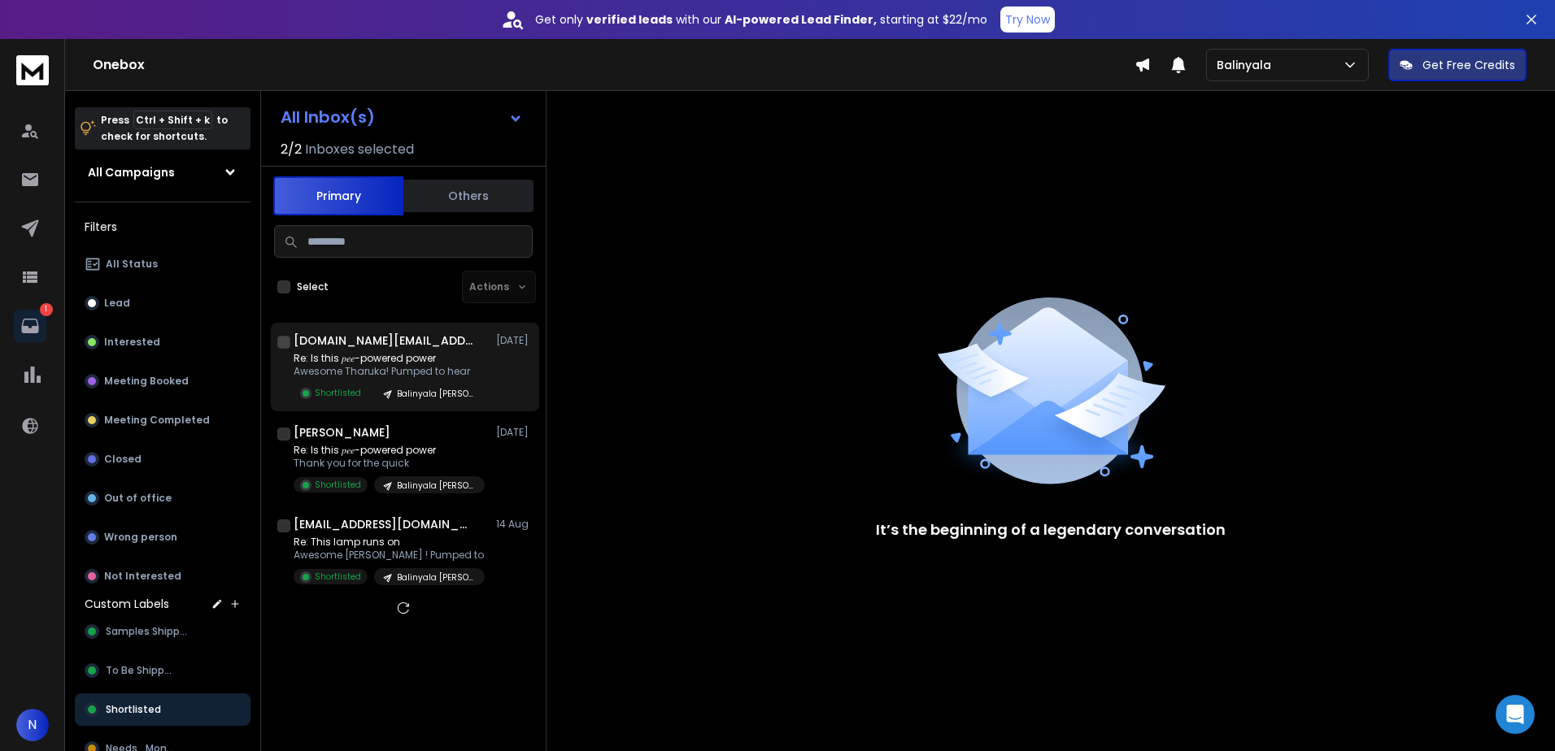
click at [441, 361] on p "Re: Is this 𝑝𝑒𝑒-powered power" at bounding box center [389, 358] width 191 height 13
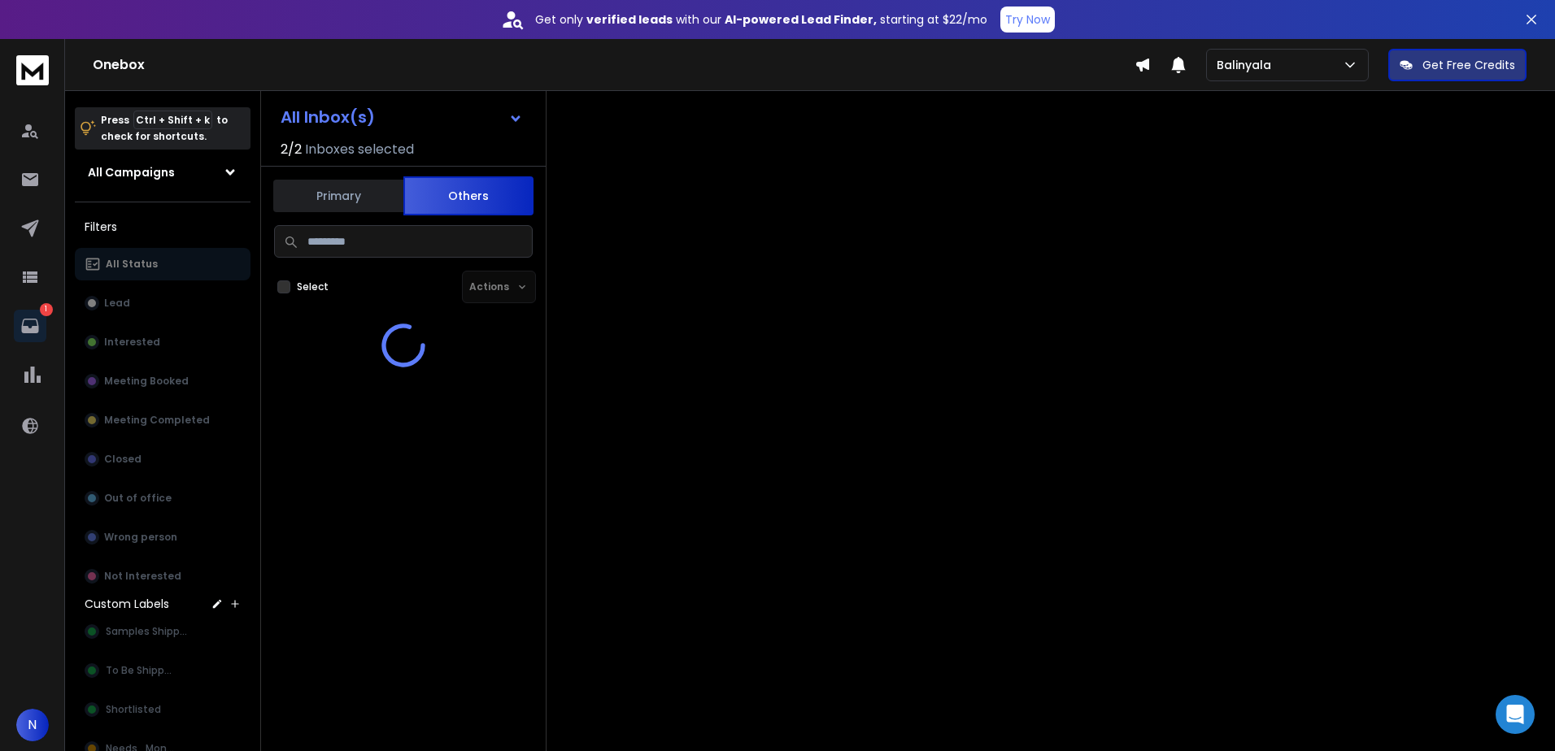
click at [452, 194] on button "Others" at bounding box center [468, 195] width 130 height 39
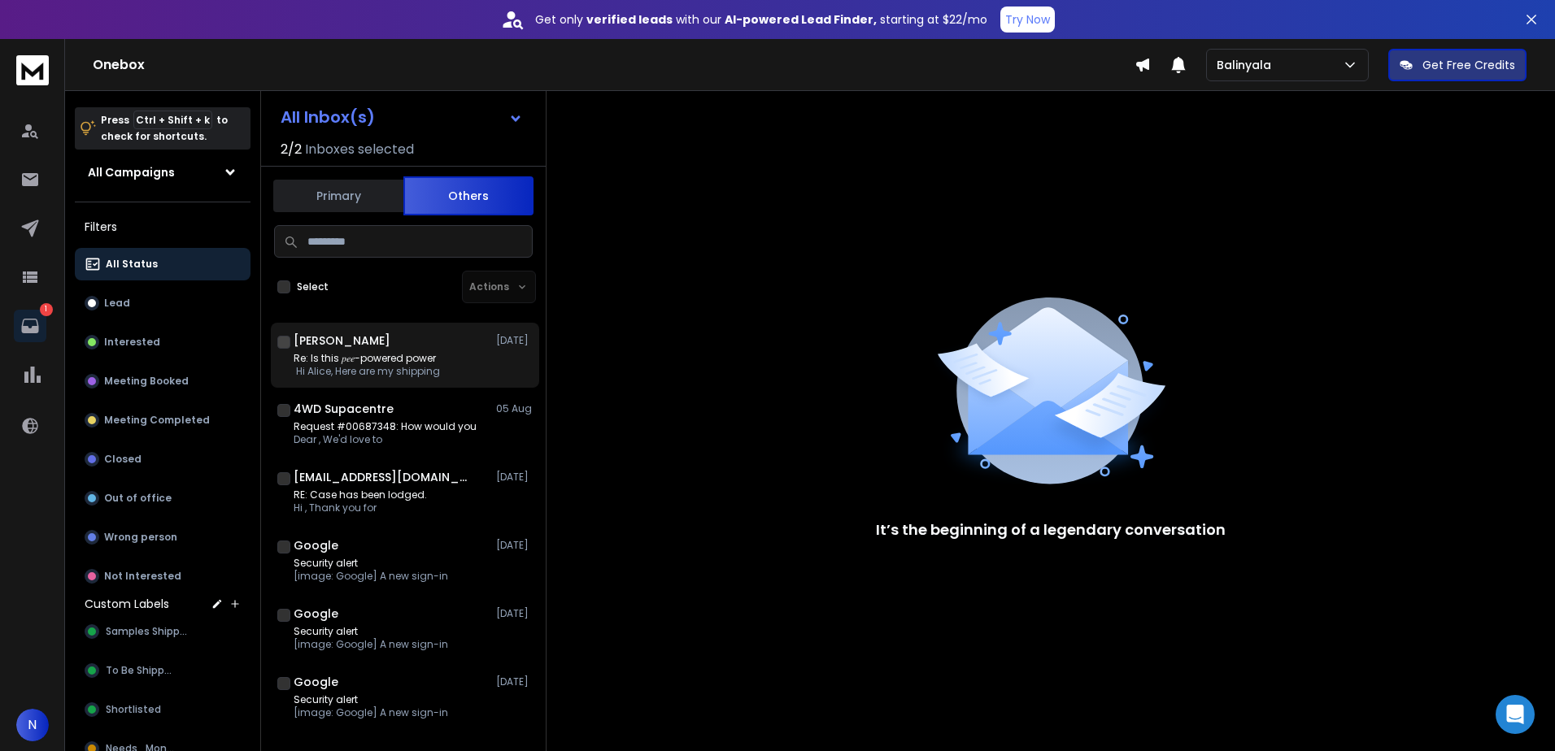
click at [425, 349] on div "[PERSON_NAME] [DATE] Re: Is this 𝑝𝑒𝑒-powered power ﻿ ﻿Hi [PERSON_NAME], Here ar…" at bounding box center [413, 356] width 239 height 46
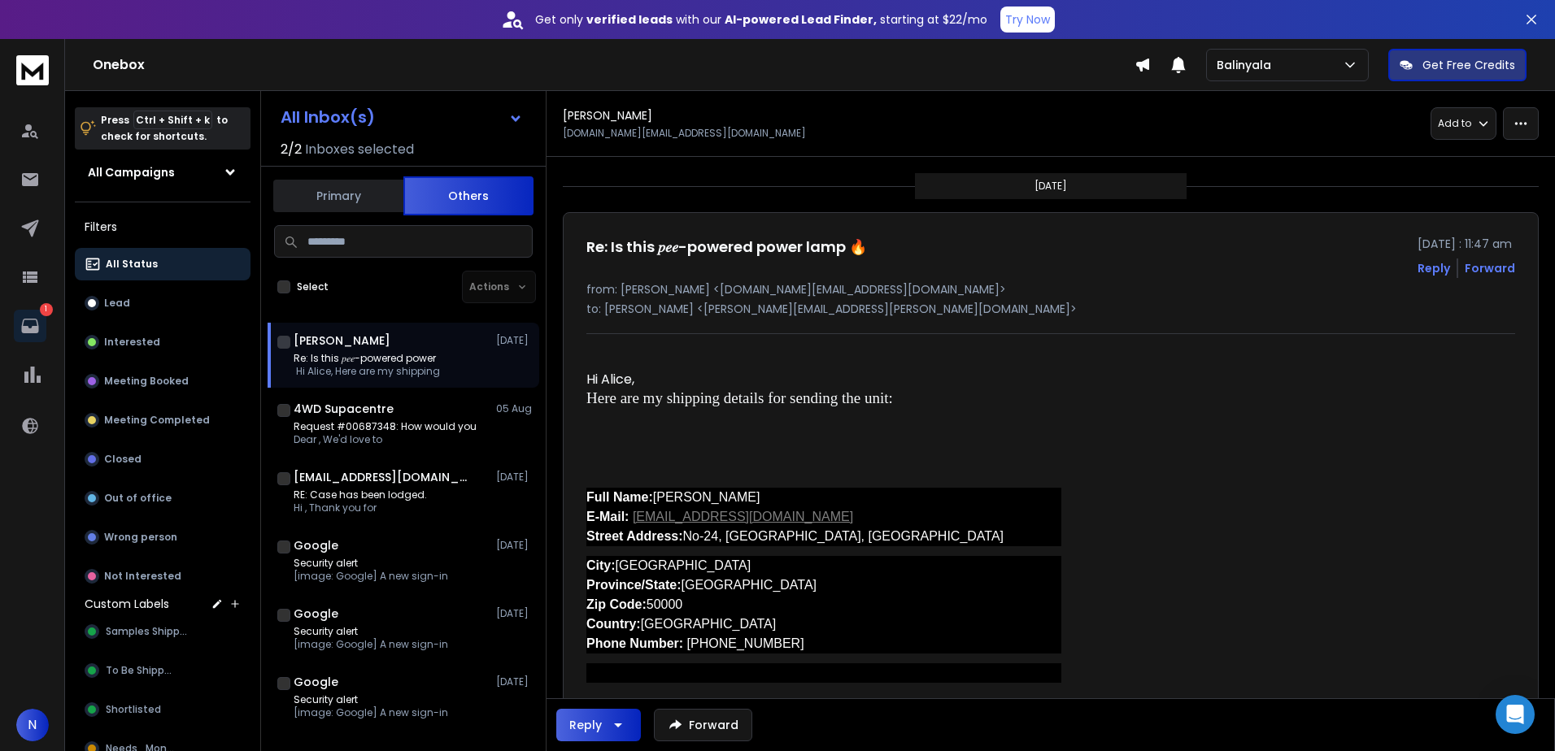
click at [383, 194] on button "Primary" at bounding box center [338, 196] width 130 height 36
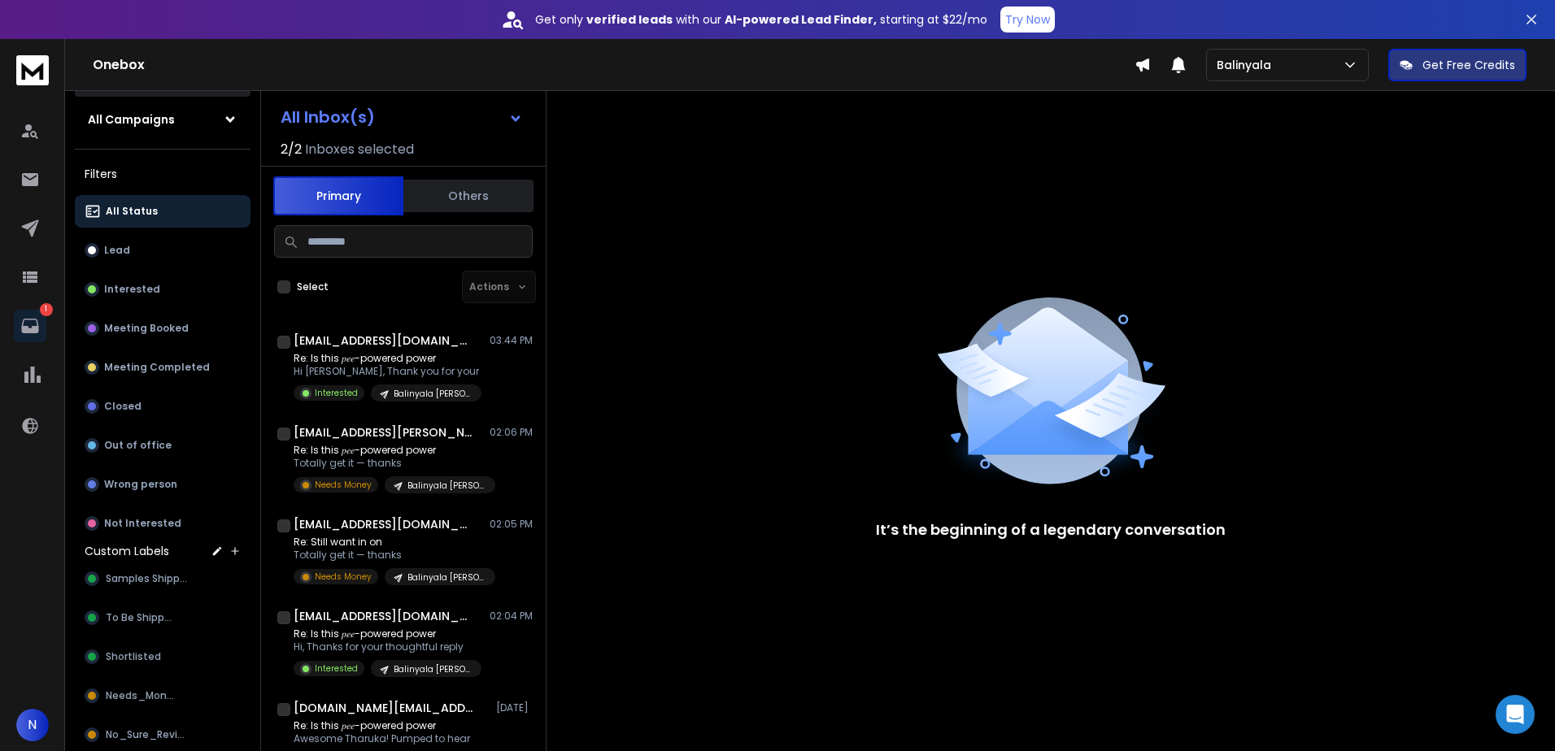
scroll to position [81, 0]
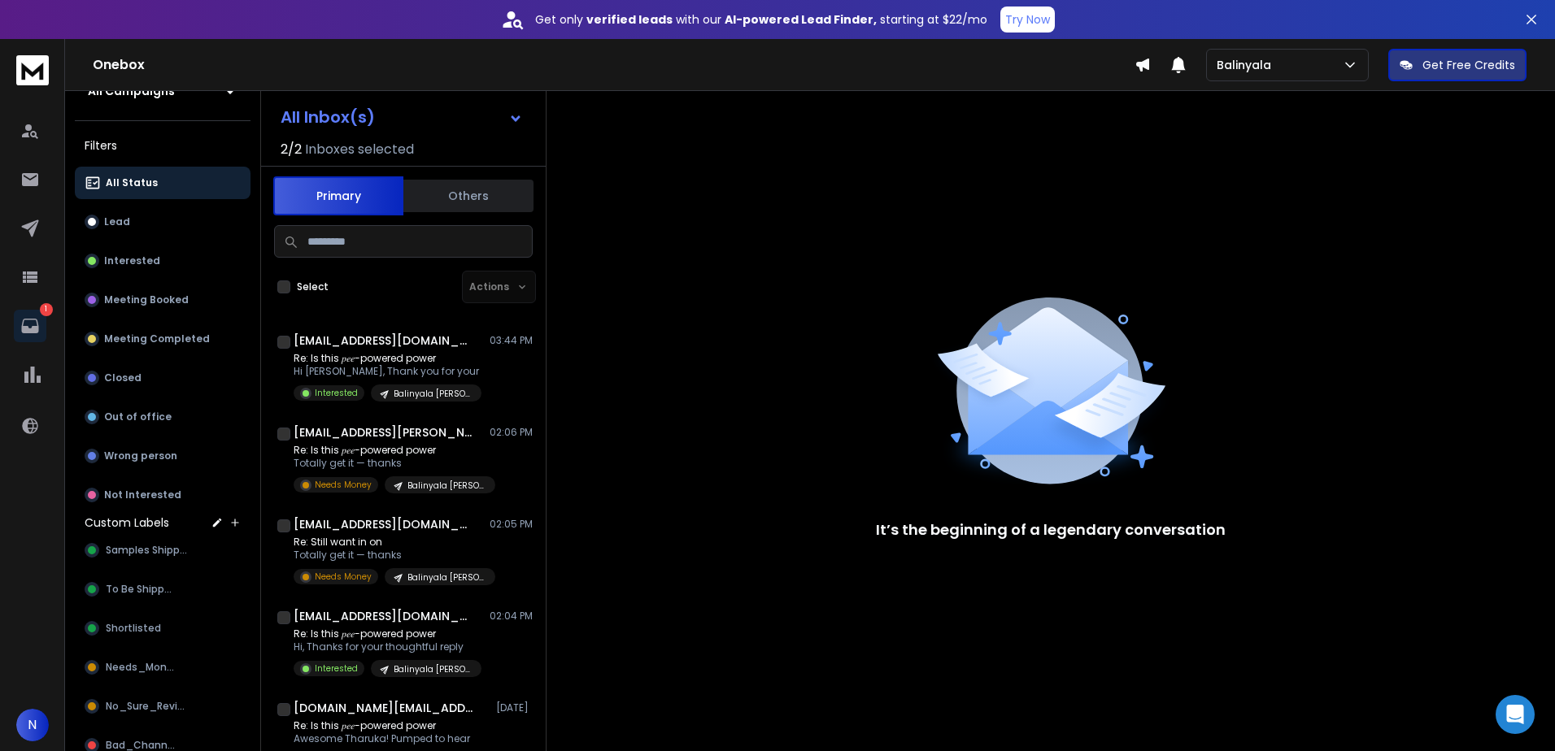
click at [155, 638] on button "Shortlisted" at bounding box center [163, 628] width 176 height 33
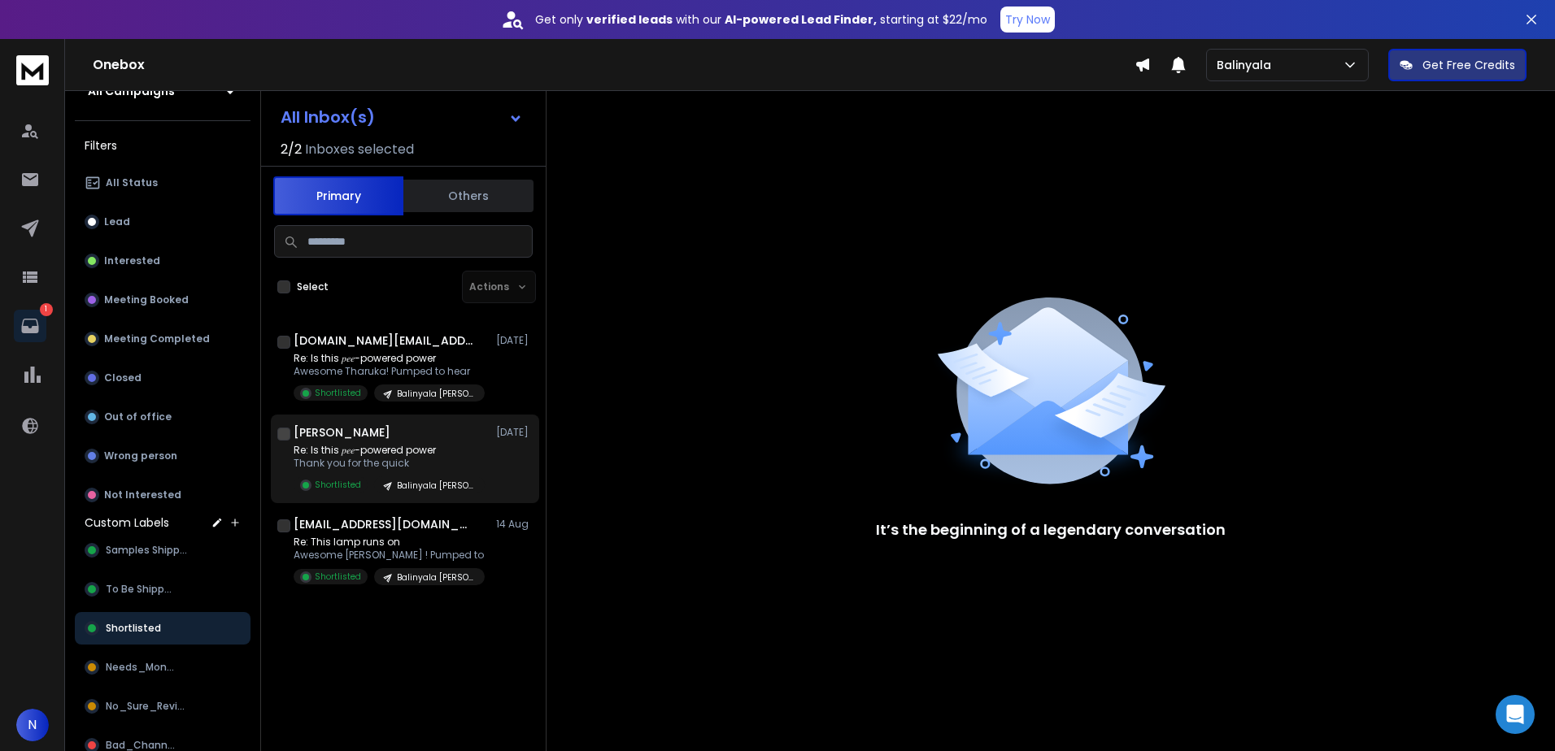
click at [407, 450] on p "Re: Is this 𝑝𝑒𝑒-powered power" at bounding box center [389, 450] width 191 height 13
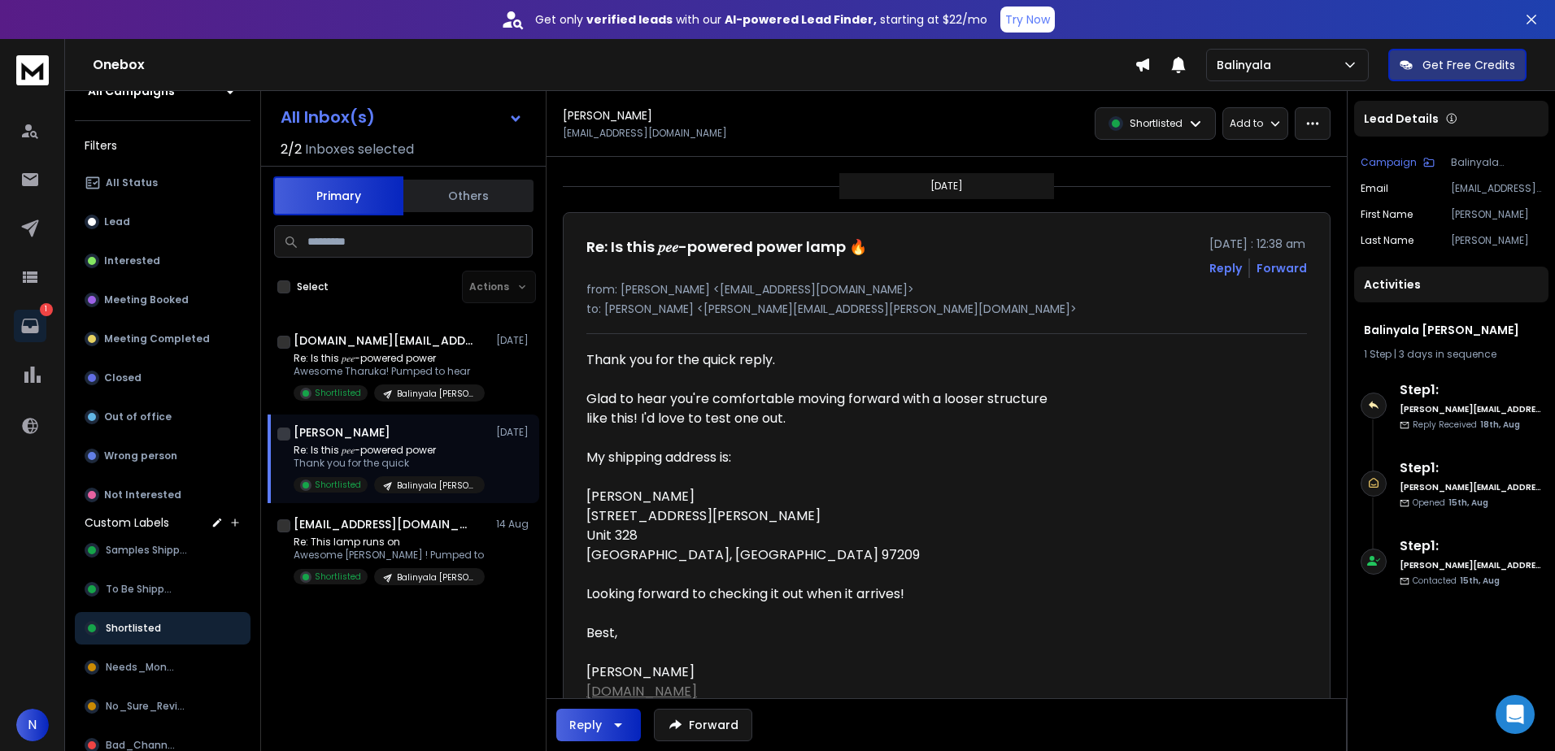
click at [708, 560] on div "[GEOGRAPHIC_DATA], [GEOGRAPHIC_DATA] 97209" at bounding box center [823, 556] width 475 height 20
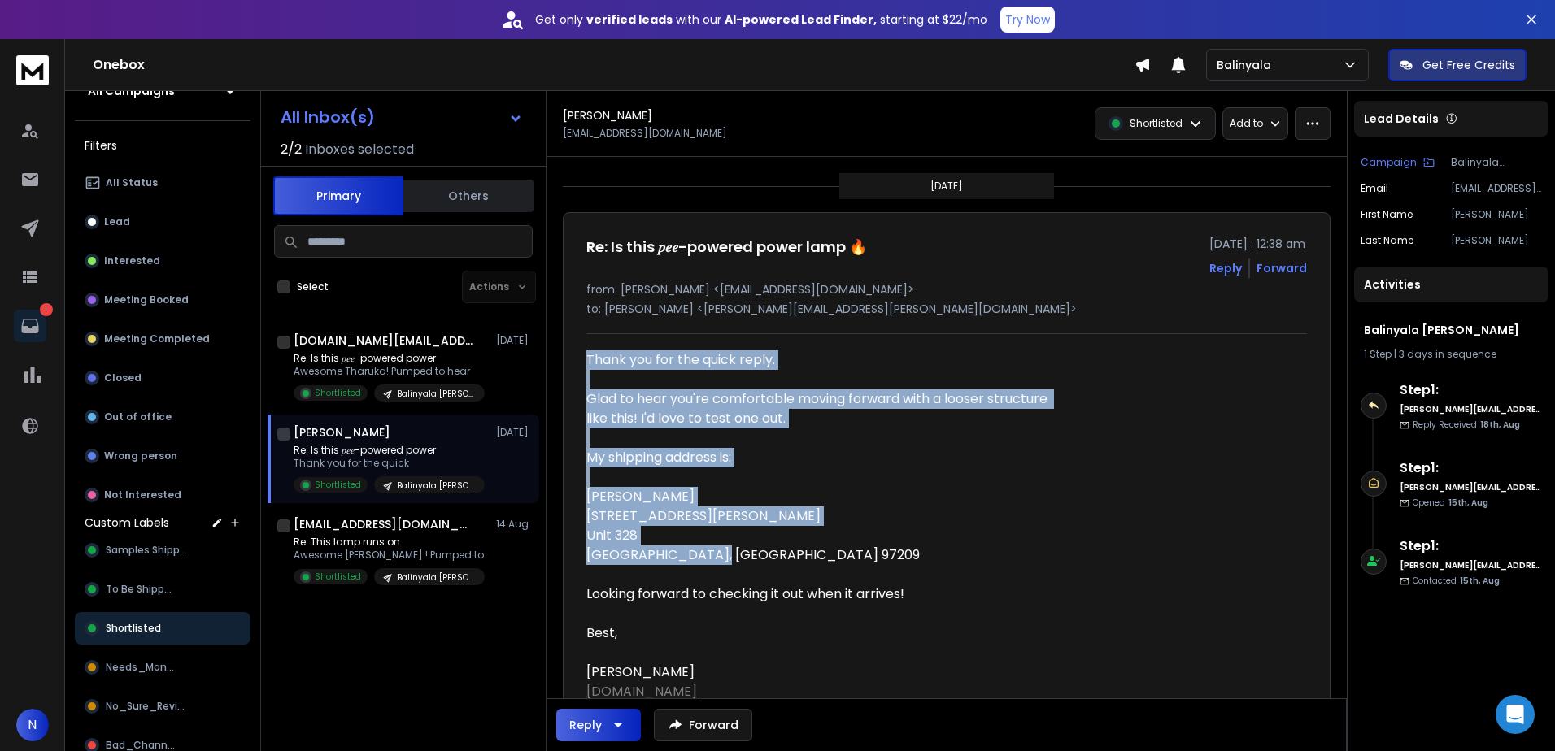
drag, startPoint x: 704, startPoint y: 554, endPoint x: 589, endPoint y: 366, distance: 220.5
click at [589, 366] on div "Thank you for the quick reply. Glad to hear you're comfortable moving forward w…" at bounding box center [823, 536] width 475 height 371
click at [775, 468] on div at bounding box center [823, 478] width 475 height 20
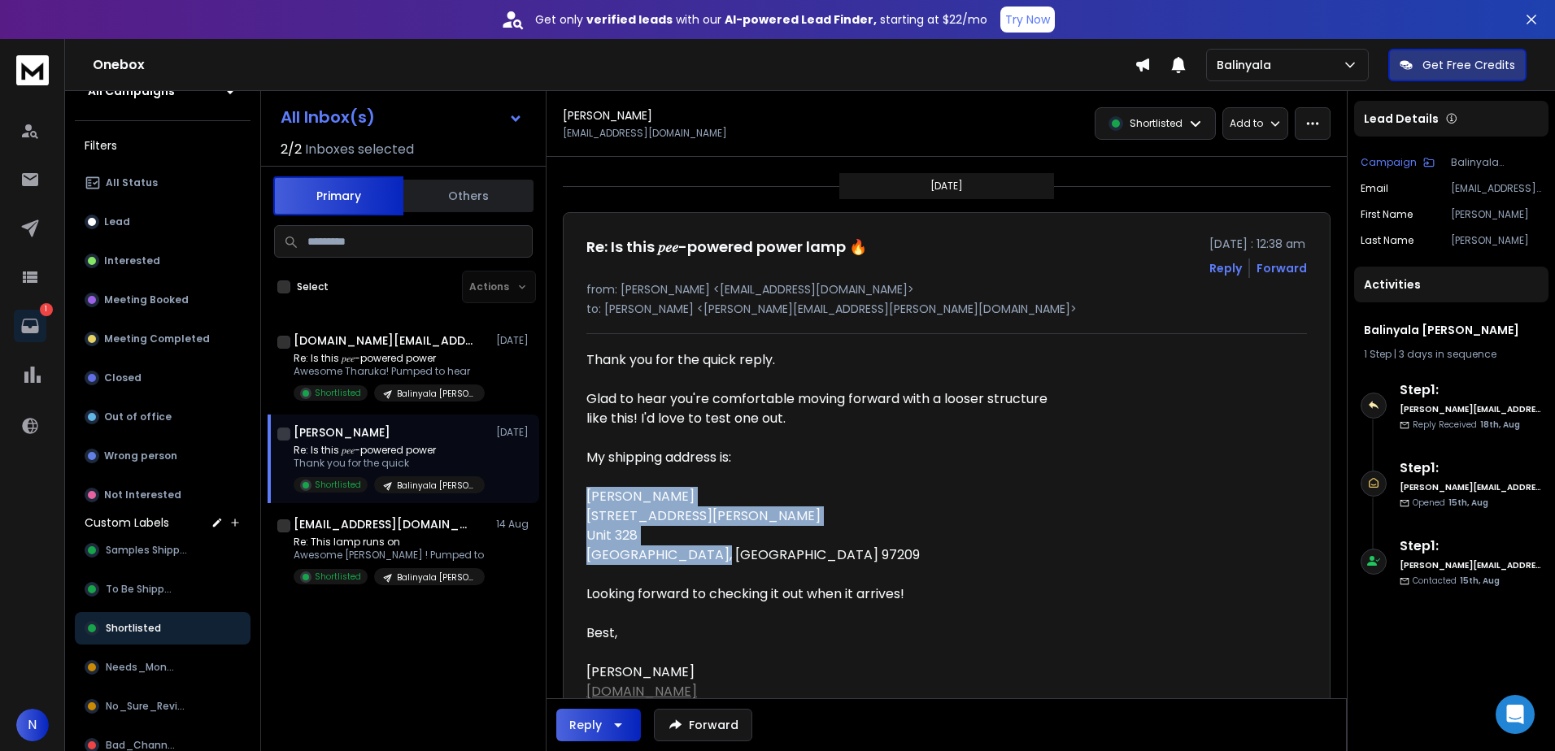
drag, startPoint x: 590, startPoint y: 497, endPoint x: 707, endPoint y: 555, distance: 130.6
click at [707, 555] on div "Thank you for the quick reply. Glad to hear you're comfortable moving forward w…" at bounding box center [823, 536] width 475 height 371
copy div "[PERSON_NAME] [STREET_ADDRESS][PERSON_NAME]"
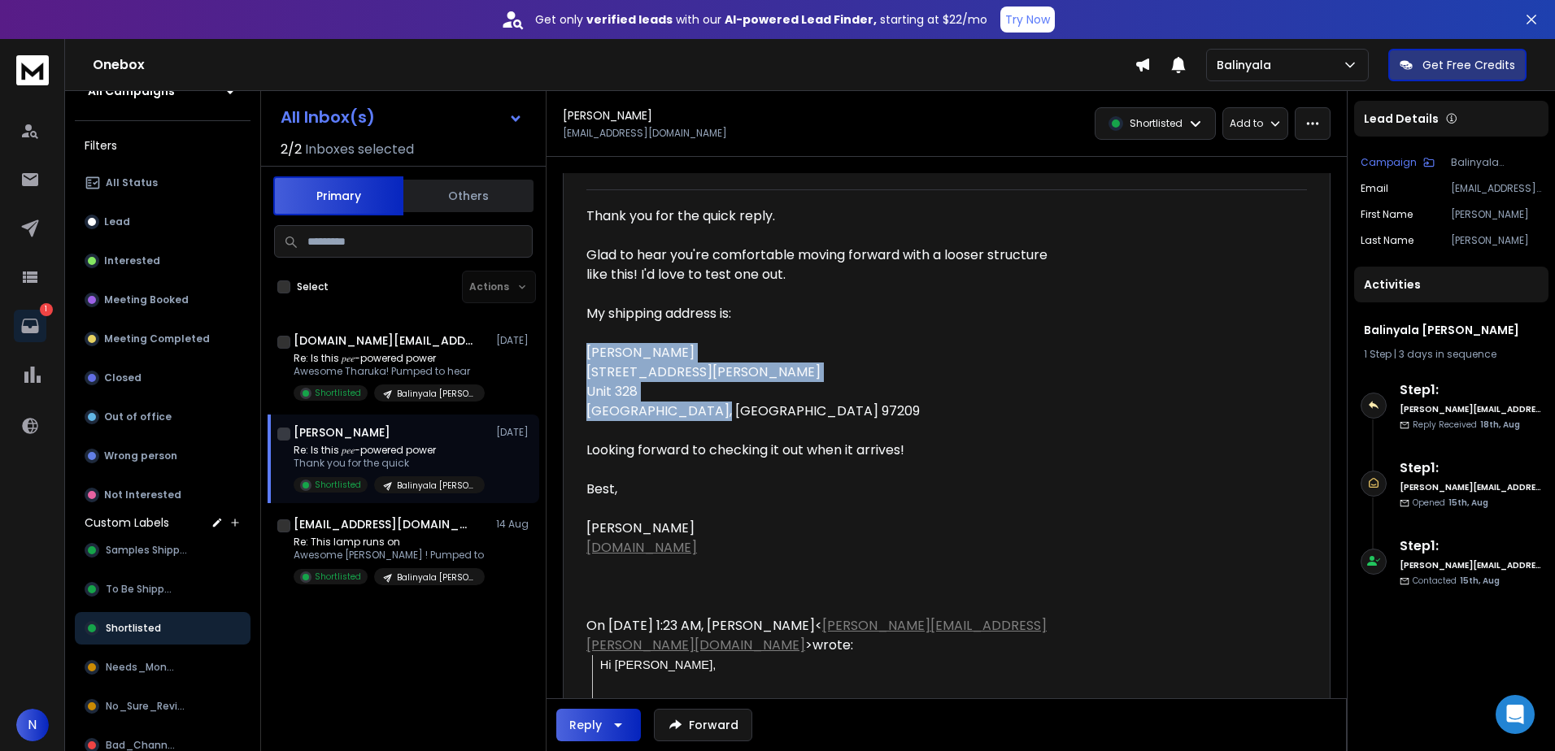
scroll to position [163, 0]
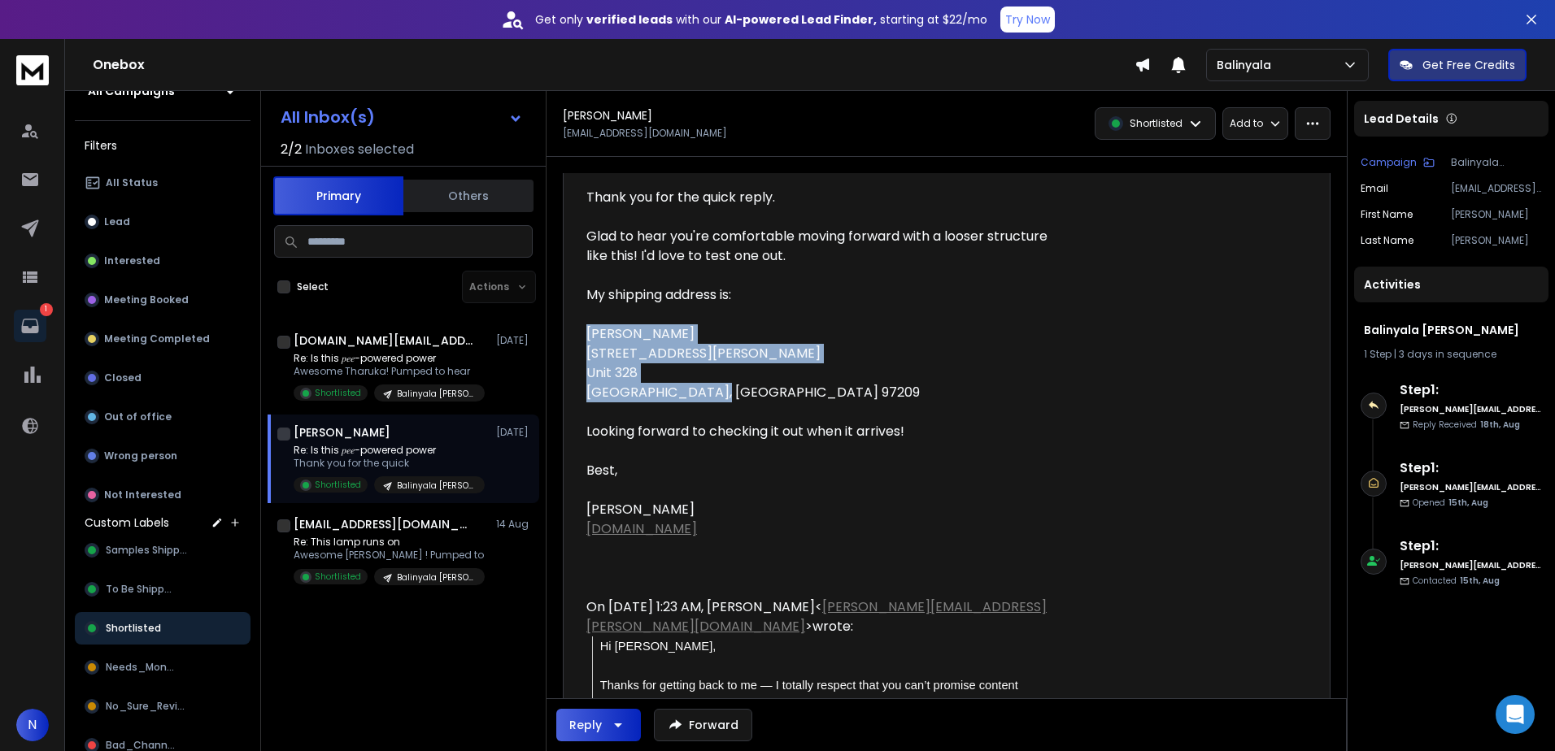
click at [677, 533] on link "[DOMAIN_NAME]" at bounding box center [641, 529] width 111 height 19
click at [839, 385] on div "[GEOGRAPHIC_DATA], [GEOGRAPHIC_DATA] 97209" at bounding box center [823, 393] width 475 height 20
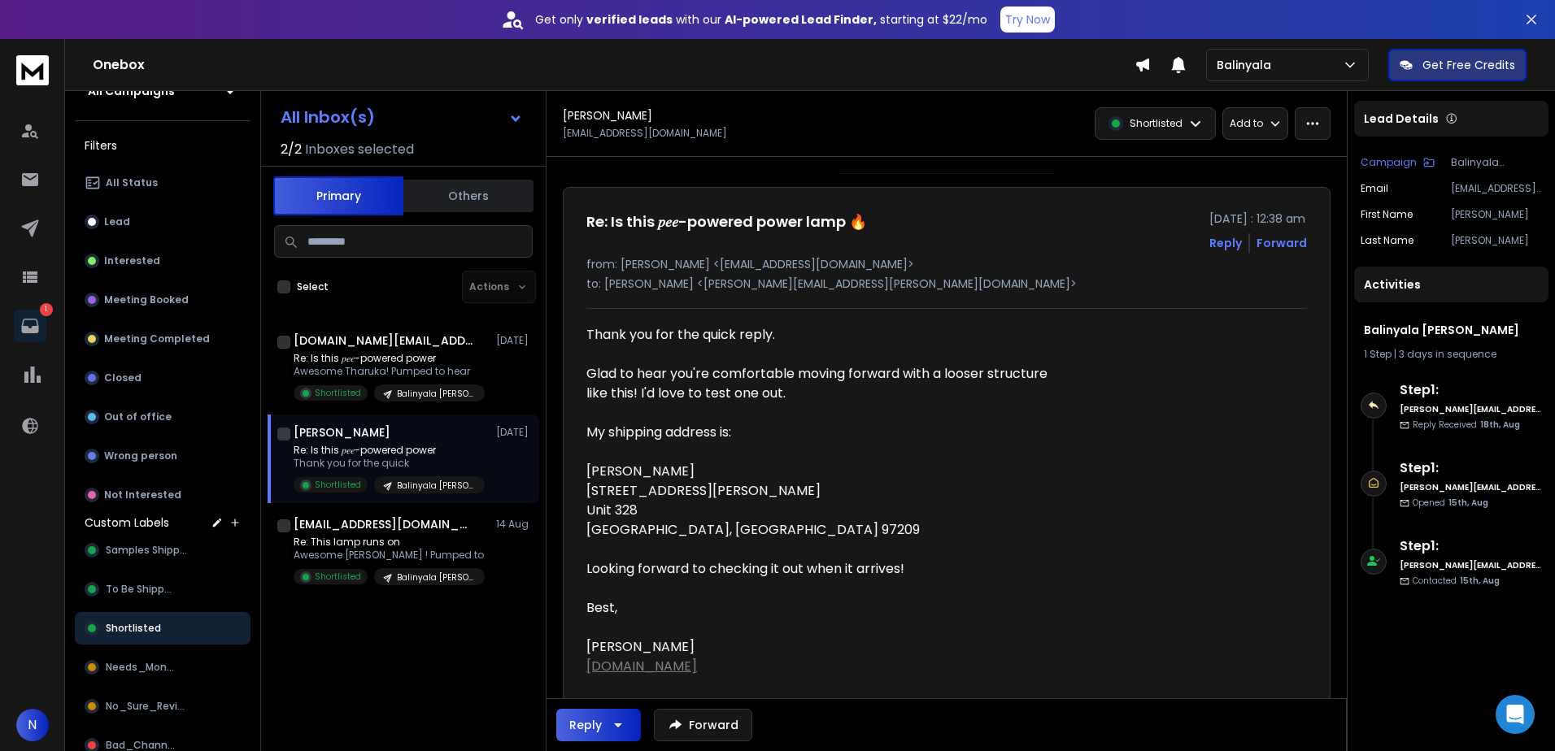
scroll to position [0, 0]
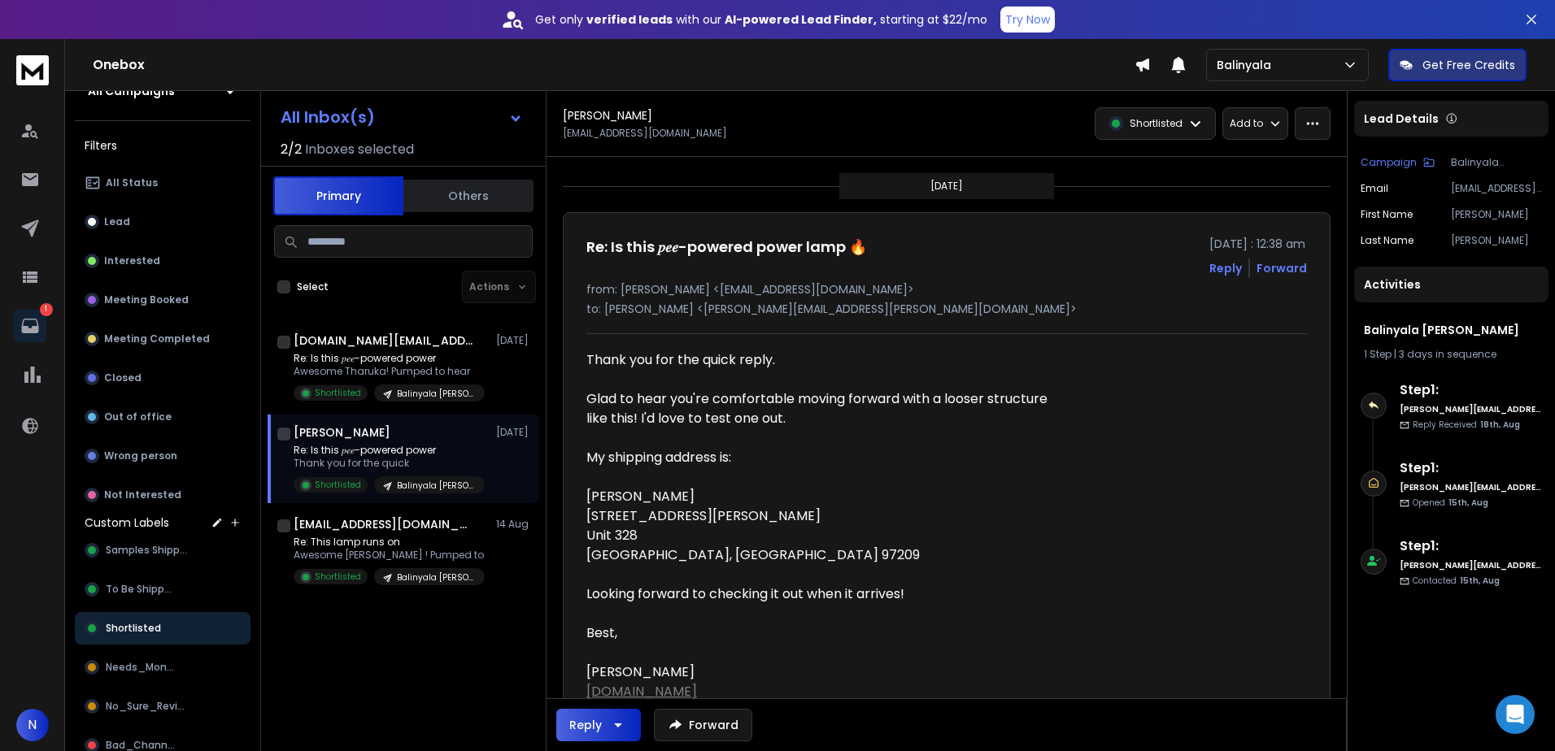
click at [152, 585] on span "To Be Shipped" at bounding box center [141, 589] width 71 height 13
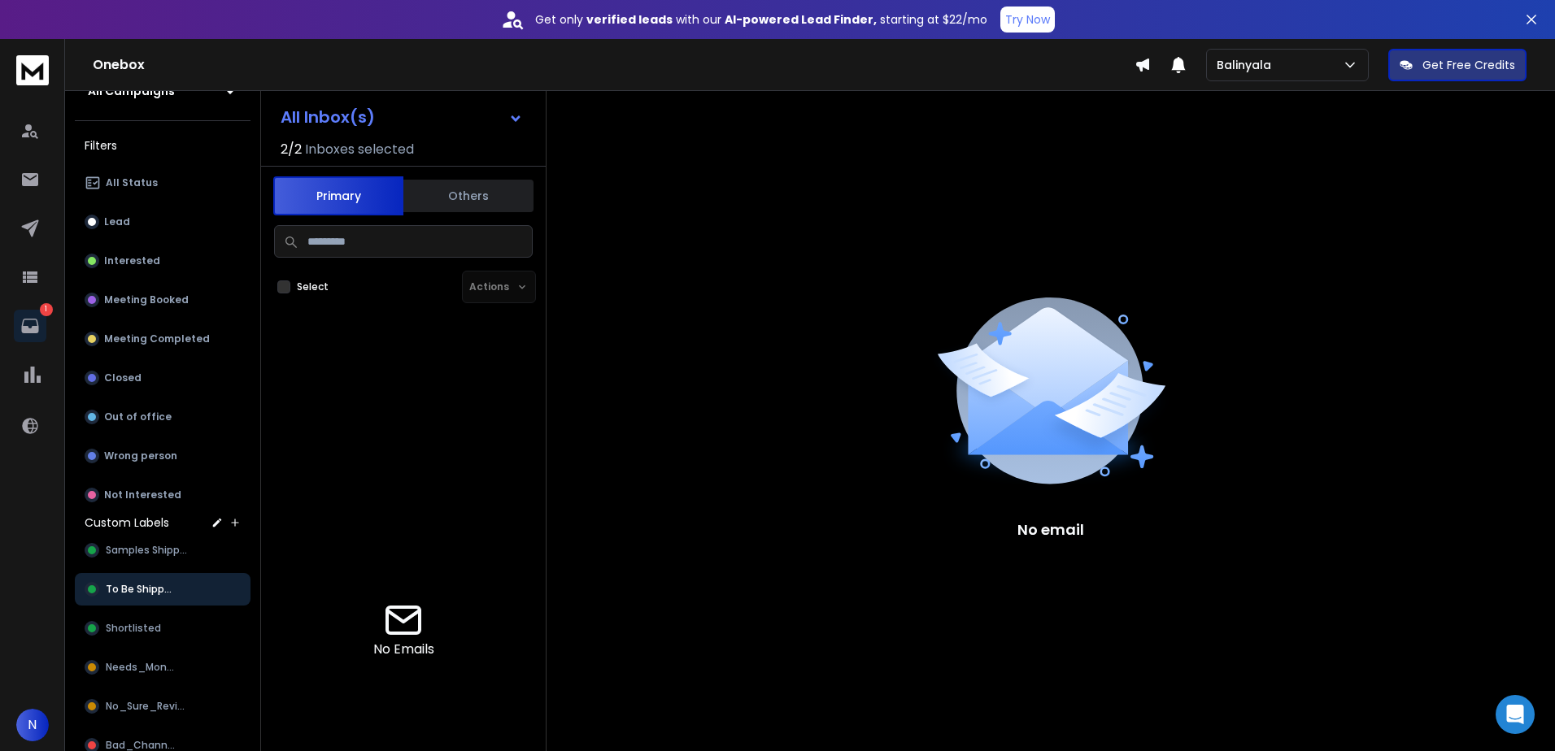
click at [149, 545] on span "Samples Shipped" at bounding box center [148, 550] width 85 height 13
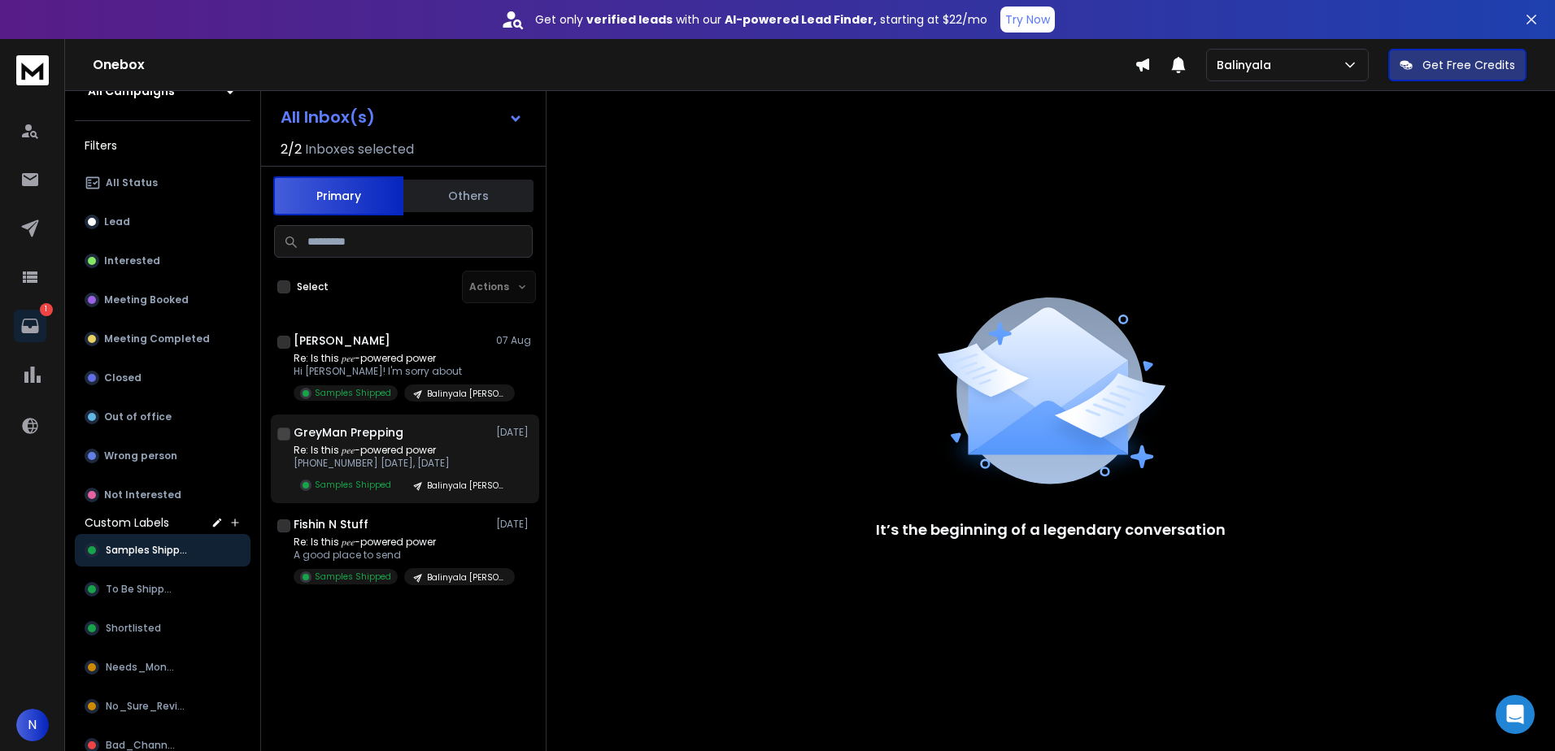
click at [412, 467] on p "[PHONE_NUMBER] [DATE], [DATE]" at bounding box center [391, 463] width 195 height 13
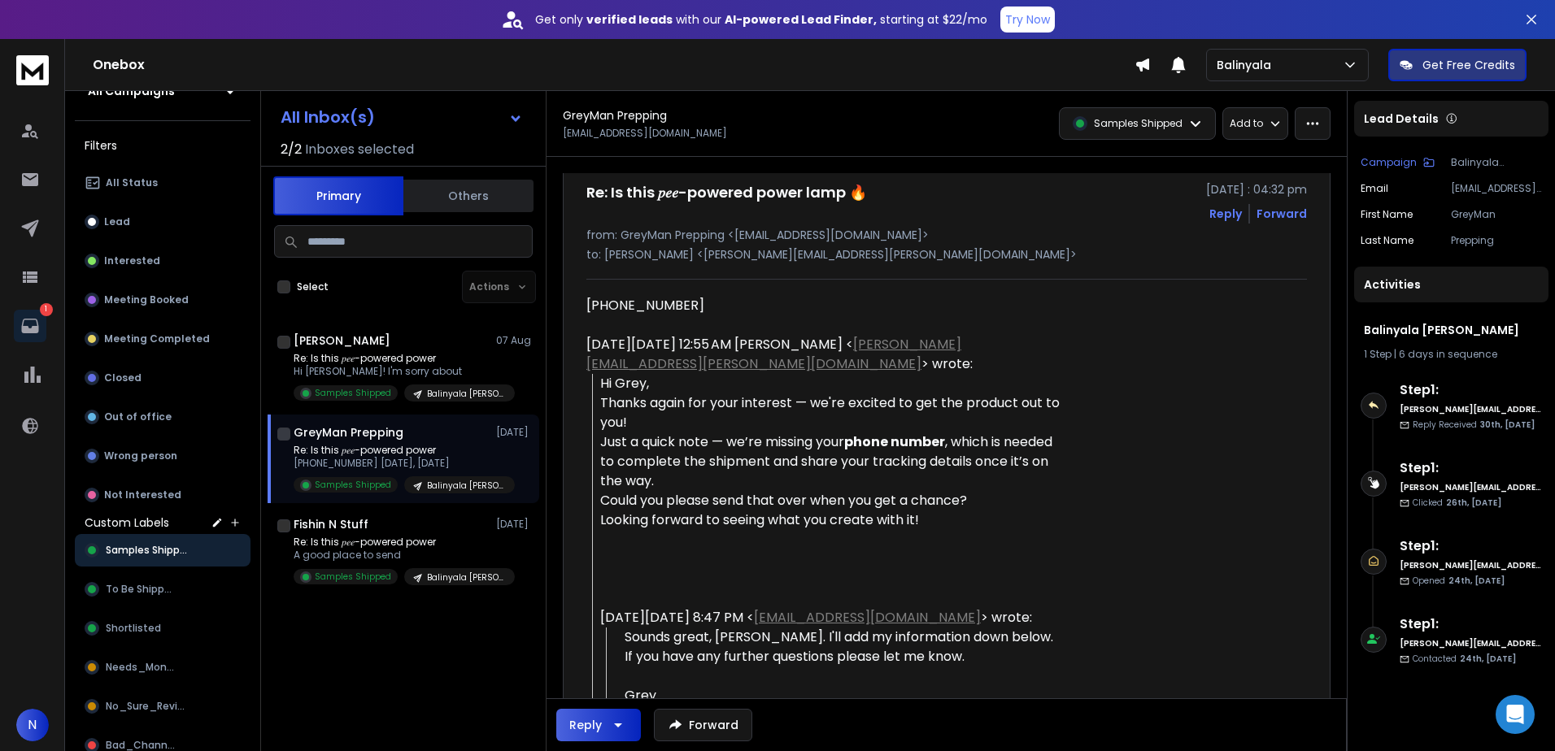
scroll to position [81, 0]
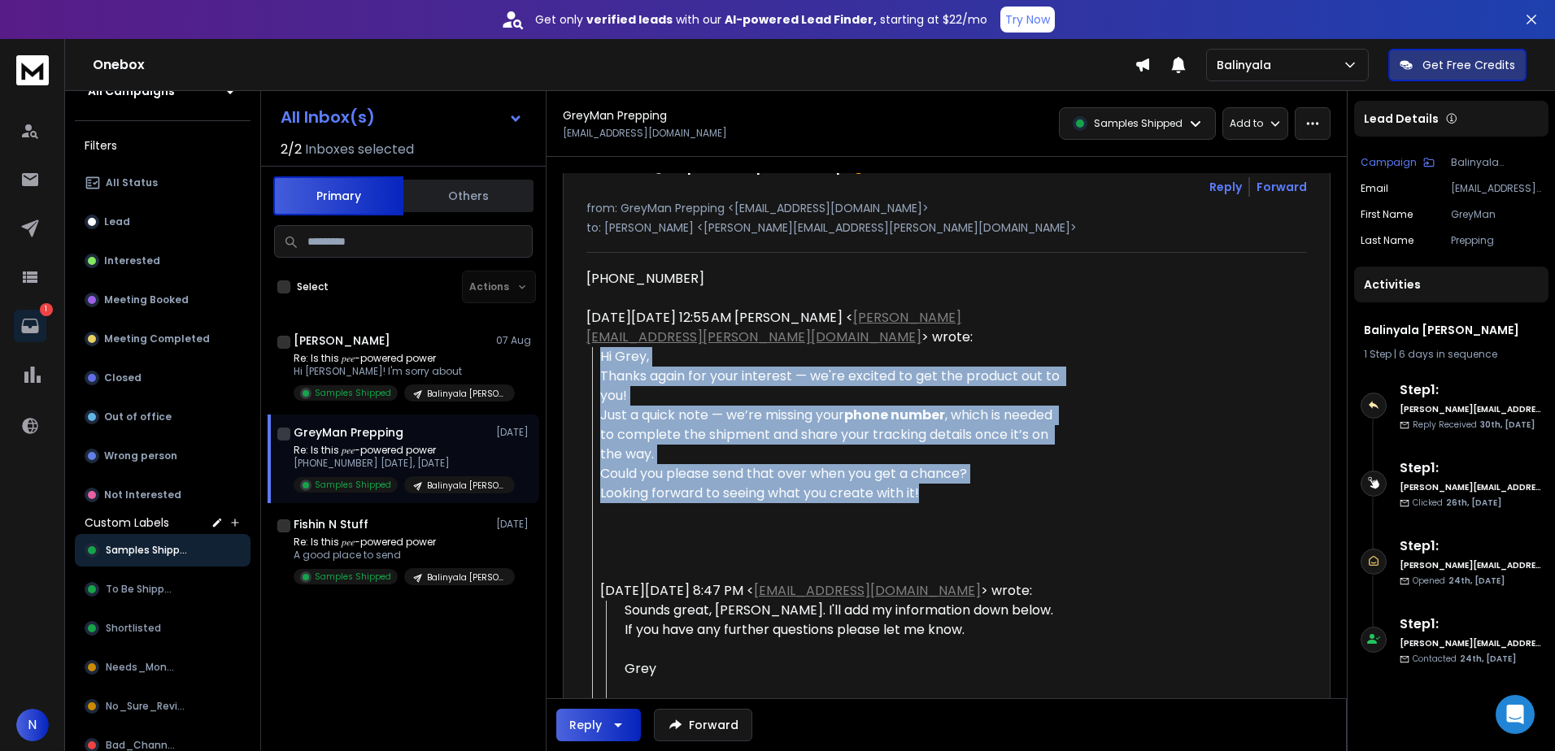
drag, startPoint x: 600, startPoint y: 356, endPoint x: 924, endPoint y: 496, distance: 352.6
copy blockquote "Hi [PERSON_NAME], Thanks again for your interest — we're excited to get the pro…"
click at [163, 625] on button "Shortlisted" at bounding box center [163, 628] width 176 height 33
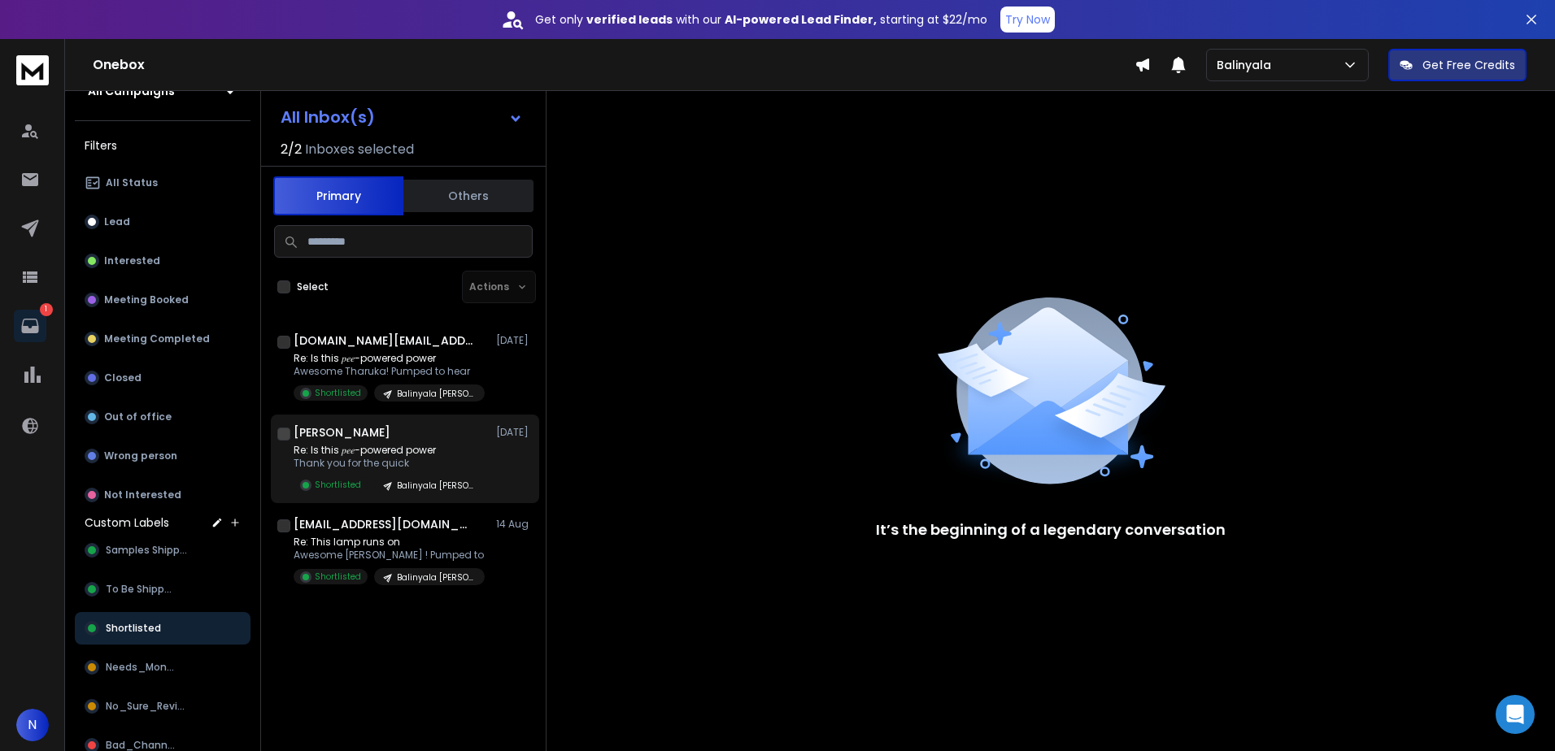
drag, startPoint x: 391, startPoint y: 434, endPoint x: 429, endPoint y: 438, distance: 37.6
click at [393, 435] on div "[PERSON_NAME] [DATE]" at bounding box center [413, 433] width 239 height 16
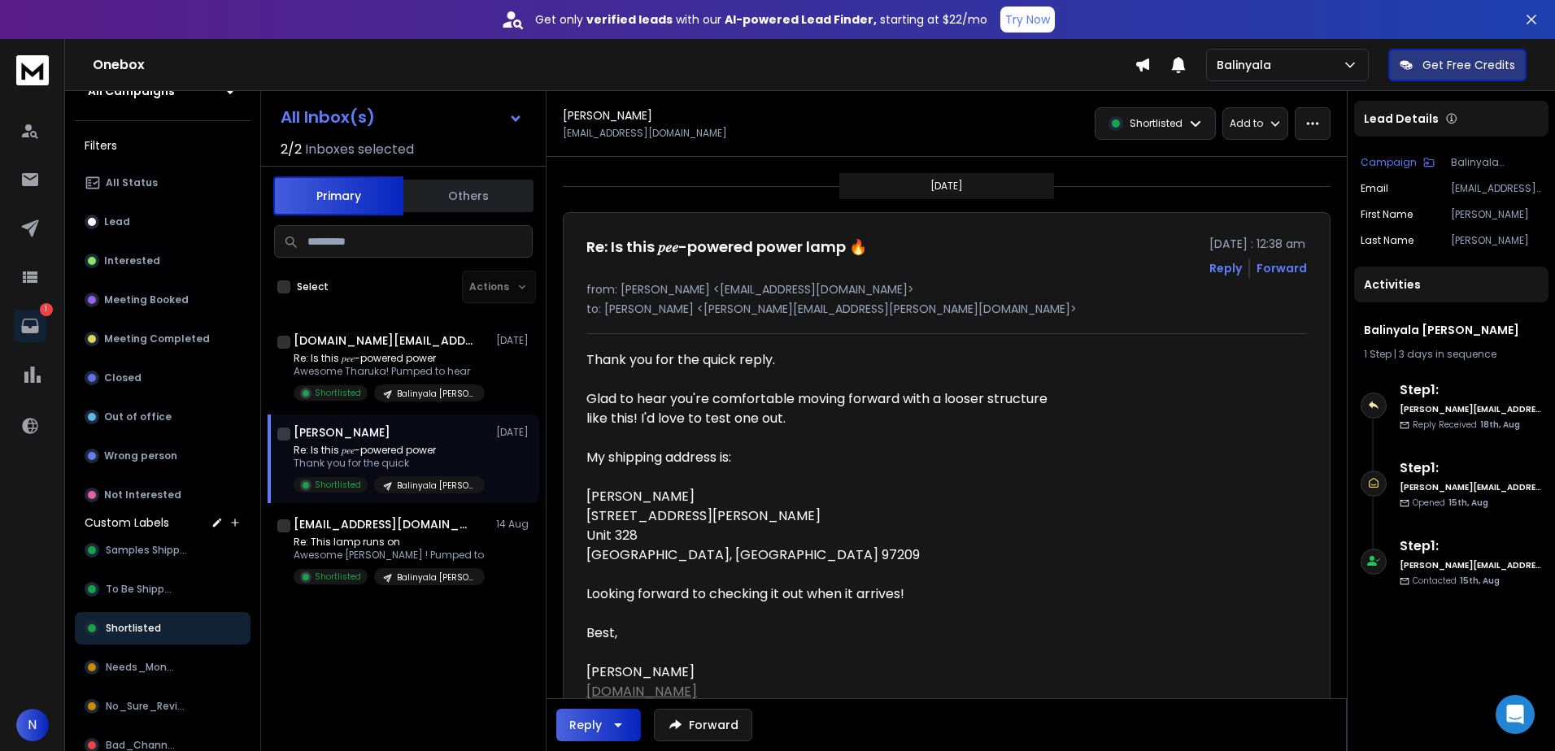
click at [585, 720] on div "Reply" at bounding box center [585, 725] width 33 height 16
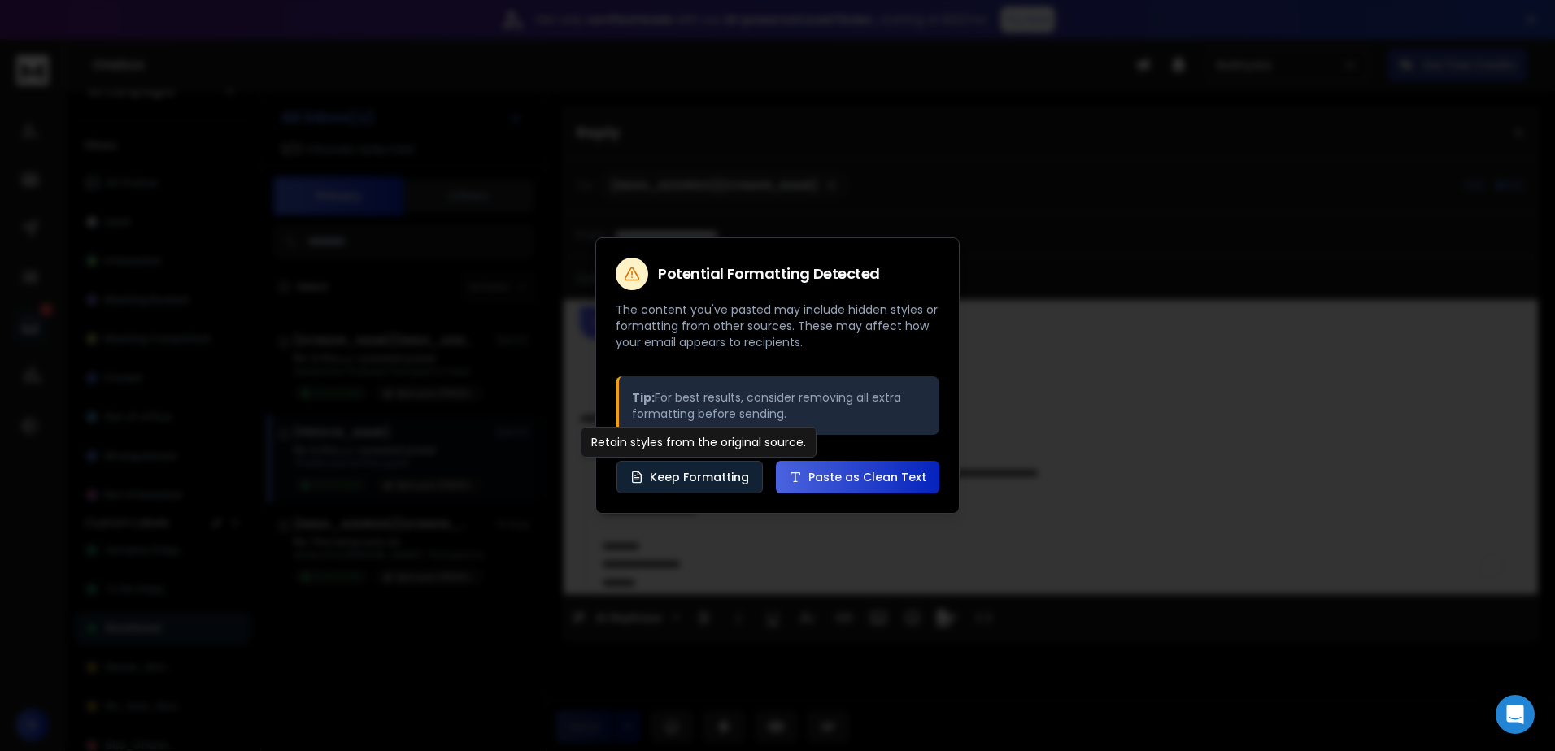
click at [722, 477] on button "Keep Formatting" at bounding box center [689, 477] width 146 height 33
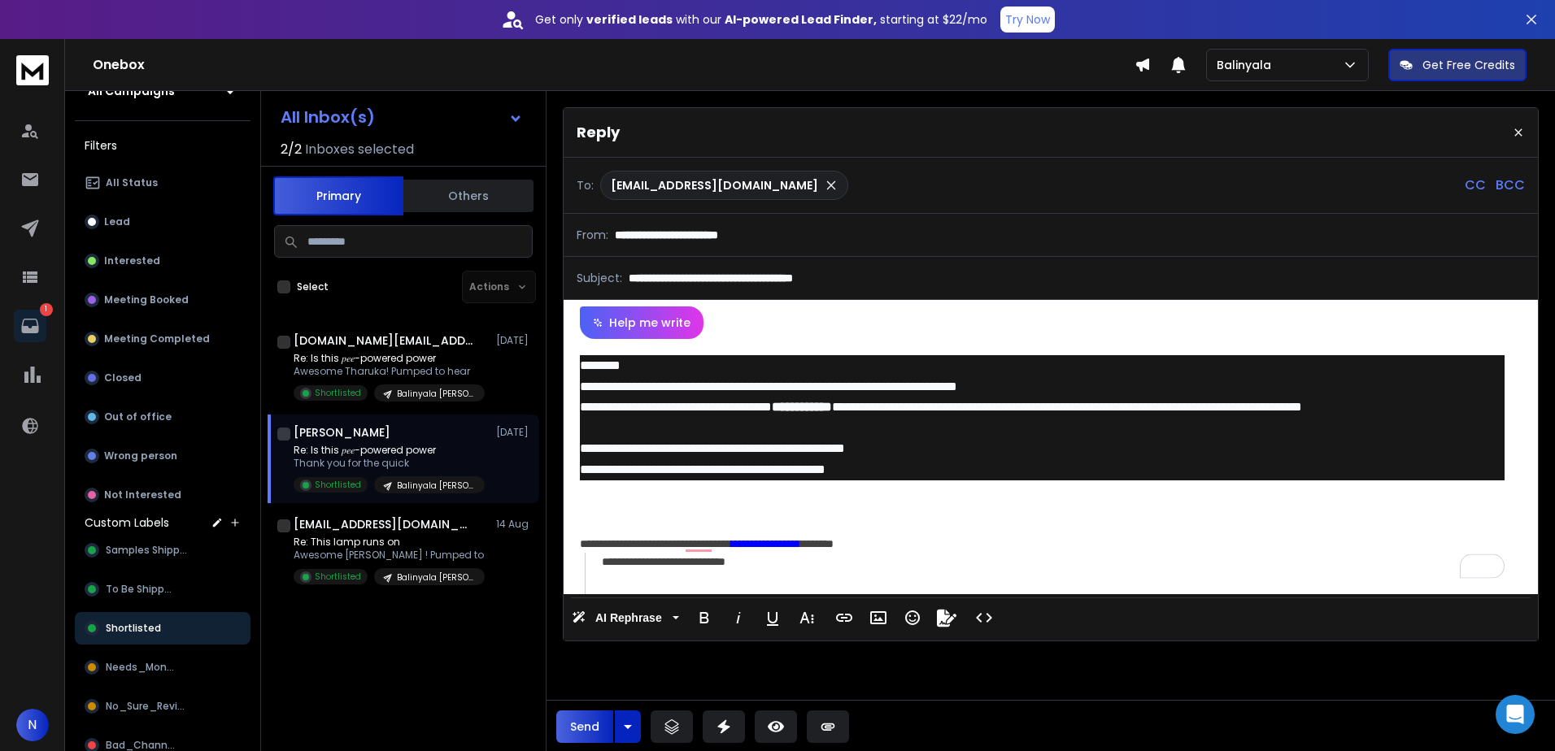
click at [1513, 129] on icon at bounding box center [1518, 132] width 13 height 13
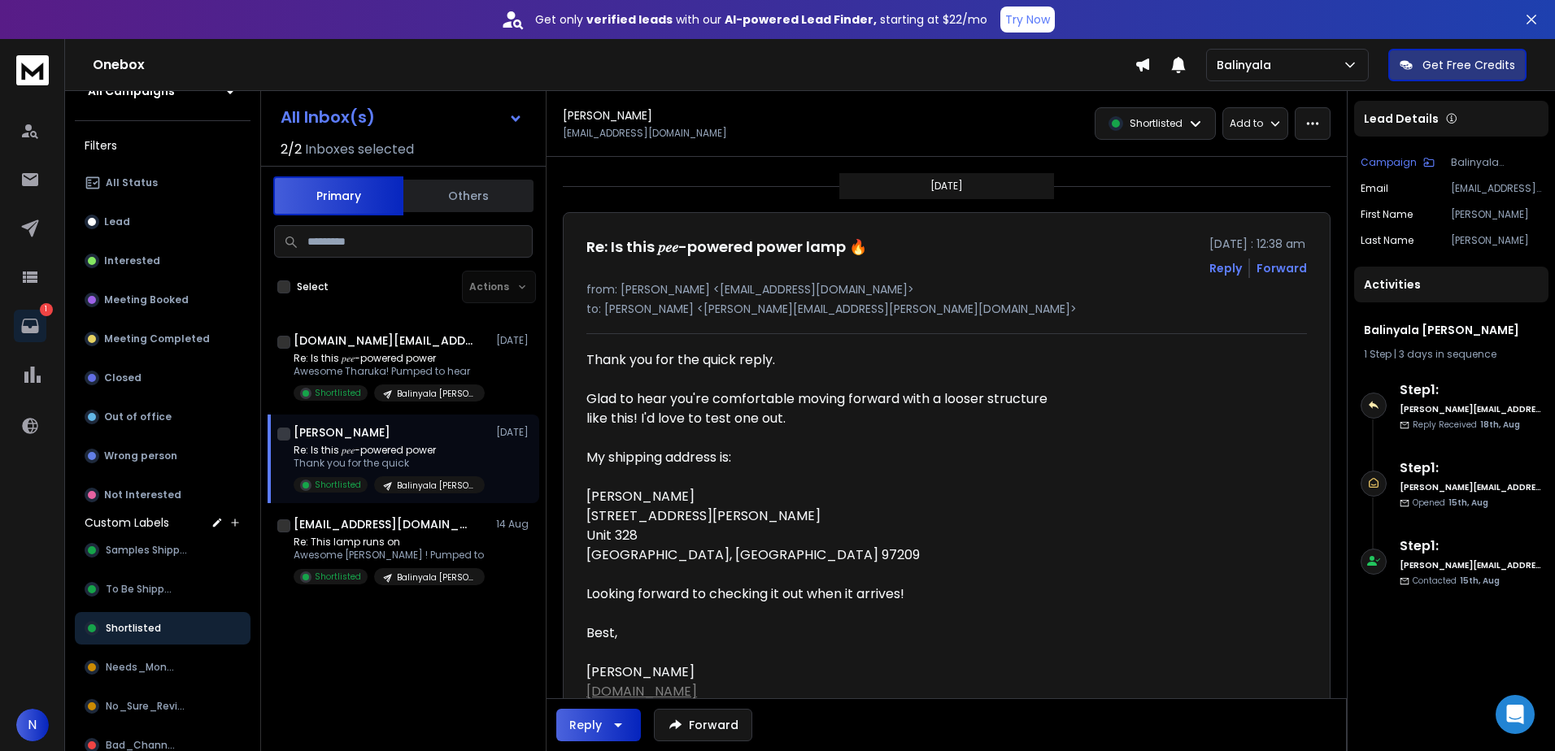
click at [595, 721] on div "Reply" at bounding box center [585, 725] width 33 height 16
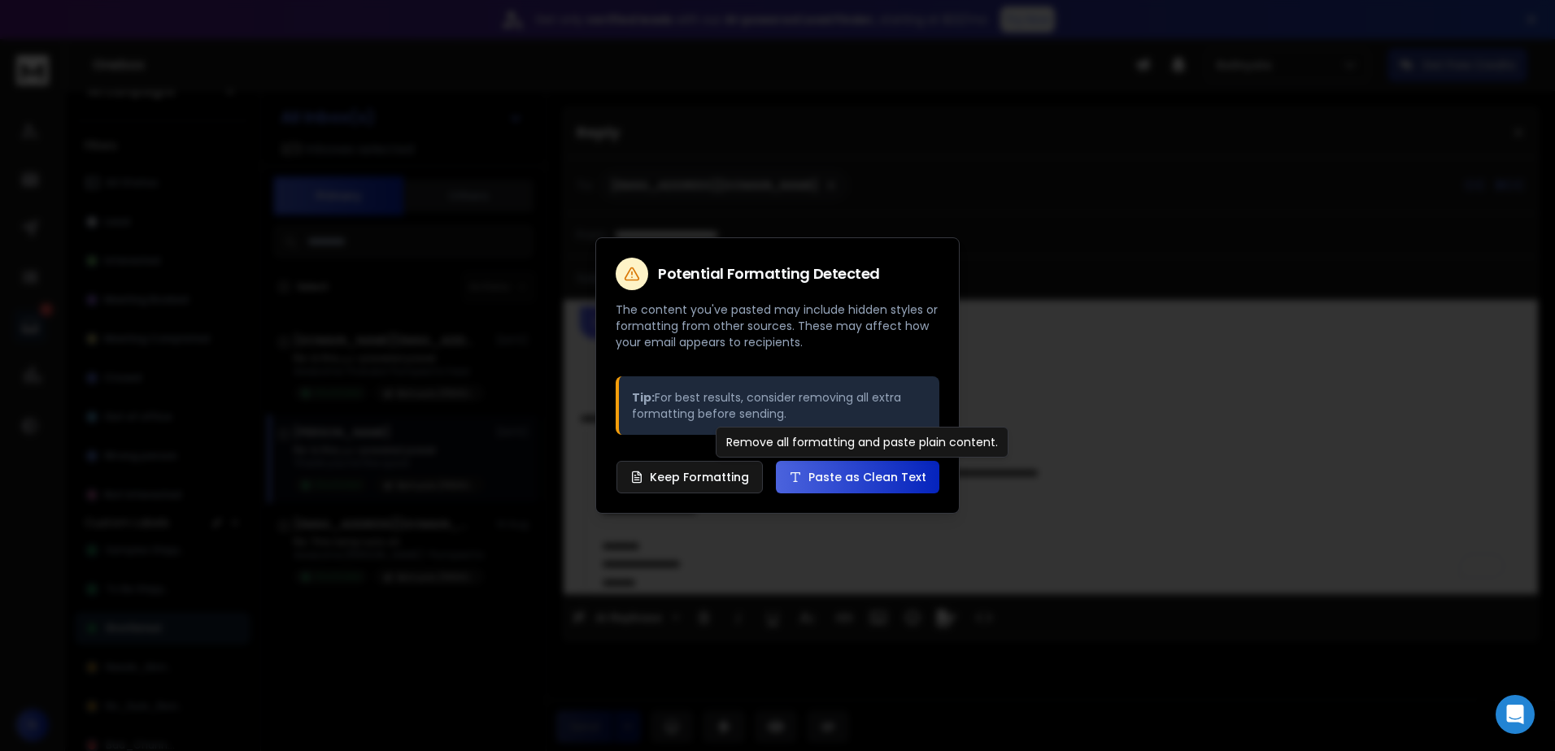
click at [800, 473] on polyline at bounding box center [795, 474] width 9 height 2
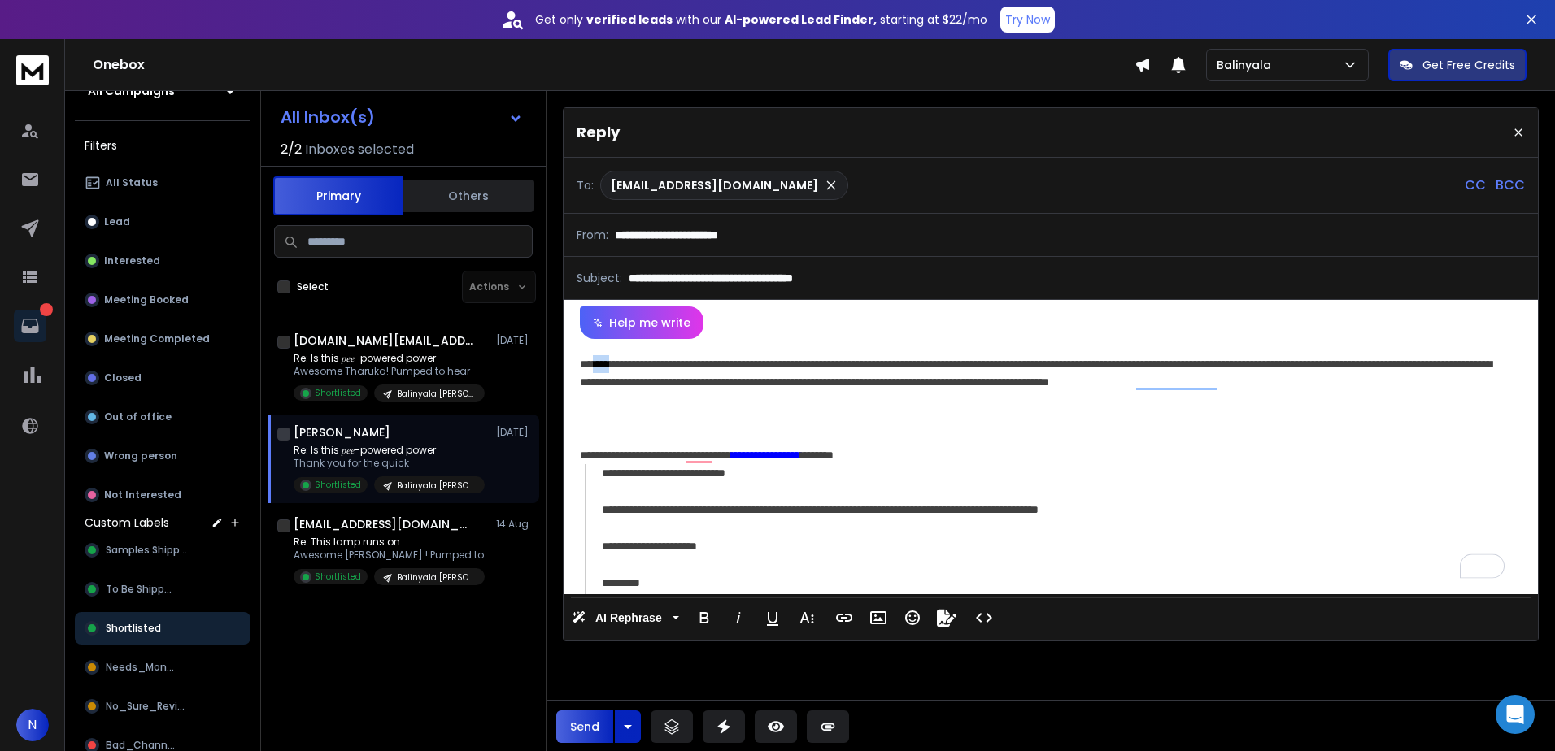
drag, startPoint x: 616, startPoint y: 364, endPoint x: 596, endPoint y: 364, distance: 19.5
click at [596, 364] on div "**********" at bounding box center [1042, 373] width 925 height 37
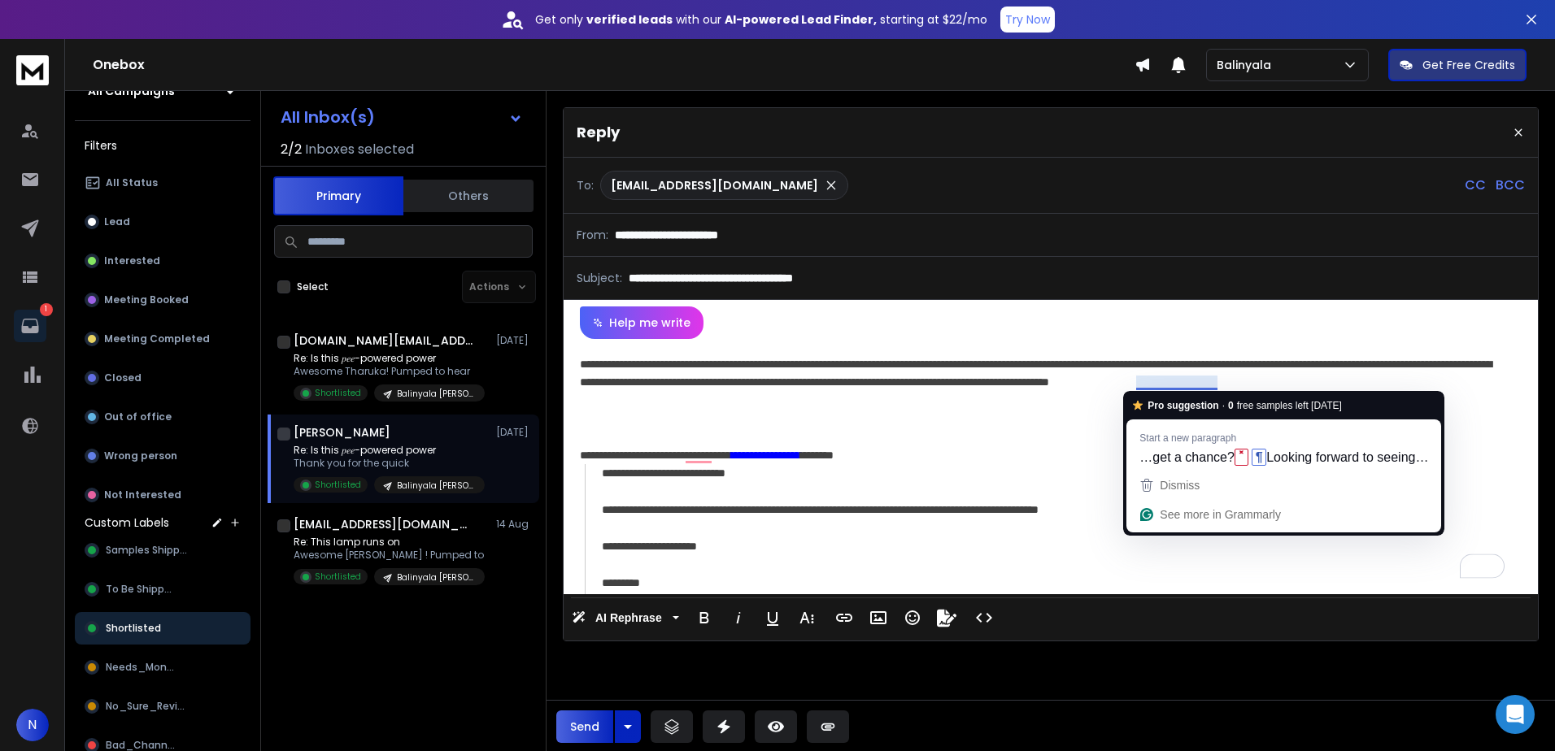
click at [1450, 383] on div "**********" at bounding box center [1042, 373] width 925 height 37
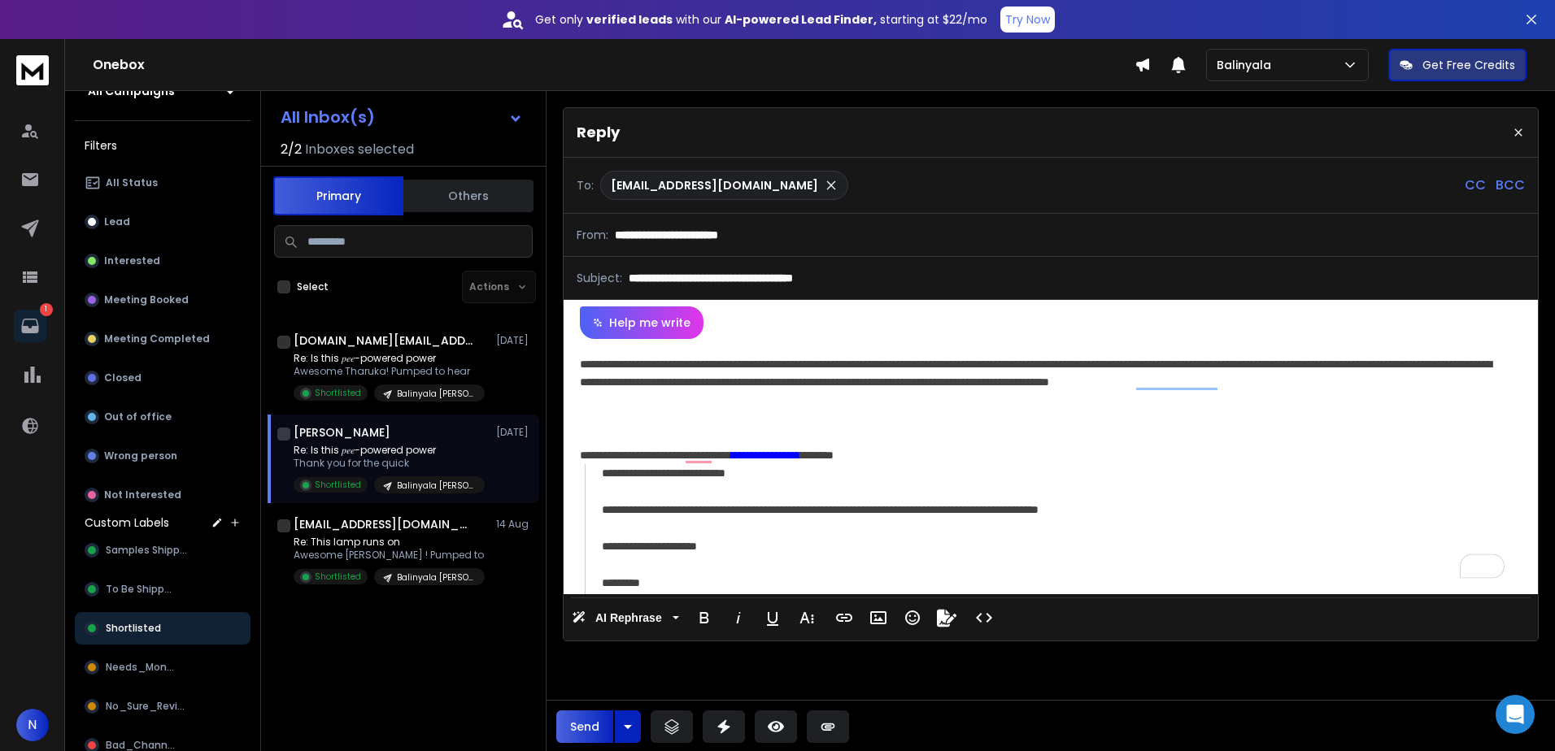
click at [580, 720] on button "Send" at bounding box center [584, 727] width 57 height 33
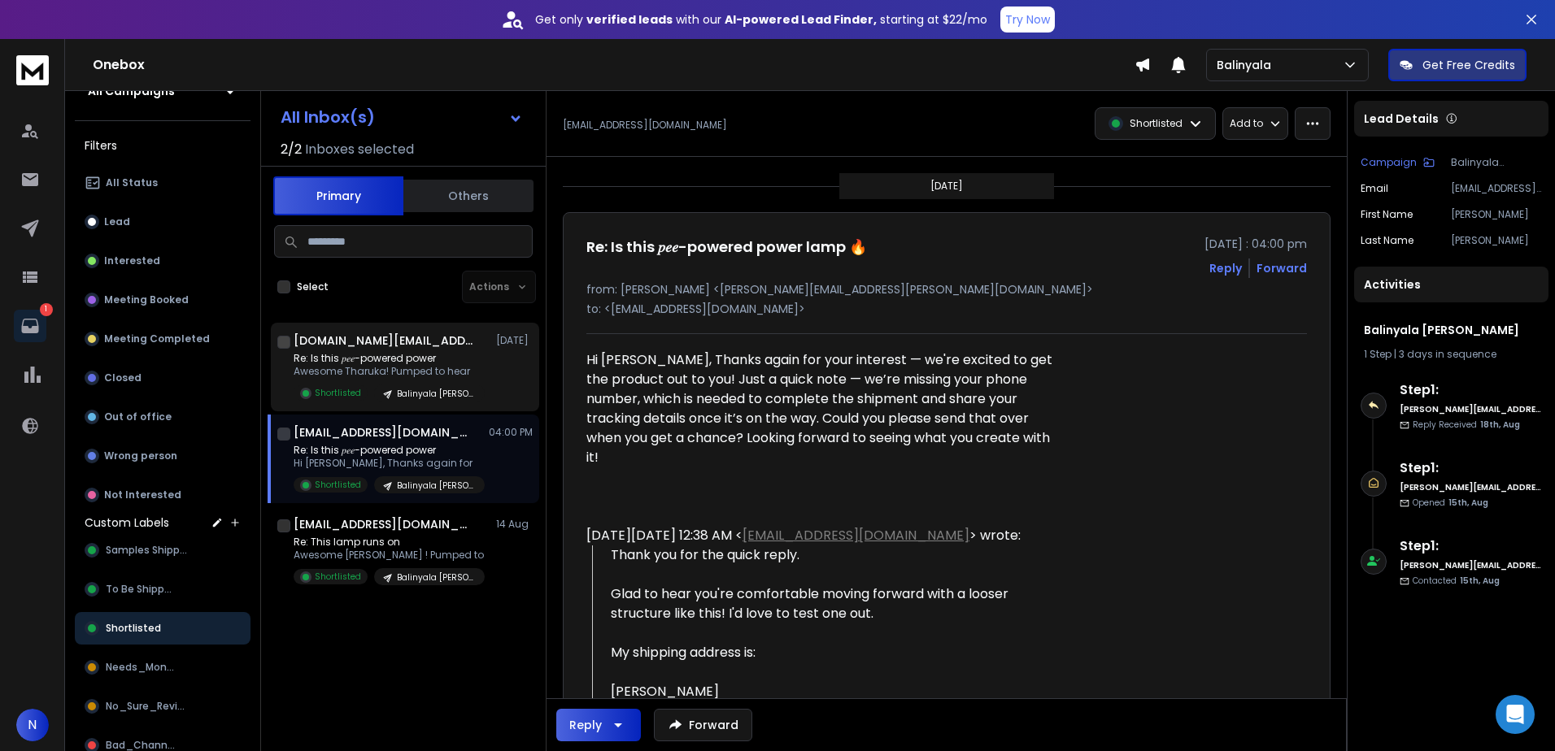
click at [333, 365] on p "Awesome Tharuka! Pumped to hear" at bounding box center [389, 371] width 191 height 13
